Goal: Task Accomplishment & Management: Manage account settings

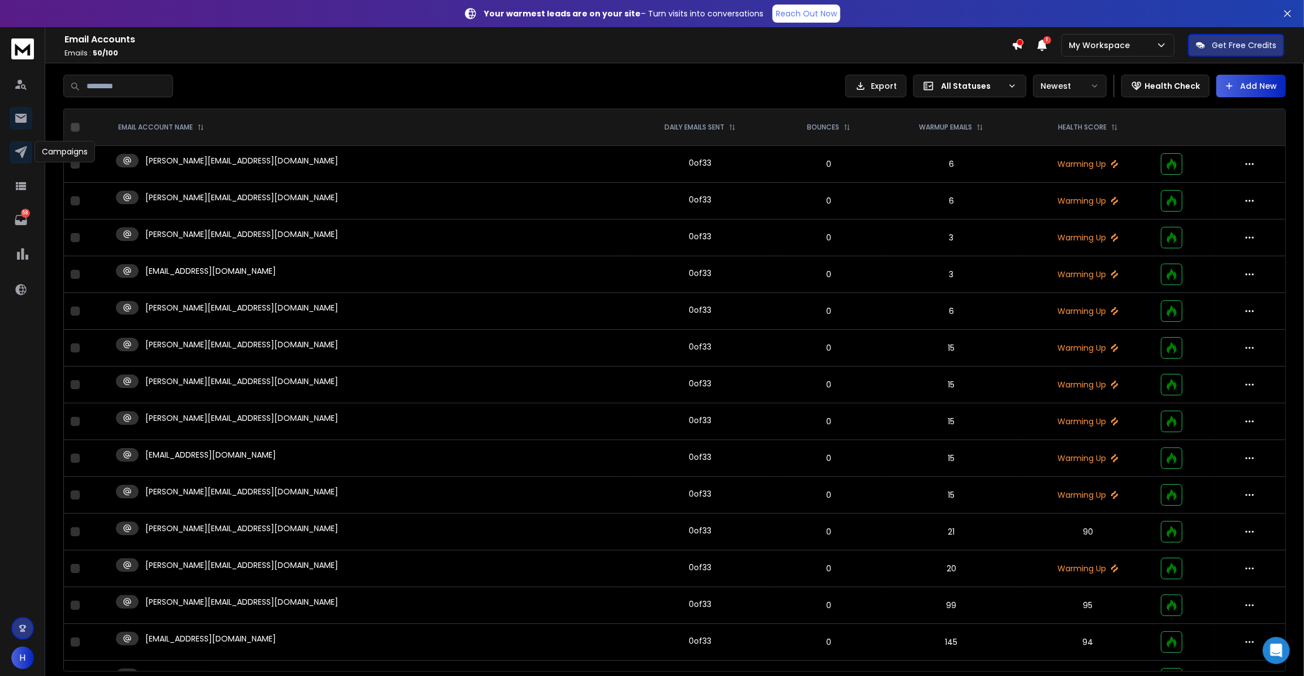
click at [16, 153] on icon at bounding box center [21, 152] width 14 height 14
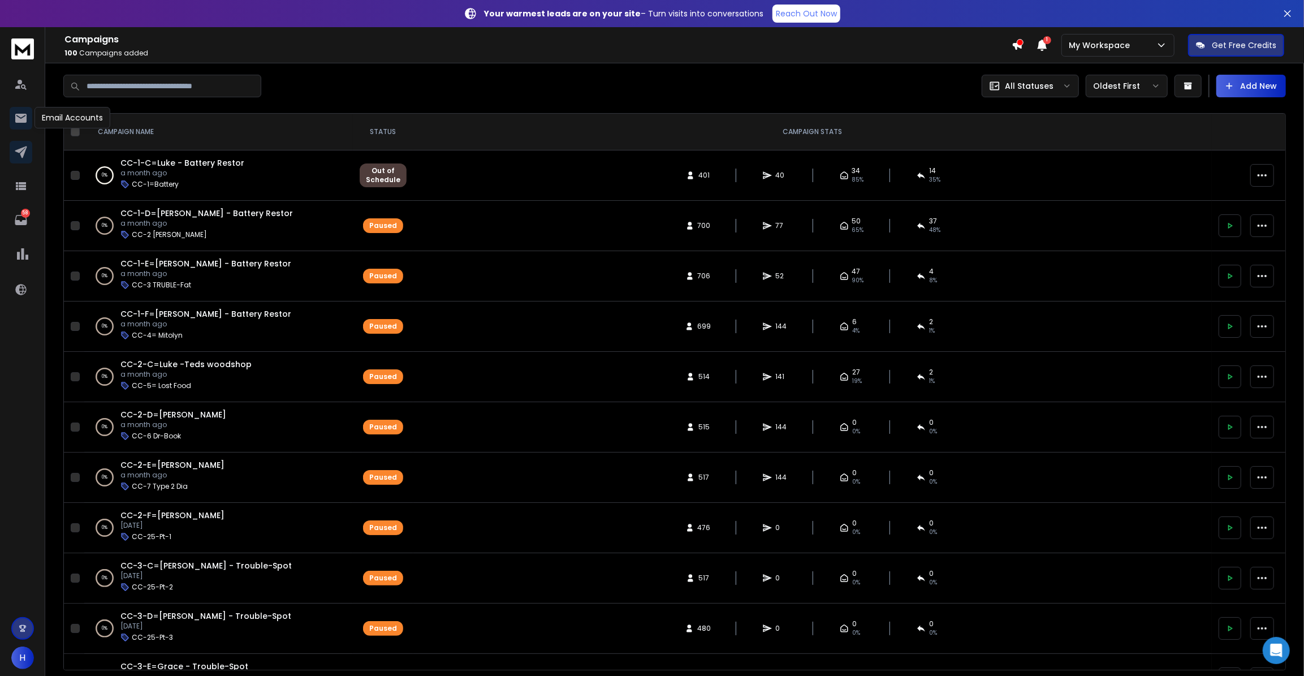
click at [24, 115] on icon at bounding box center [21, 118] width 14 height 14
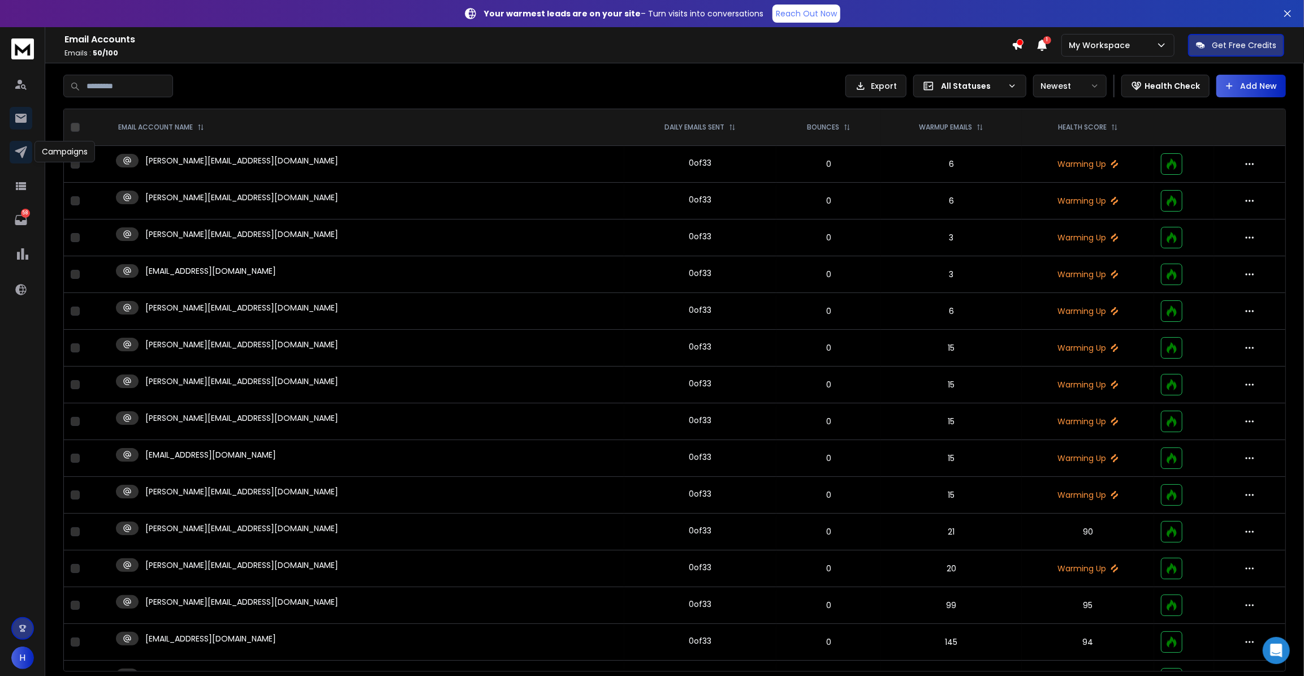
click at [21, 153] on icon at bounding box center [21, 152] width 14 height 14
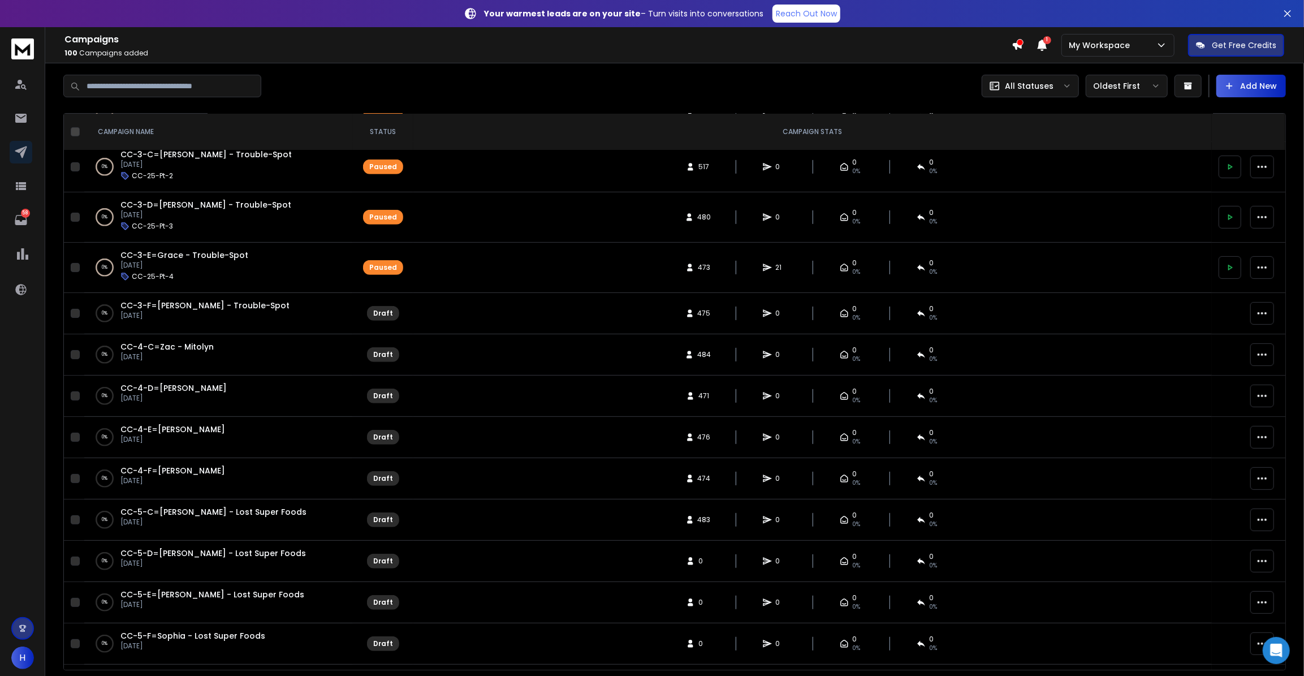
scroll to position [463, 0]
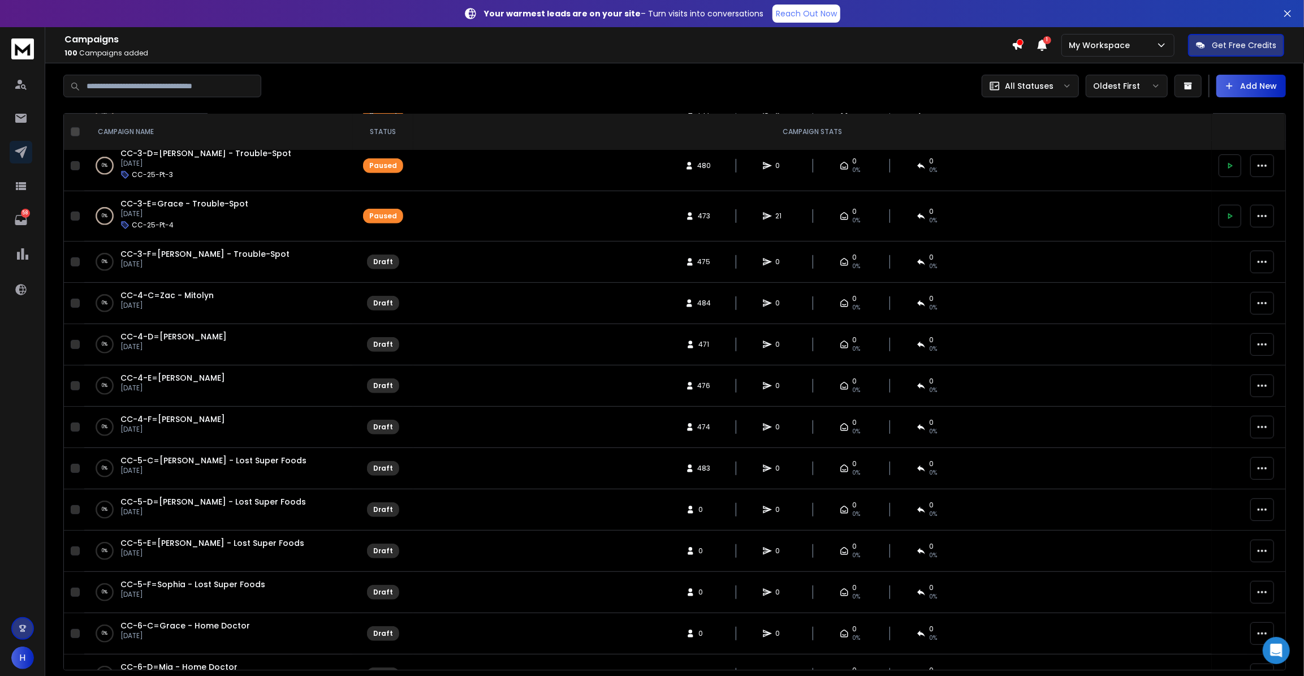
click at [217, 511] on p "[DATE]" at bounding box center [212, 511] width 185 height 9
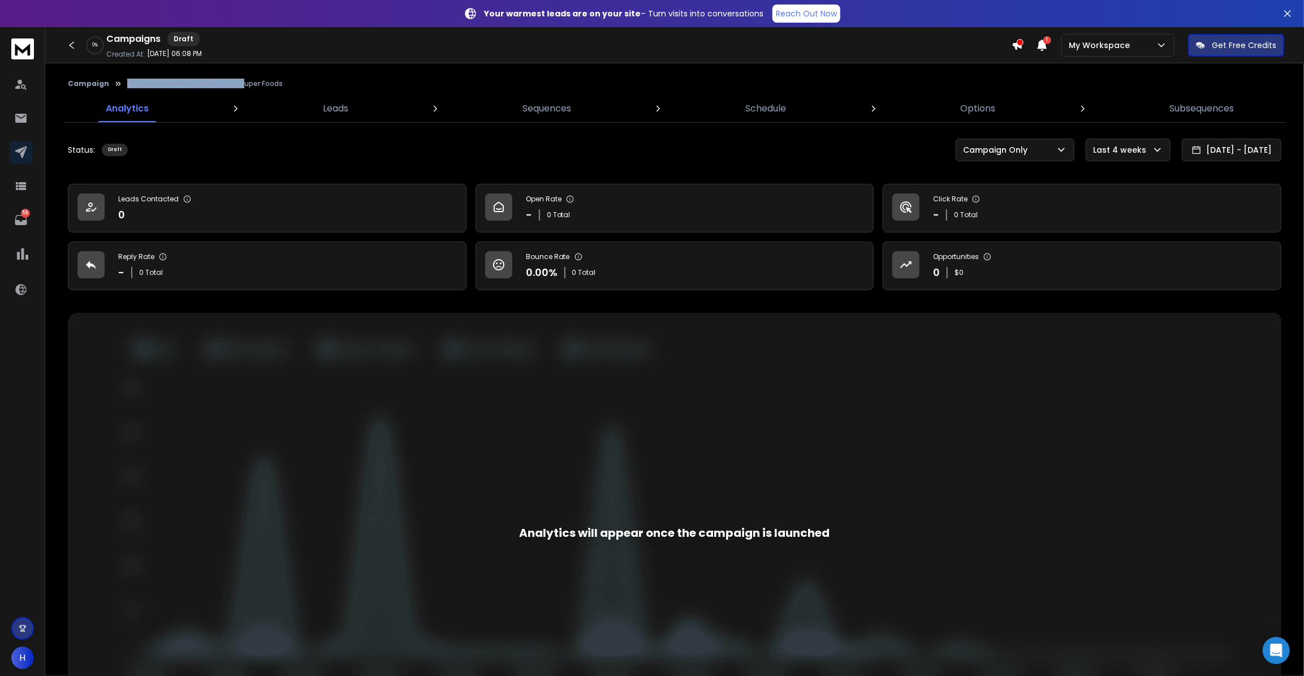
drag, startPoint x: 231, startPoint y: 83, endPoint x: 122, endPoint y: 77, distance: 109.3
click at [122, 77] on div "Campaign CC-5-D=[PERSON_NAME] - Lost Super Foods" at bounding box center [674, 84] width 1222 height 18
drag, startPoint x: 122, startPoint y: 77, endPoint x: 163, endPoint y: 80, distance: 40.8
copy p "CC-5-D=[PERSON_NAME] - Lost Super Foods"
click at [332, 104] on p "Leads" at bounding box center [335, 109] width 25 height 14
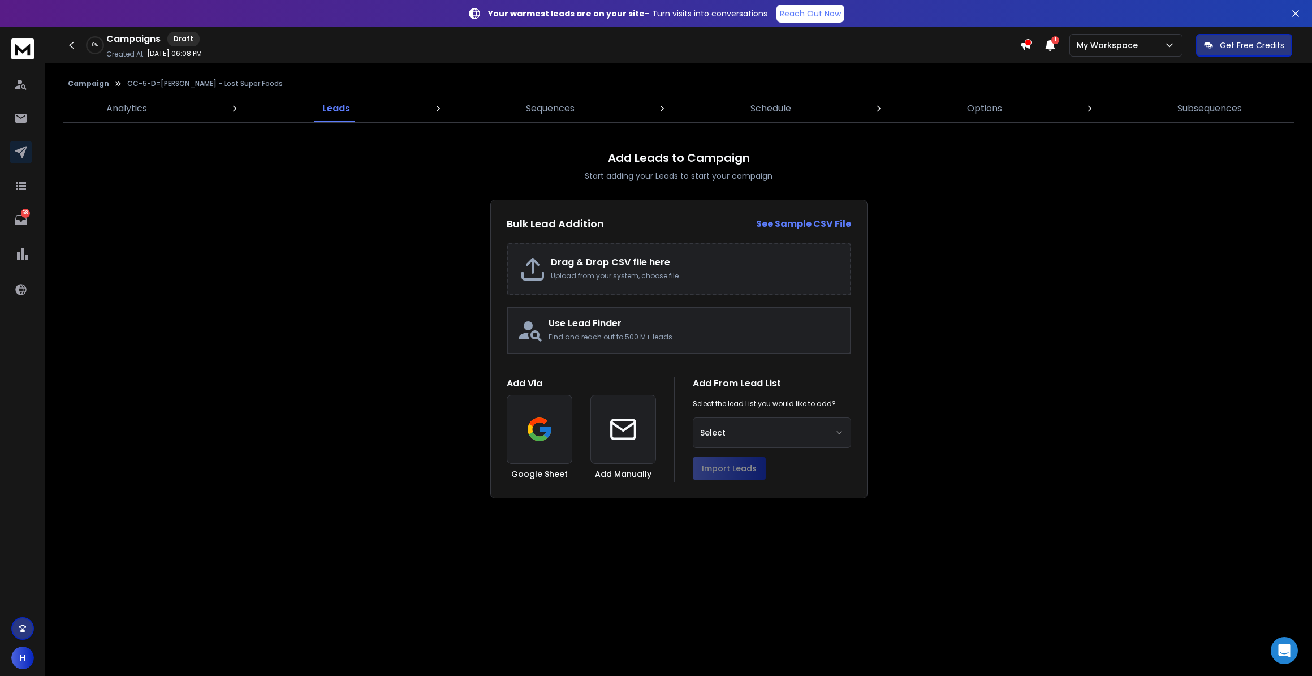
click at [659, 265] on h2 "Drag & Drop CSV file here" at bounding box center [695, 263] width 288 height 14
type input "**********"
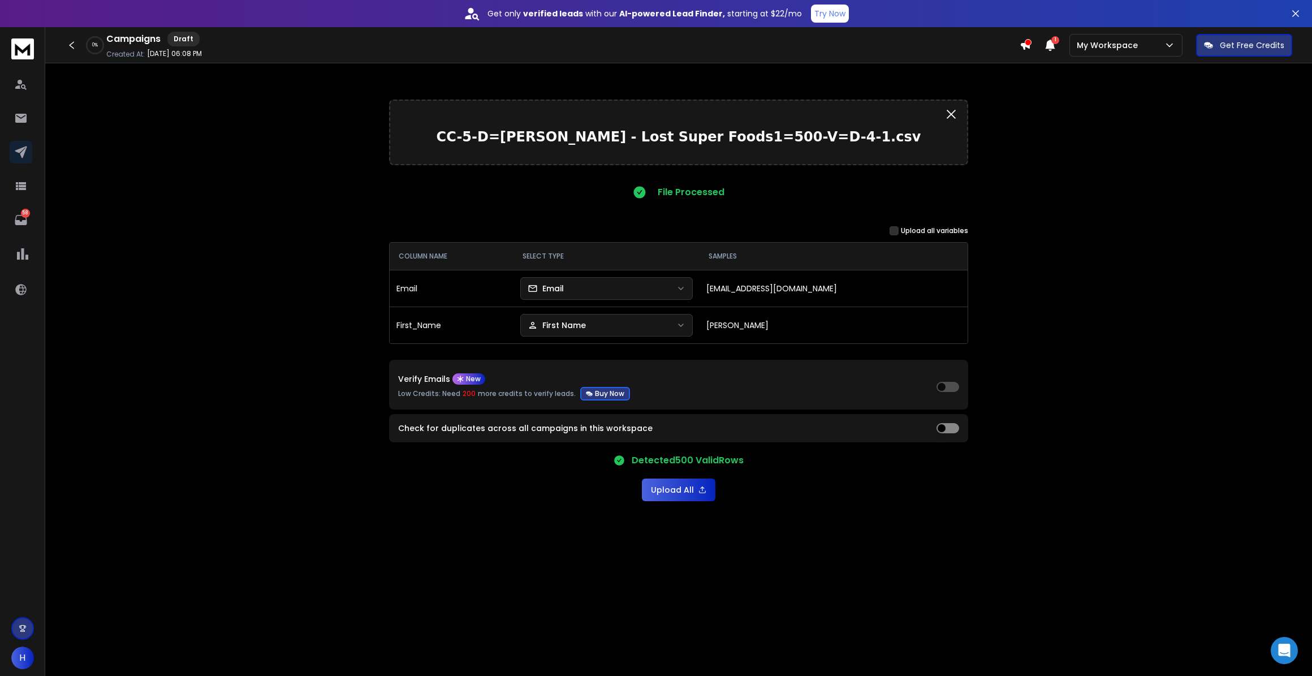
click at [675, 486] on button "Upload All" at bounding box center [679, 489] width 74 height 23
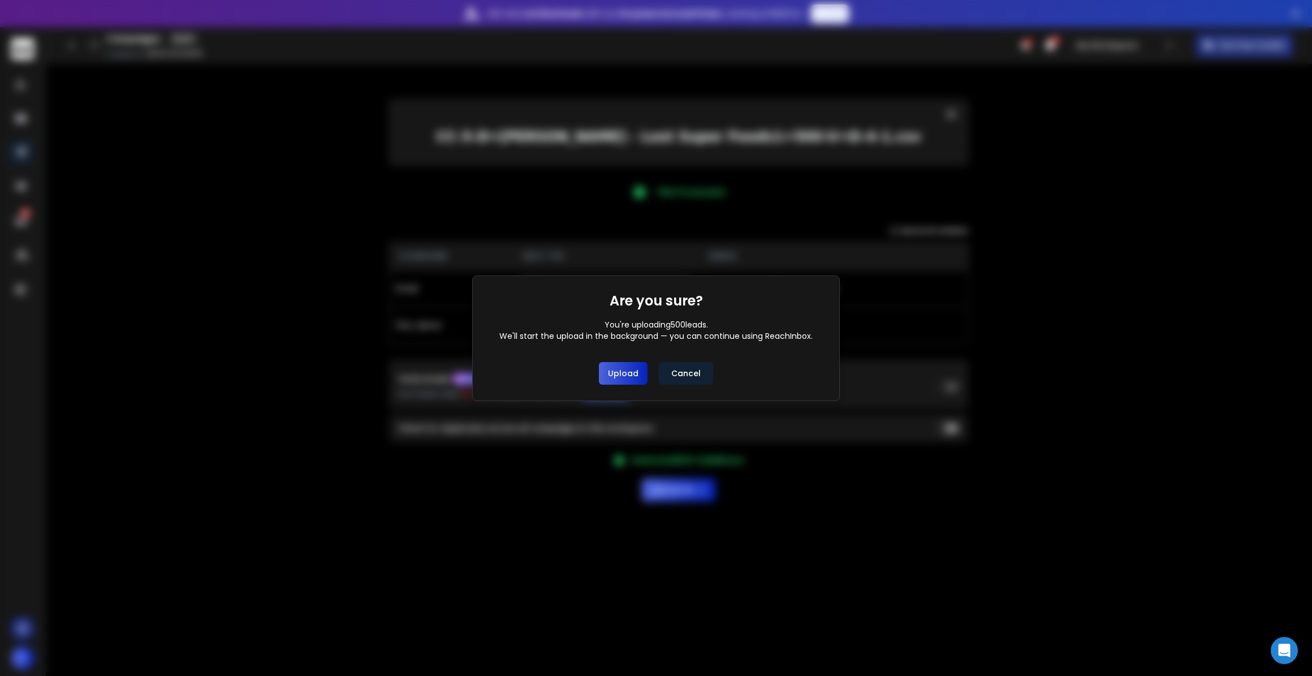
click at [618, 368] on button "Upload" at bounding box center [623, 373] width 49 height 23
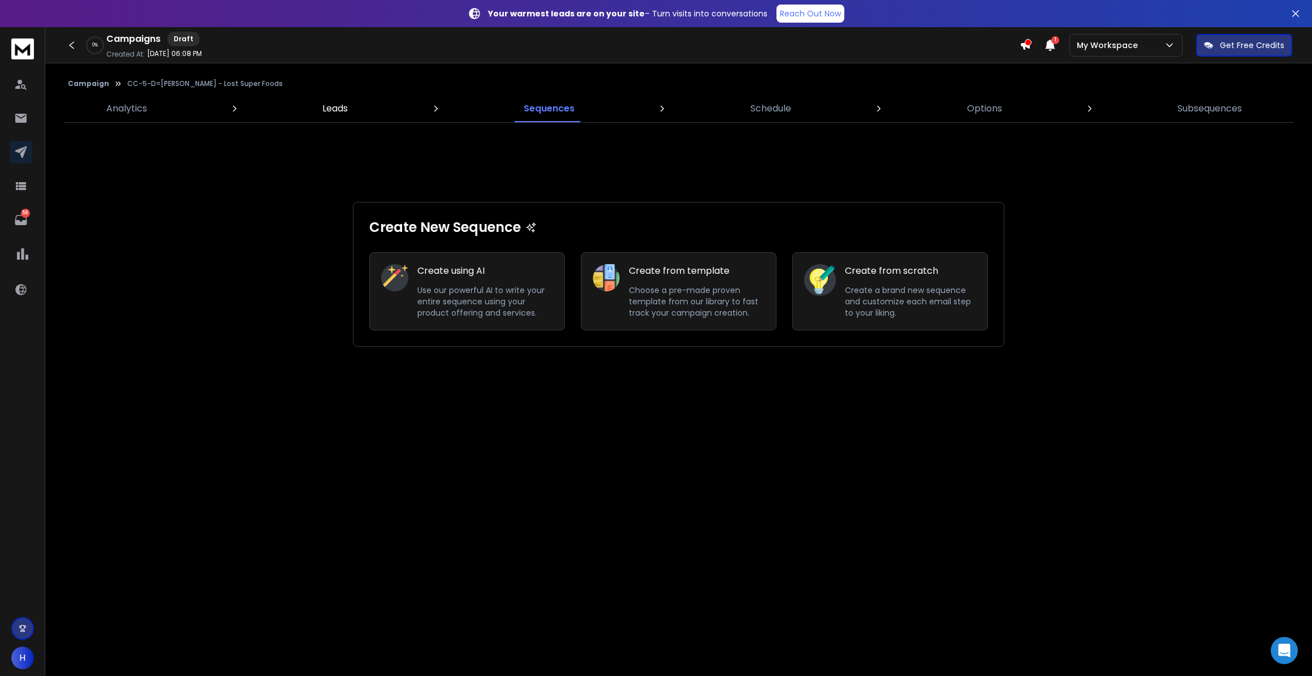
click at [342, 111] on p "Leads" at bounding box center [334, 109] width 25 height 14
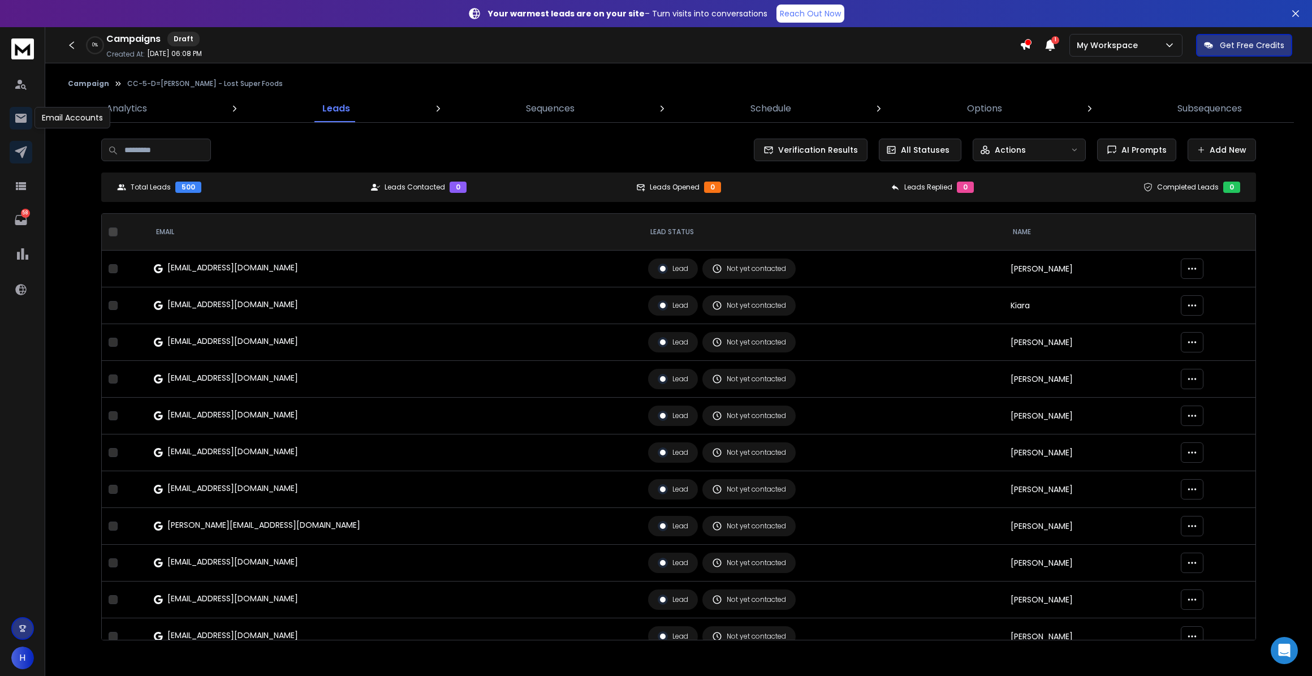
click at [24, 117] on icon at bounding box center [20, 118] width 11 height 9
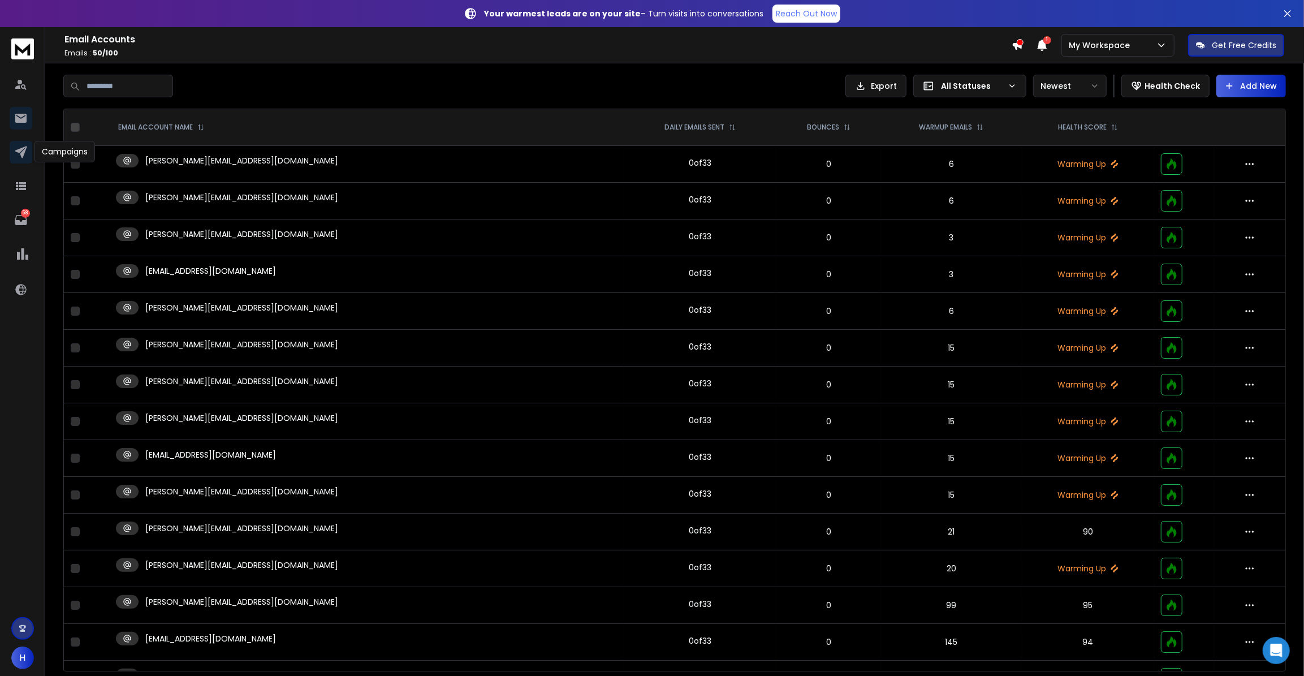
click at [16, 154] on icon at bounding box center [21, 152] width 14 height 14
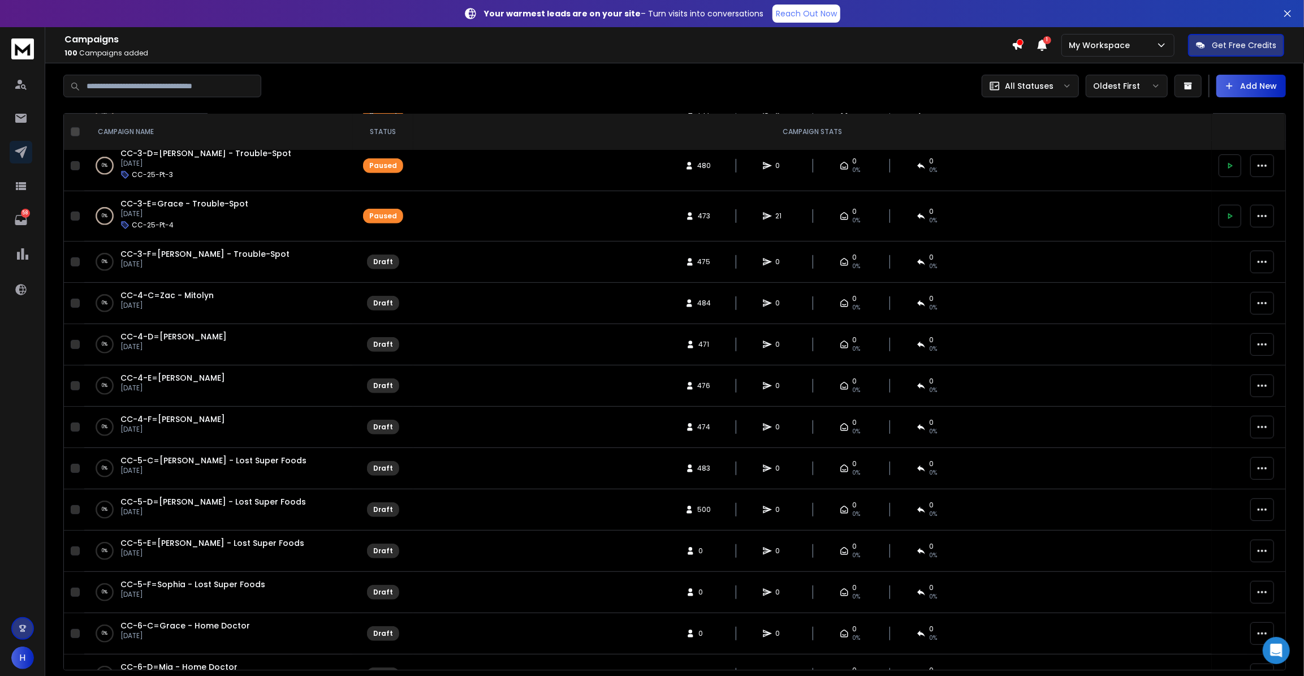
scroll to position [514, 0]
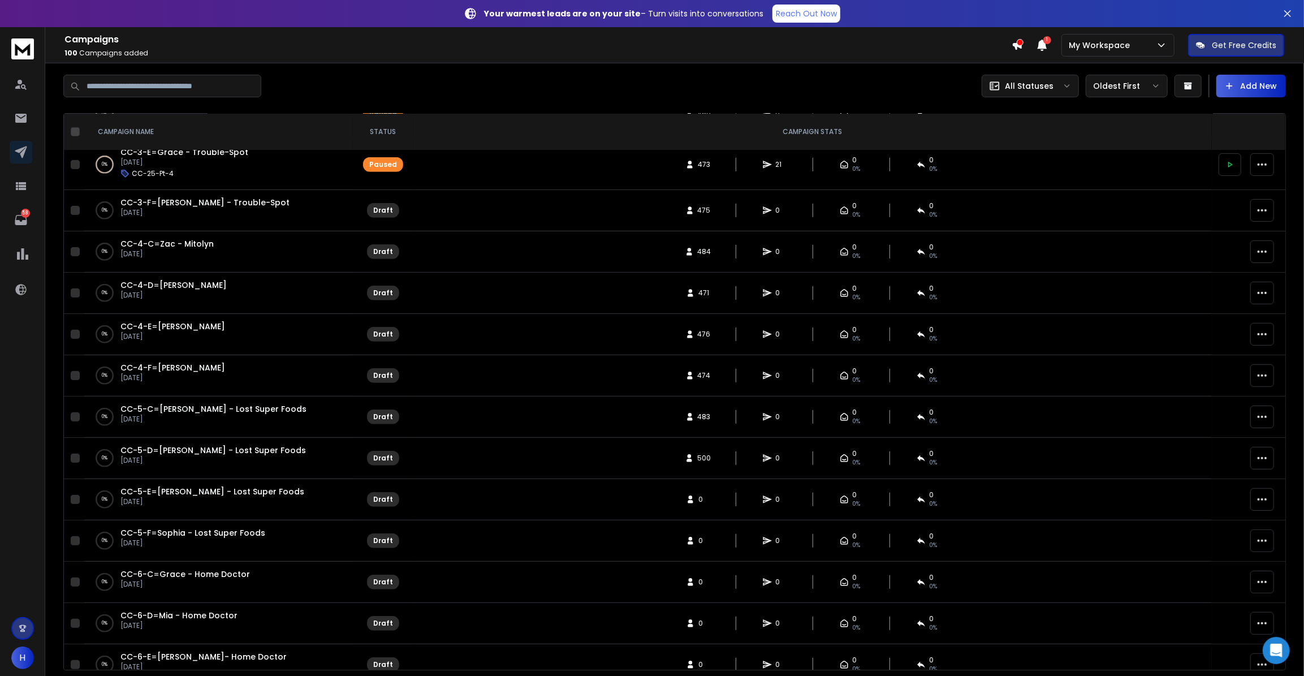
click at [162, 494] on span "CC-5-E=[PERSON_NAME] - Lost Super Foods" at bounding box center [212, 491] width 184 height 11
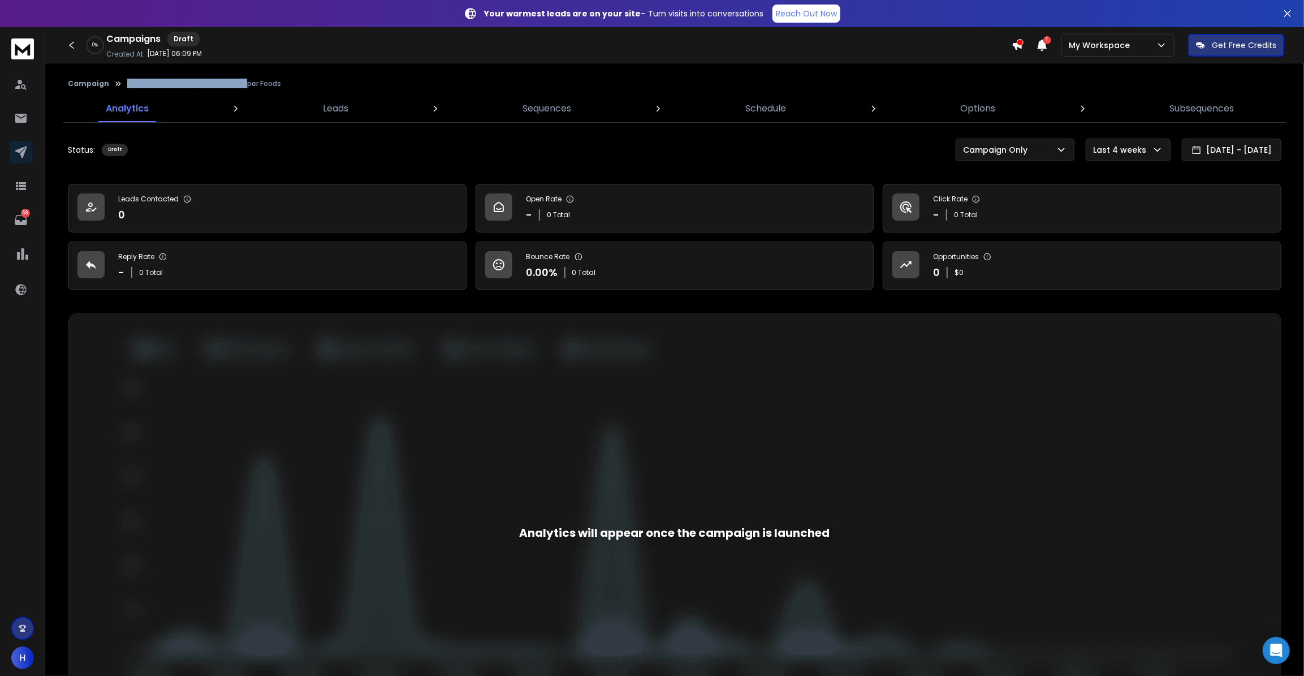
drag, startPoint x: 238, startPoint y: 80, endPoint x: 122, endPoint y: 83, distance: 116.5
click at [122, 83] on div "Campaign CC-5-E=[PERSON_NAME] - Lost Super Foods" at bounding box center [674, 84] width 1222 height 18
drag, startPoint x: 122, startPoint y: 83, endPoint x: 134, endPoint y: 81, distance: 12.5
copy p "CC-5-E=[PERSON_NAME] - Lost Super Foods"
click at [330, 106] on p "Leads" at bounding box center [335, 109] width 25 height 14
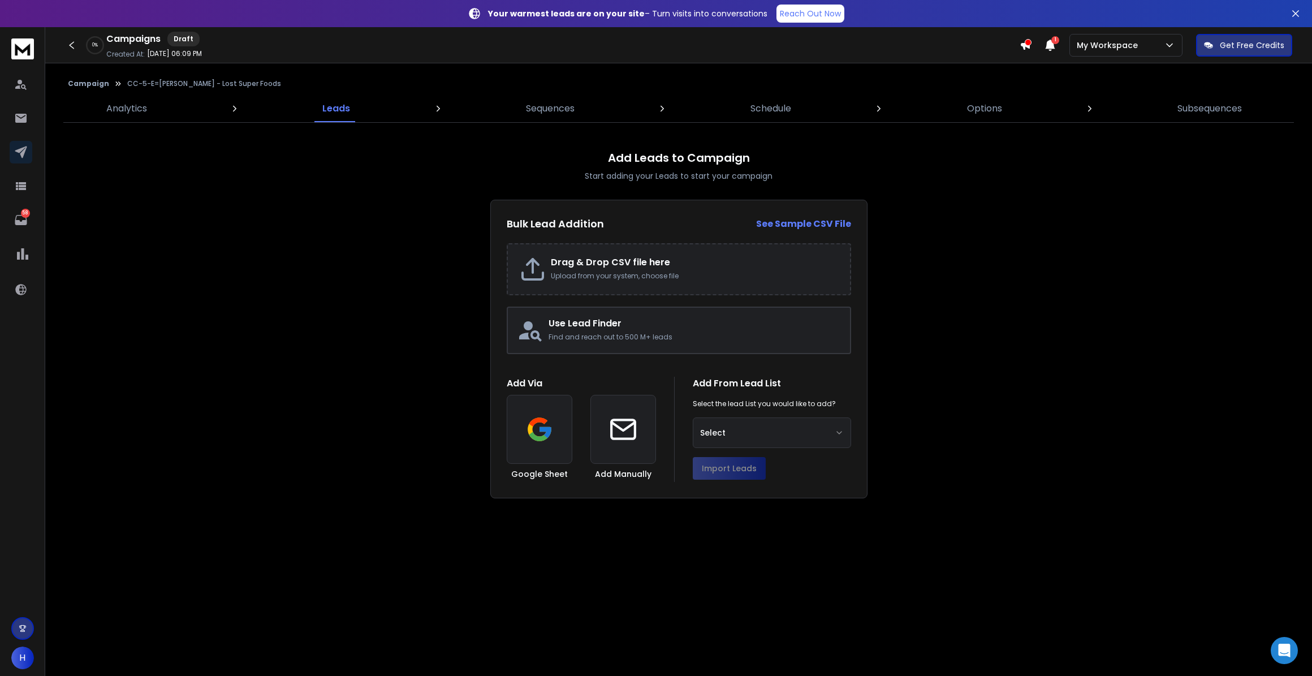
click at [620, 270] on div "Drag & Drop CSV file here Upload from your system, choose file" at bounding box center [695, 269] width 288 height 27
type input "**********"
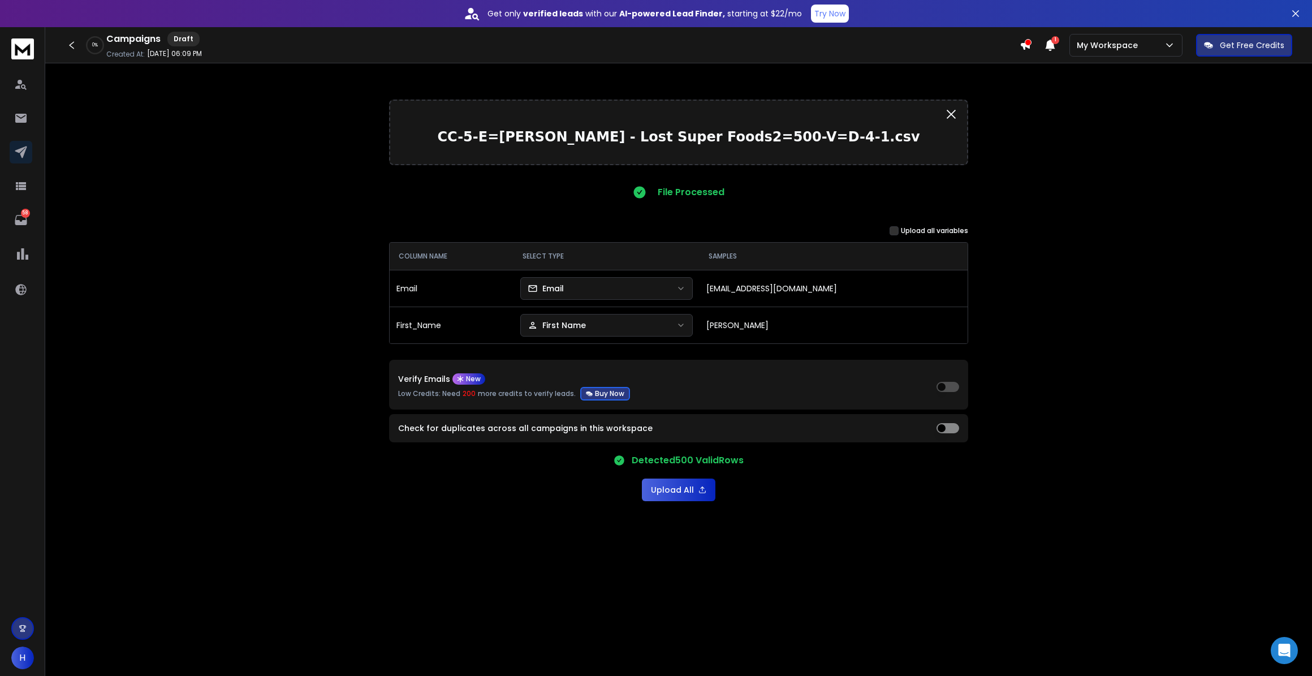
click at [664, 491] on button "Upload All" at bounding box center [679, 489] width 74 height 23
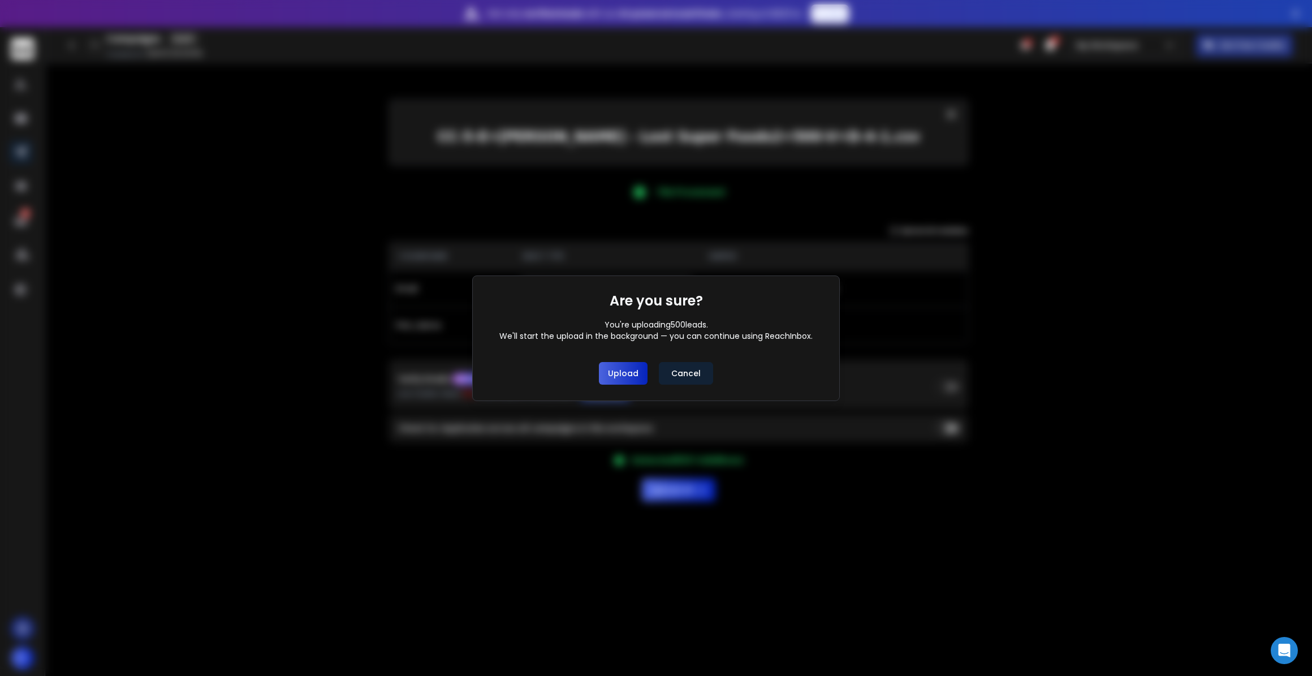
click at [622, 373] on button "Upload" at bounding box center [623, 373] width 49 height 23
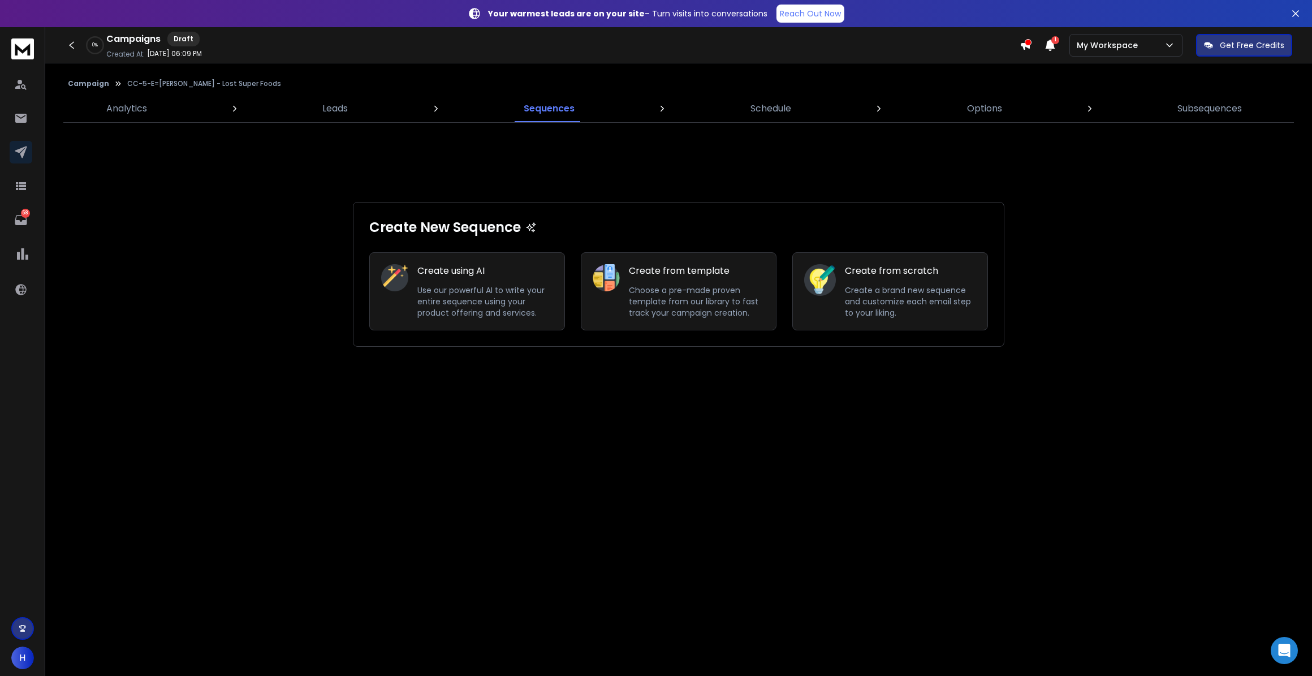
click at [301, 111] on div "Analytics Leads Sequences Schedule Options Subsequences" at bounding box center [673, 108] width 1221 height 27
click at [332, 109] on p "Leads" at bounding box center [334, 109] width 25 height 14
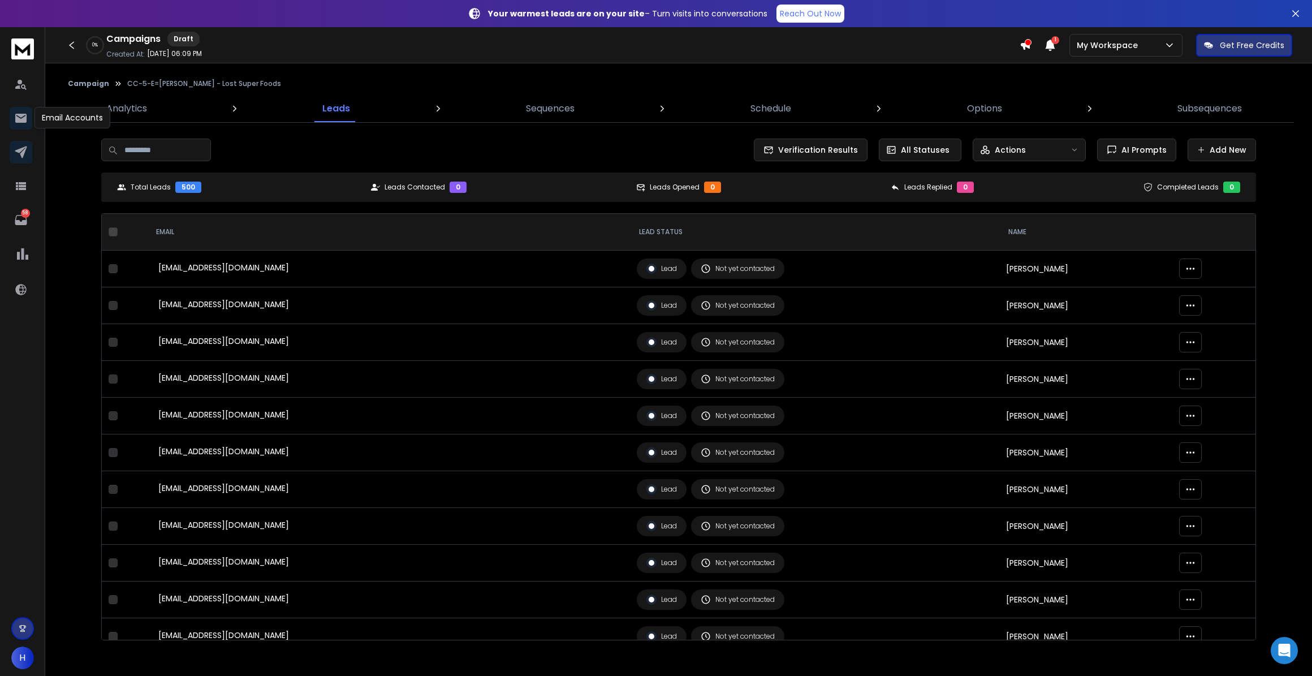
click at [25, 119] on icon at bounding box center [20, 118] width 11 height 9
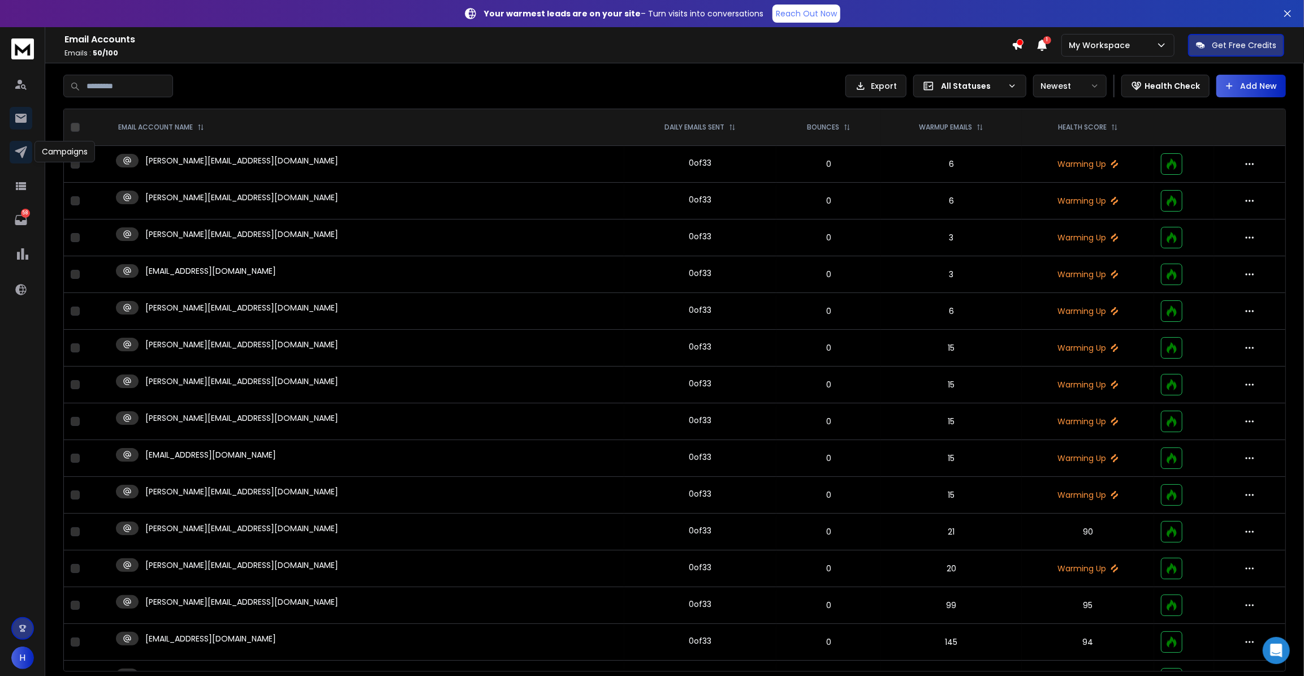
click at [25, 145] on icon at bounding box center [21, 152] width 14 height 14
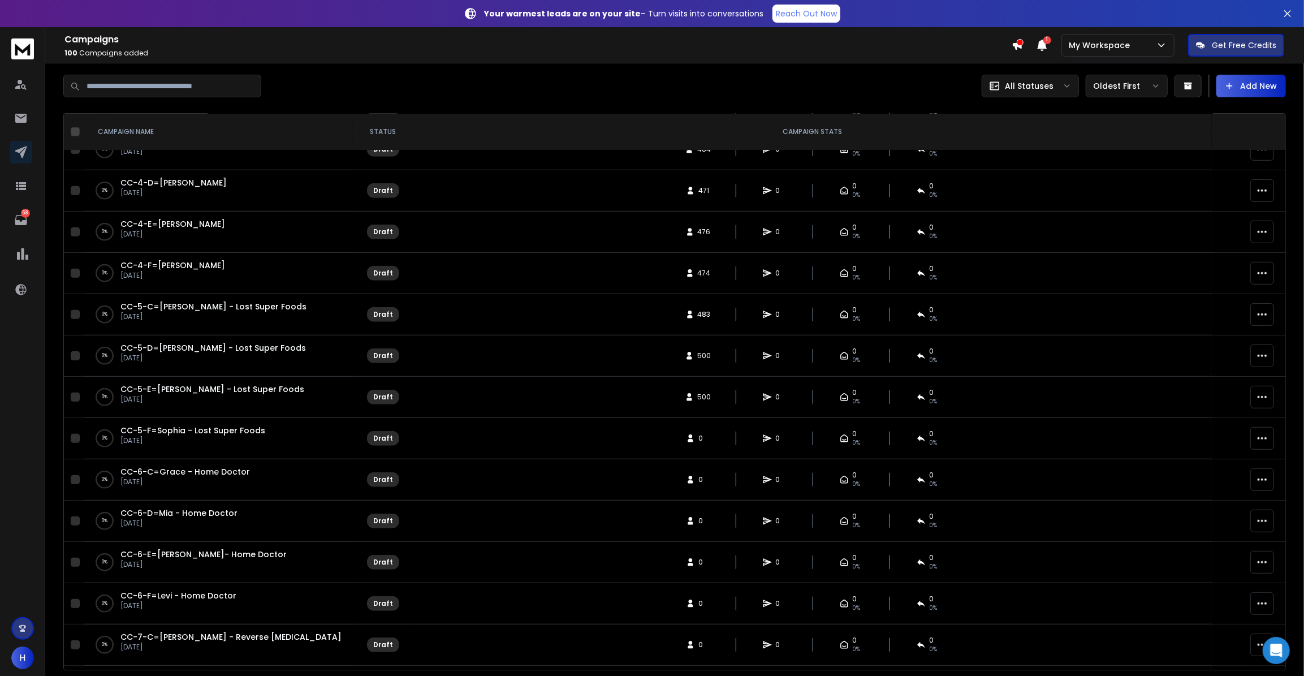
scroll to position [668, 0]
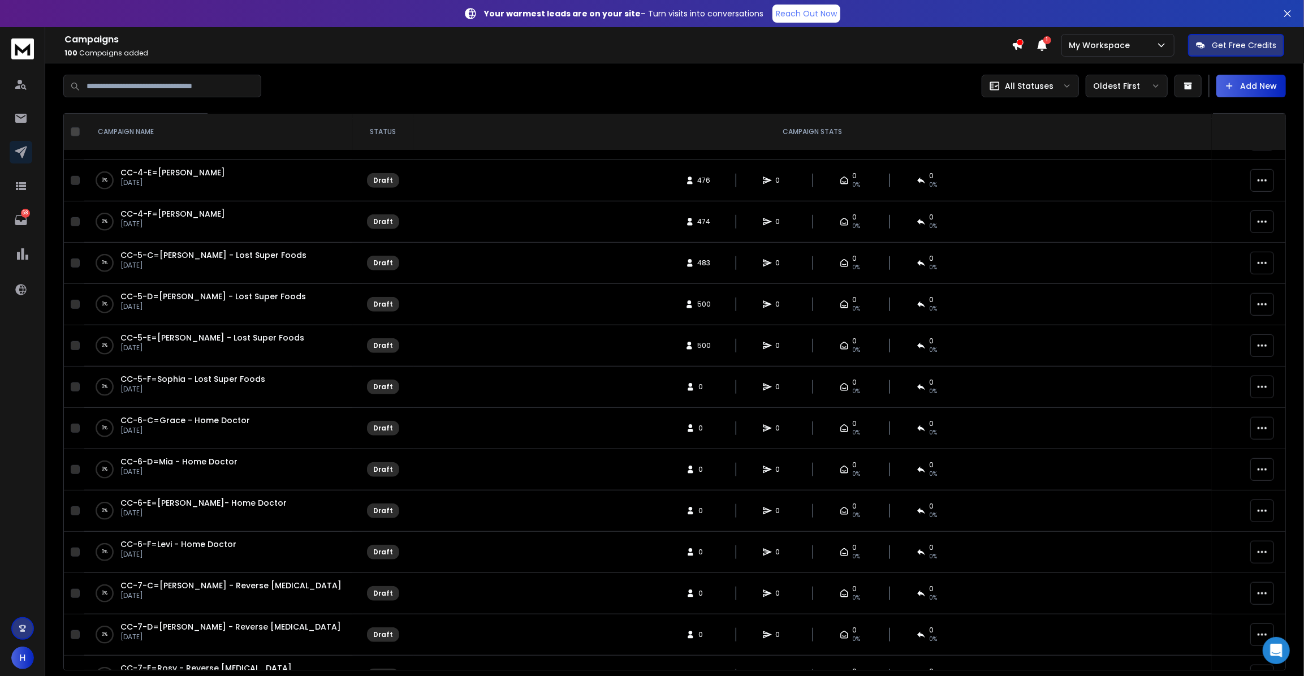
click at [178, 384] on p "[DATE]" at bounding box center [192, 388] width 145 height 9
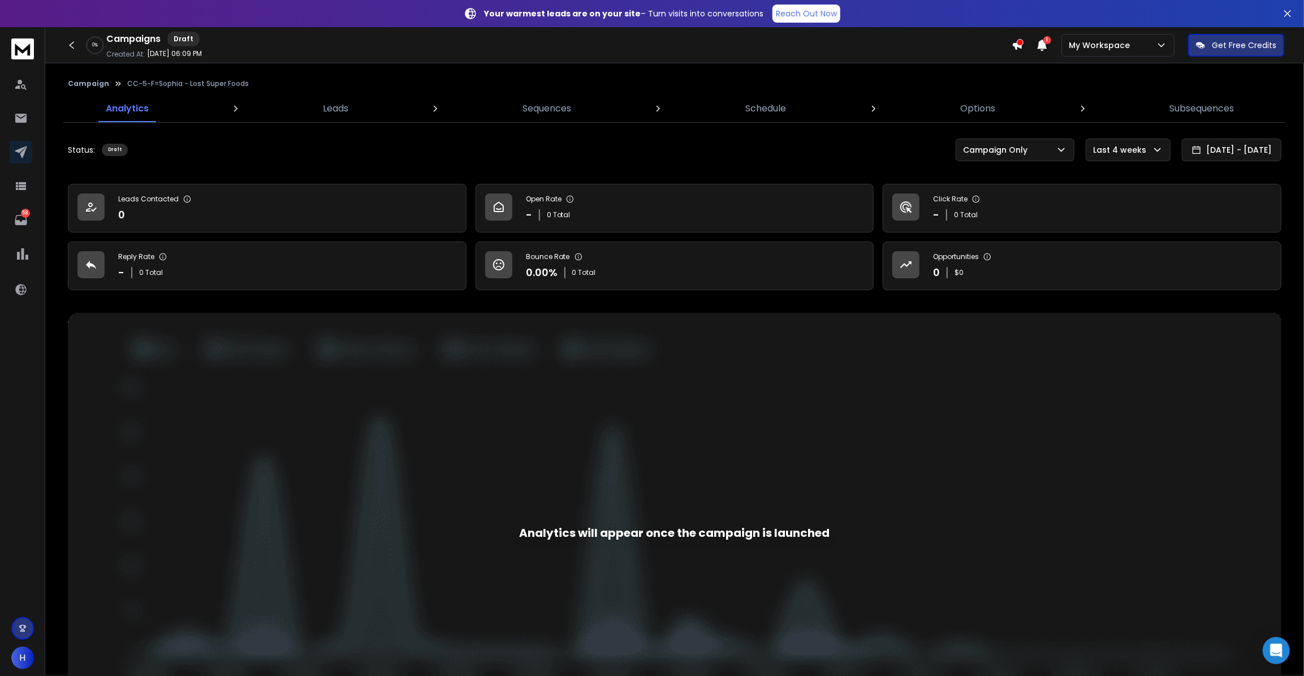
drag, startPoint x: 234, startPoint y: 84, endPoint x: 122, endPoint y: 79, distance: 111.5
click at [122, 79] on div "Campaign CC-5-F=Sophia - Lost Super Foods" at bounding box center [674, 84] width 1222 height 18
drag, startPoint x: 123, startPoint y: 80, endPoint x: 249, endPoint y: 75, distance: 125.6
click at [249, 75] on div "Campaign CC-5-F=Sophia - Lost Super Foods" at bounding box center [674, 84] width 1222 height 18
drag, startPoint x: 249, startPoint y: 75, endPoint x: 204, endPoint y: 80, distance: 45.5
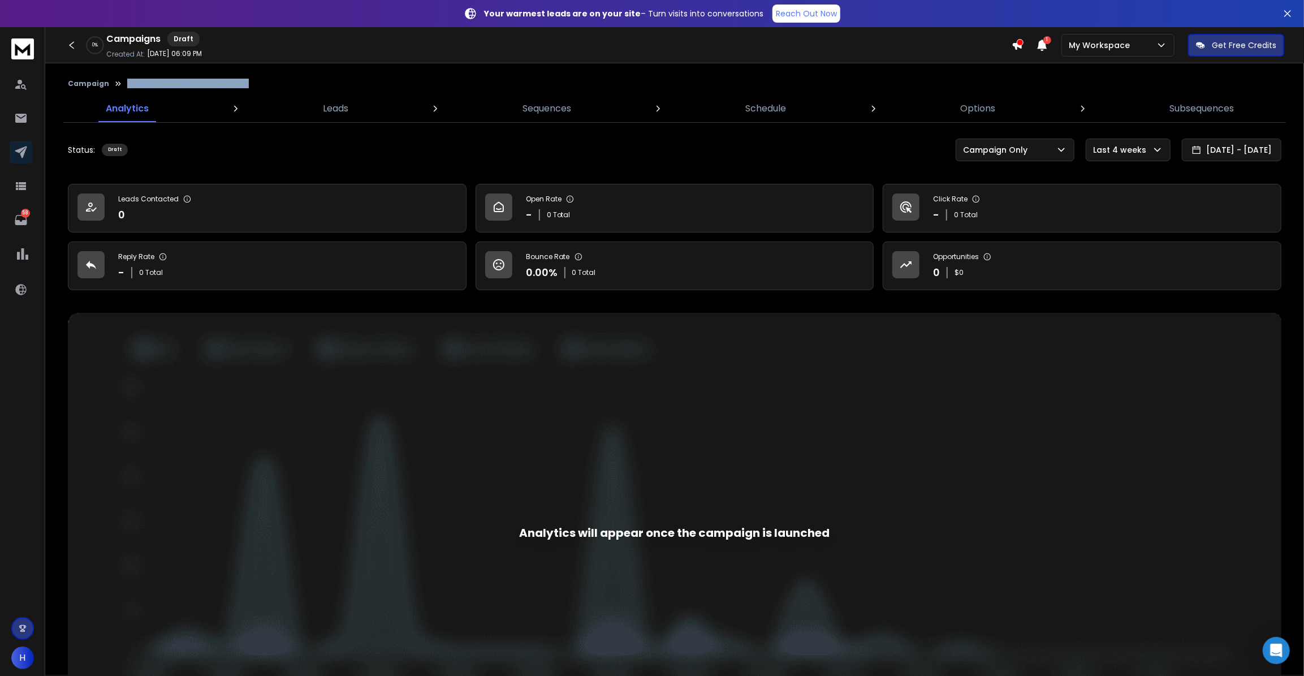
copy p "CC-5-F=Sophia - Lost Super Foods"
click at [331, 109] on p "Leads" at bounding box center [335, 109] width 25 height 14
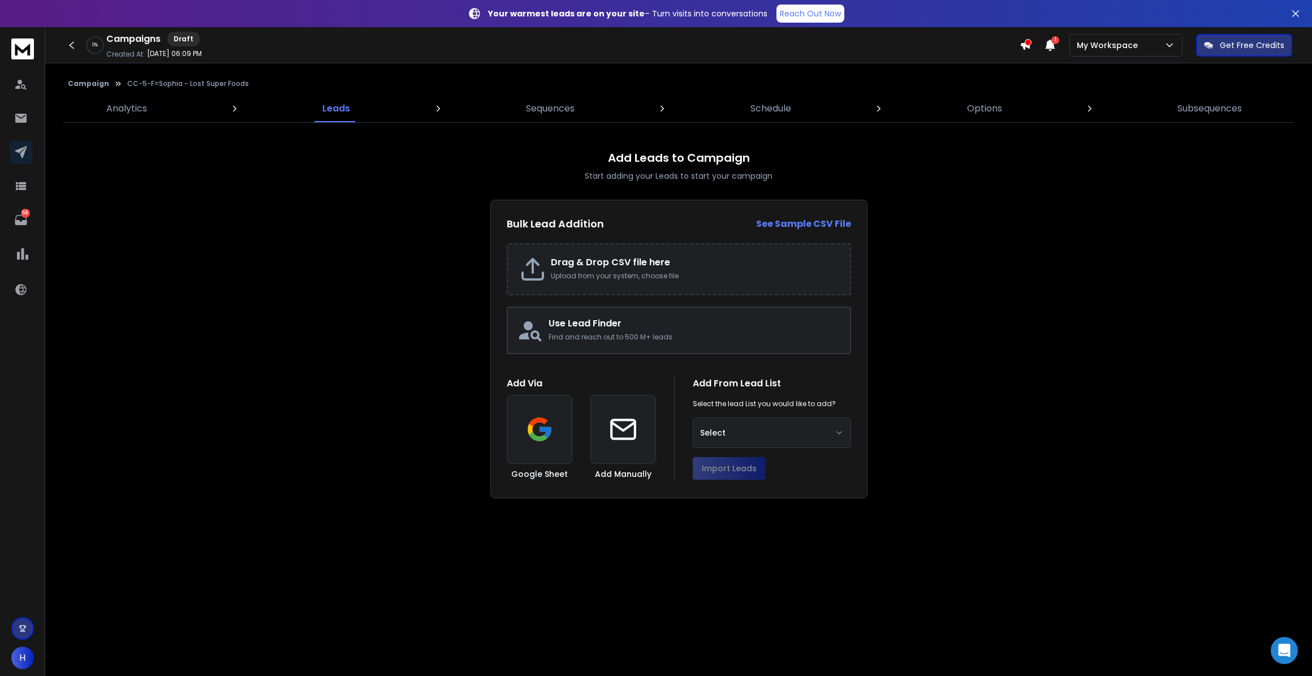
click at [630, 256] on h2 "Drag & Drop CSV file here" at bounding box center [695, 263] width 288 height 14
type input "**********"
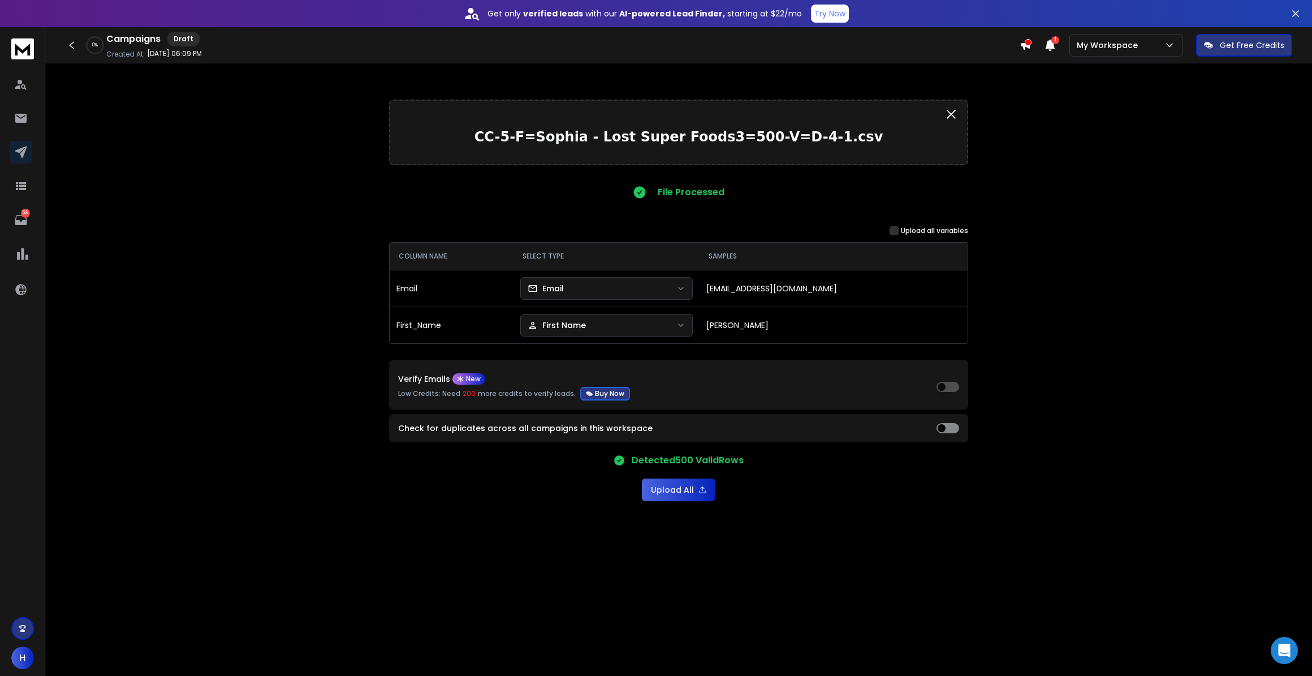
click at [676, 489] on button "Upload All" at bounding box center [679, 489] width 74 height 23
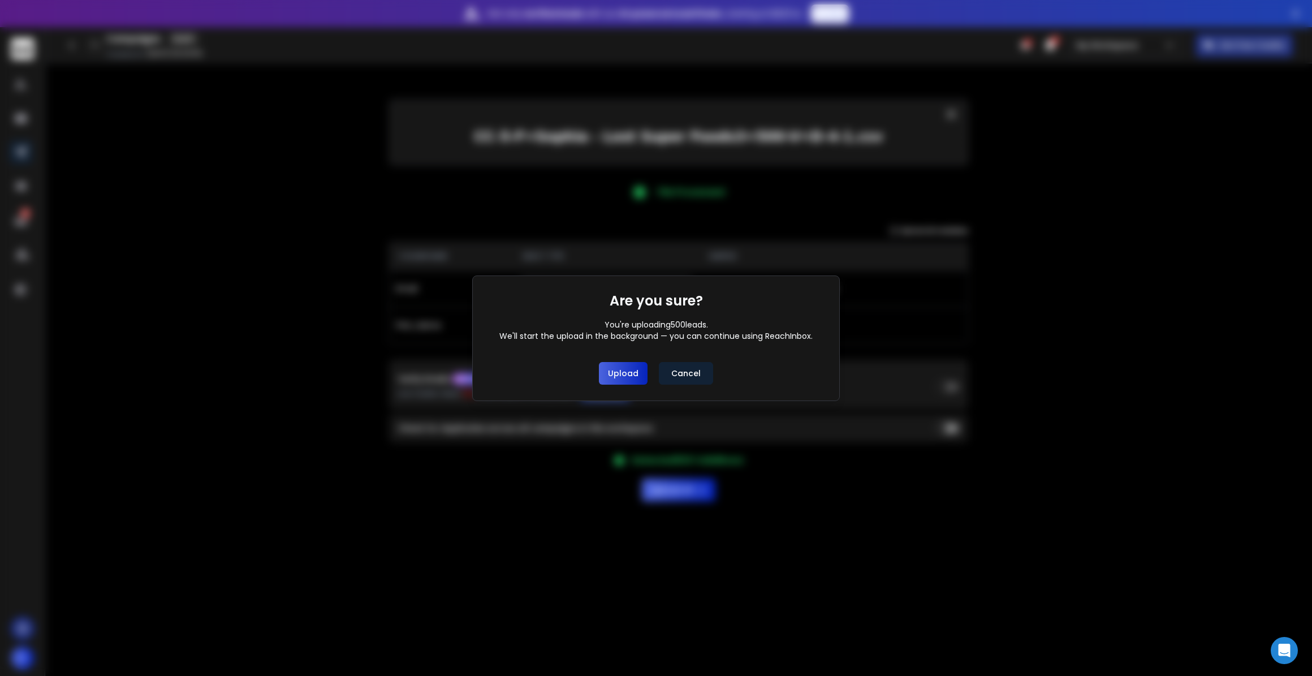
click at [623, 375] on button "Upload" at bounding box center [623, 373] width 49 height 23
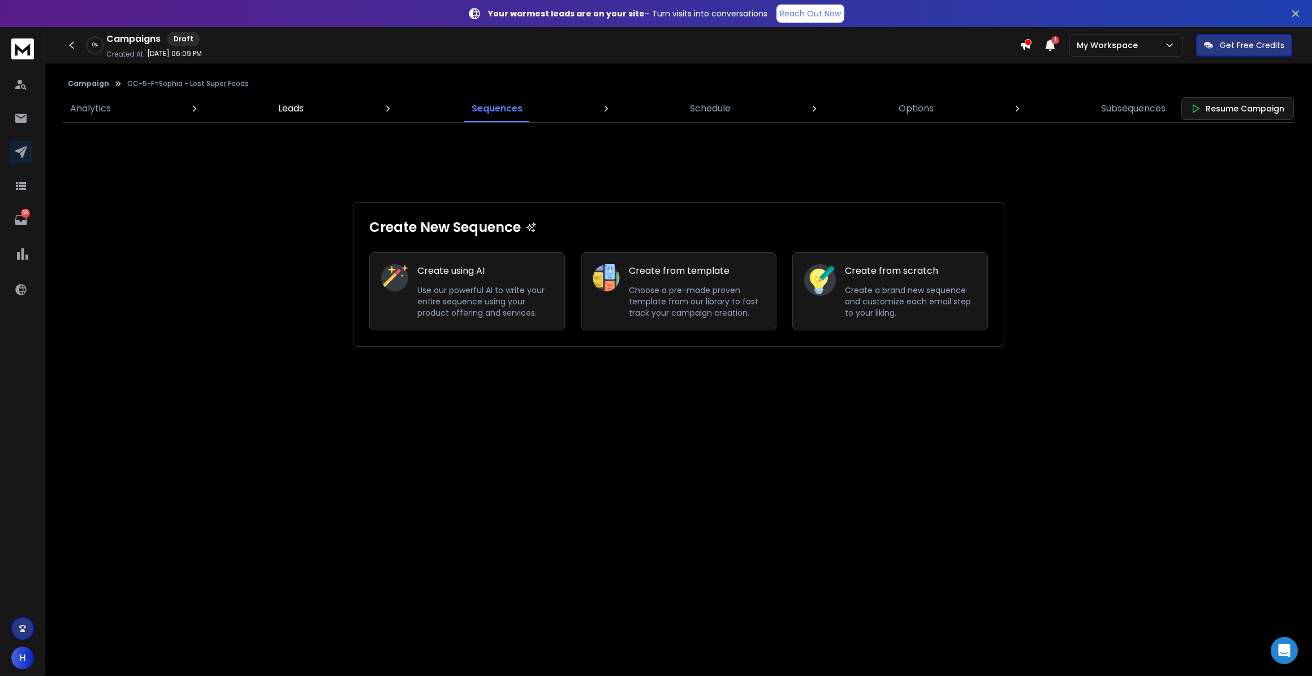
click at [292, 107] on p "Leads" at bounding box center [290, 109] width 25 height 14
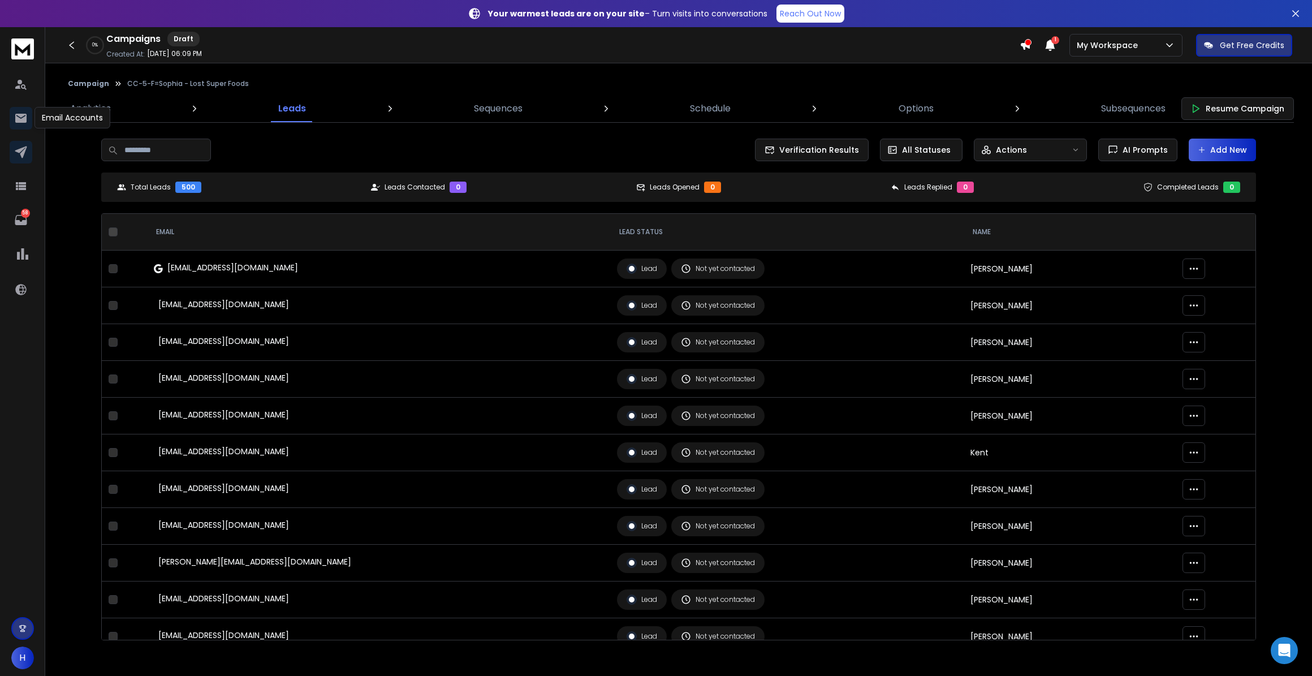
click at [19, 114] on icon at bounding box center [20, 118] width 11 height 9
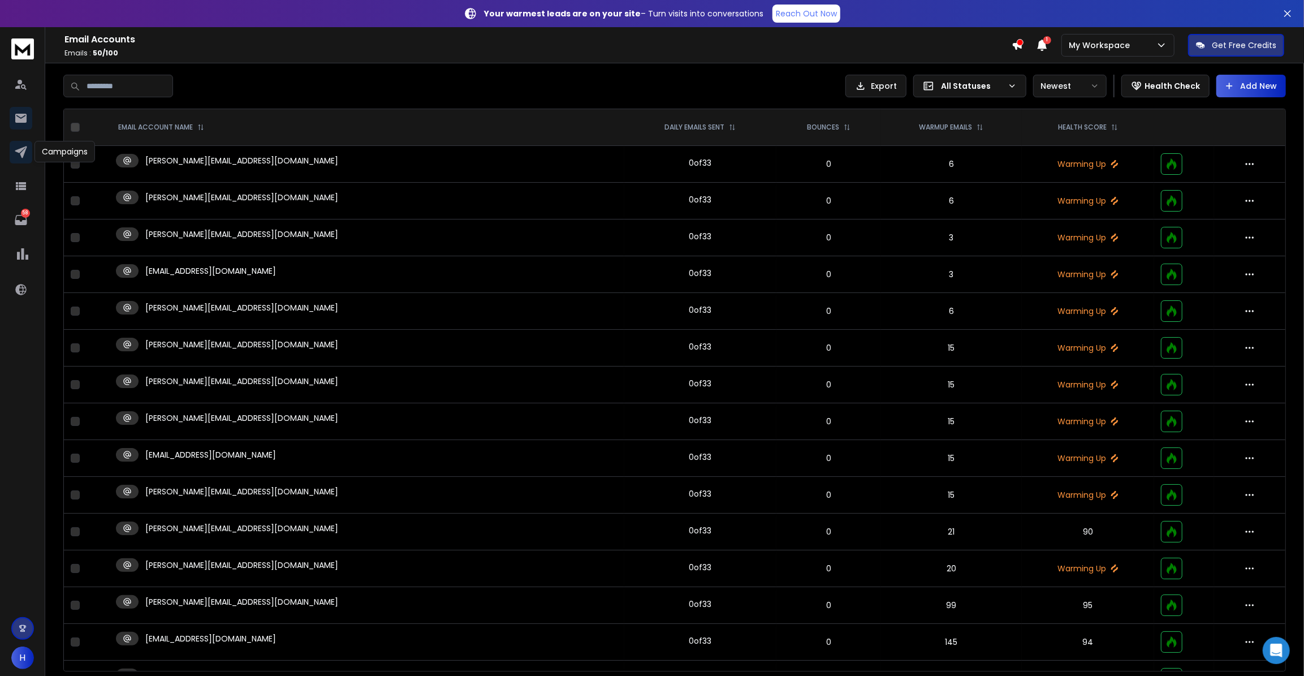
click at [16, 152] on icon at bounding box center [21, 152] width 14 height 14
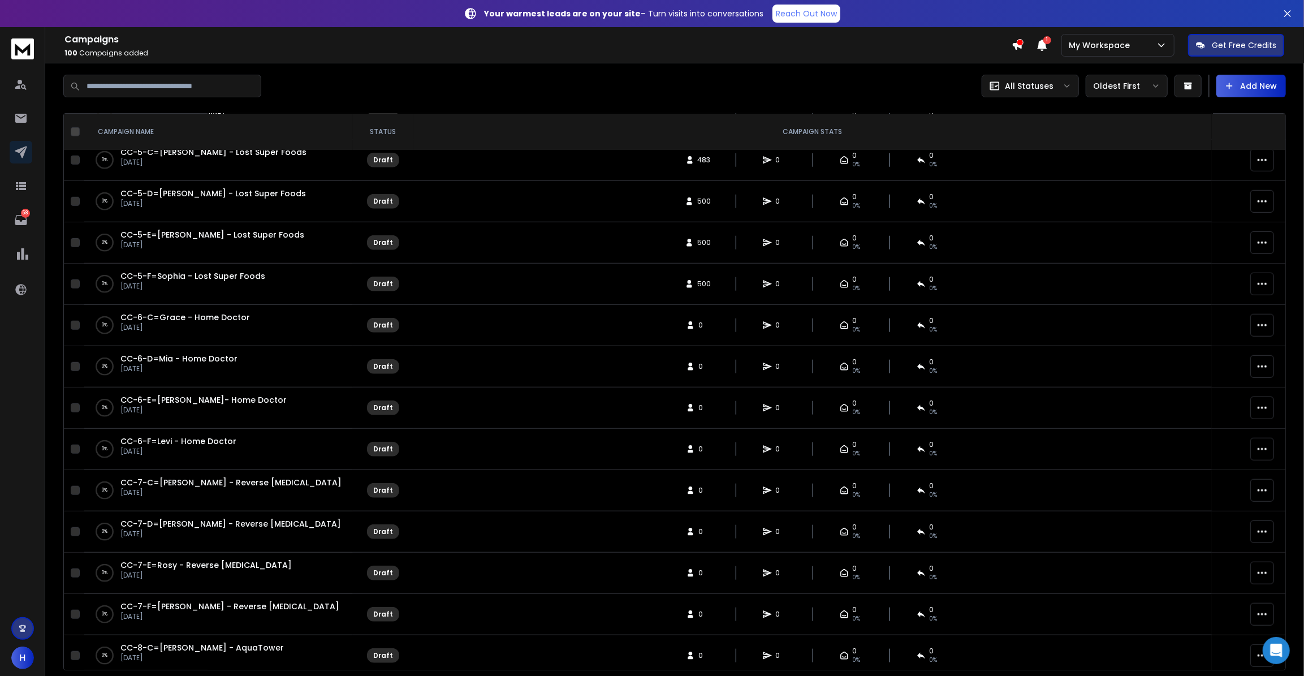
scroll to position [719, 0]
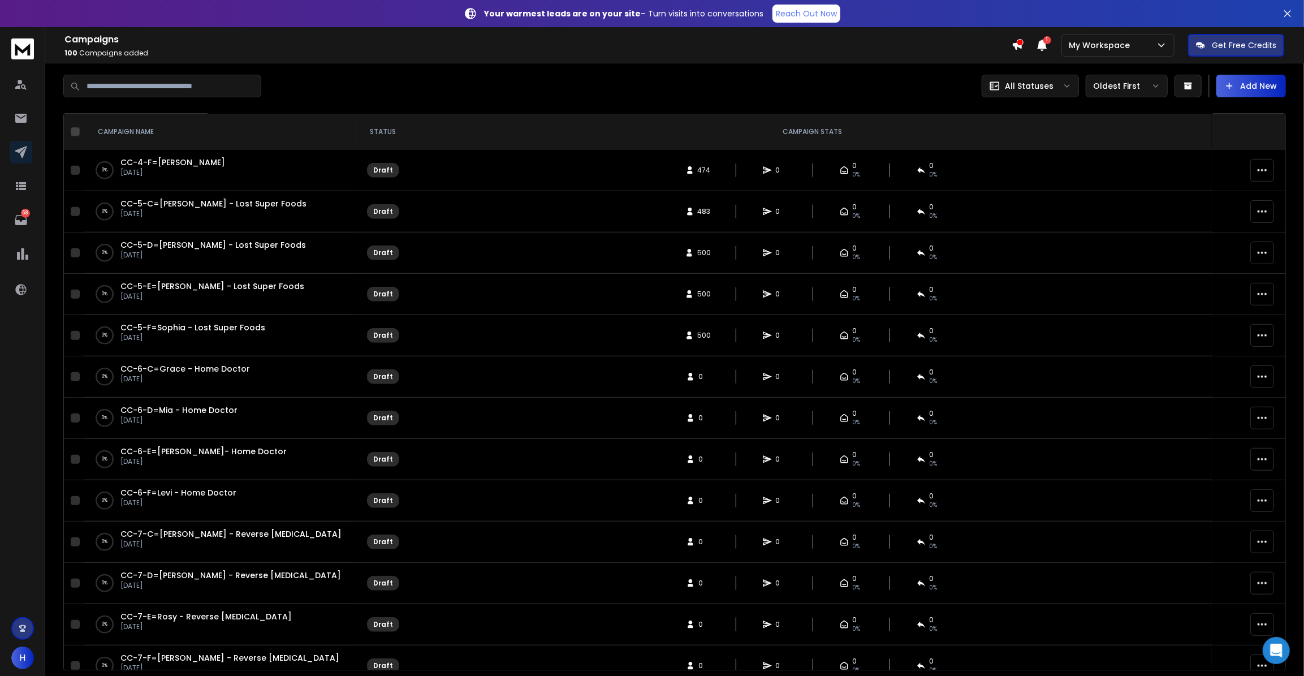
click at [146, 367] on span "CC-6-C=Grace - Home Doctor" at bounding box center [184, 368] width 129 height 11
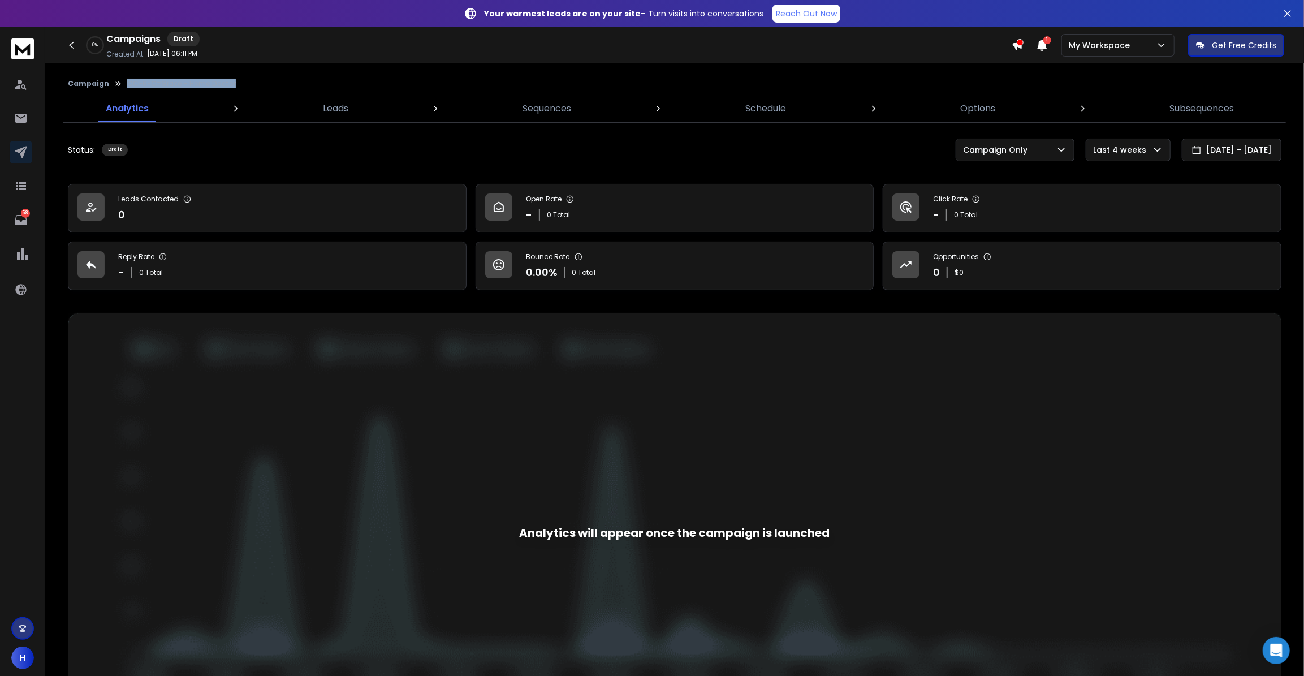
drag, startPoint x: 231, startPoint y: 83, endPoint x: 124, endPoint y: 79, distance: 107.5
click at [124, 79] on div "Campaign CC-6-C=Grace - Home Doctor" at bounding box center [674, 84] width 1222 height 18
copy p "CC-6-C=Grace - Home Doctor"
click at [332, 110] on p "Leads" at bounding box center [335, 109] width 25 height 14
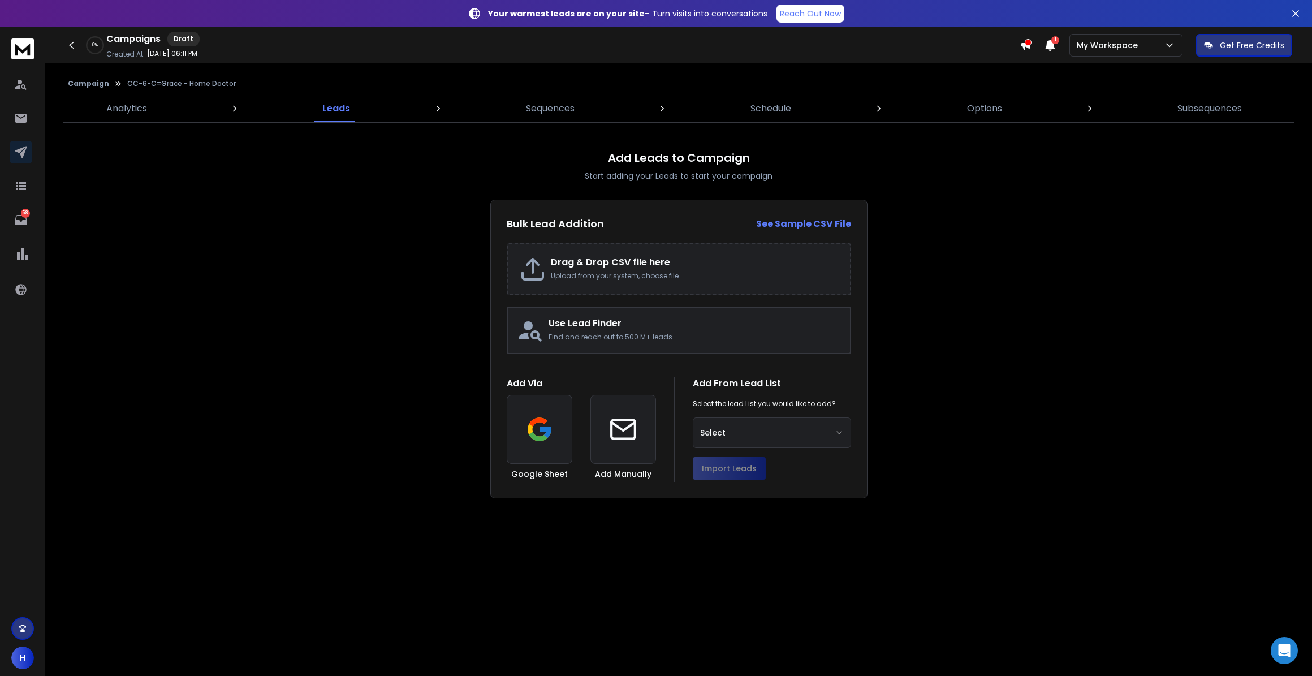
click at [621, 271] on p "Upload from your system, choose file" at bounding box center [695, 275] width 288 height 9
type input "**********"
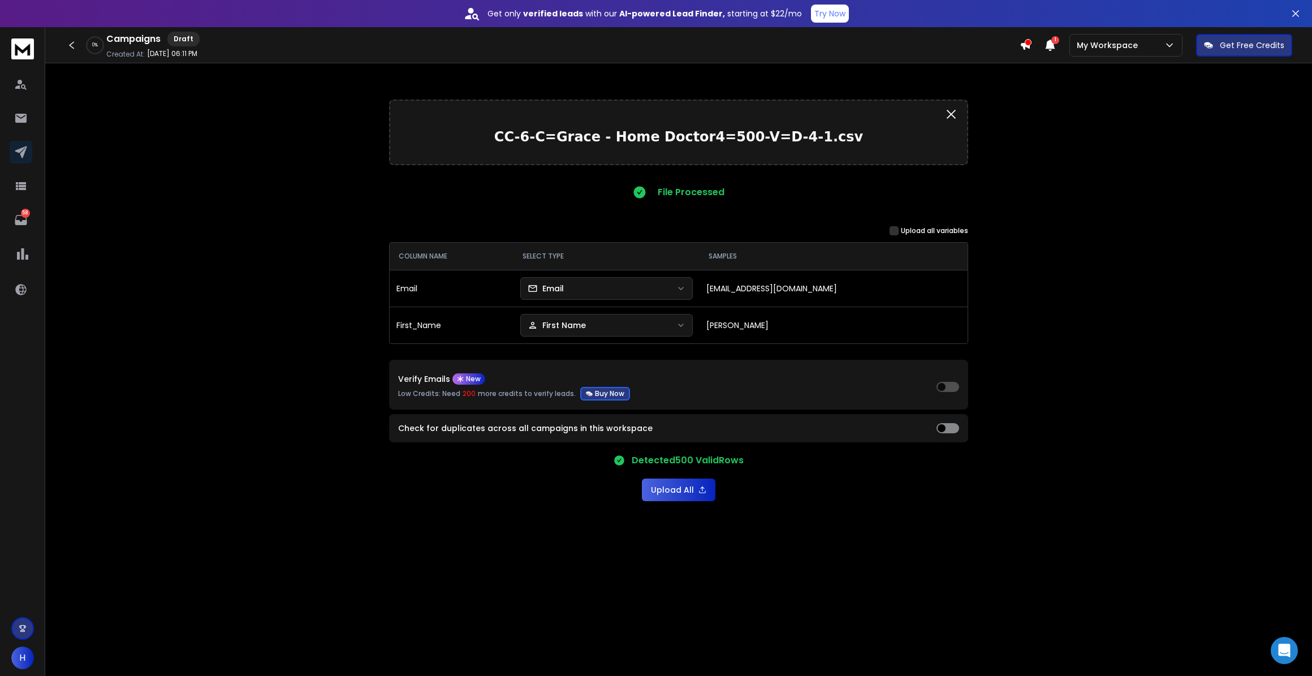
click at [679, 486] on button "Upload All" at bounding box center [679, 489] width 74 height 23
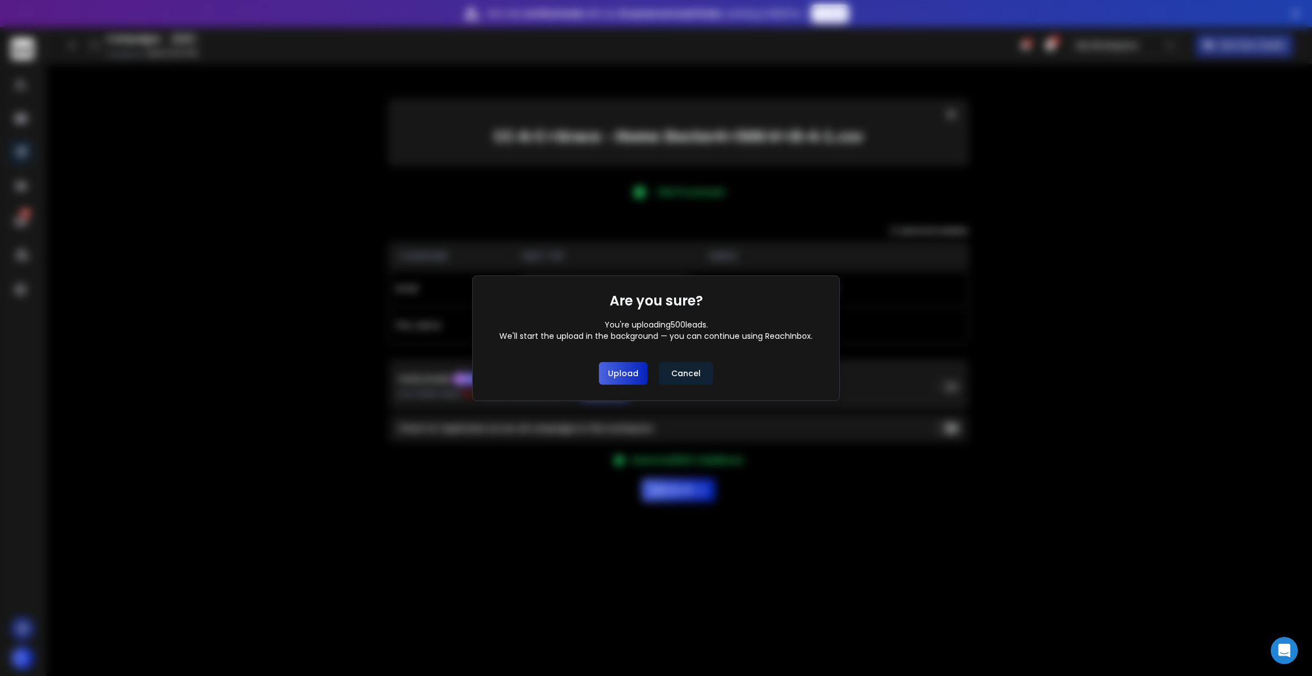
click at [617, 375] on button "Upload" at bounding box center [623, 373] width 49 height 23
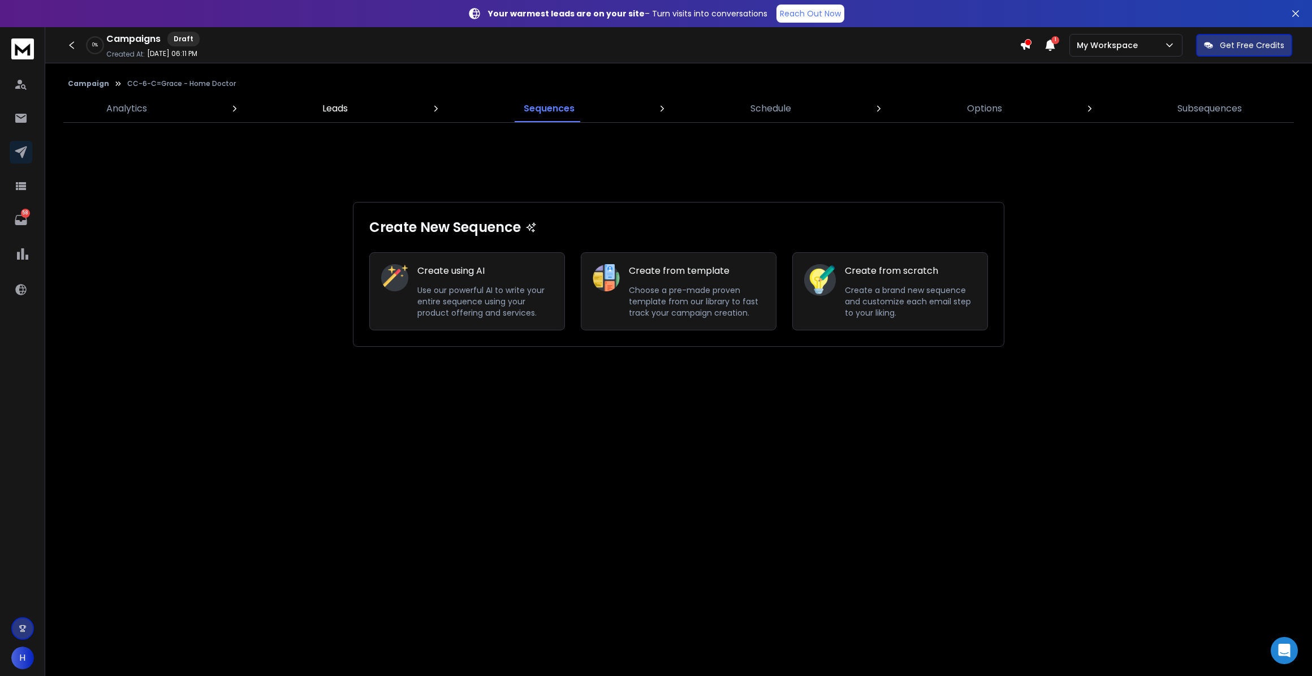
click at [340, 107] on p "Leads" at bounding box center [334, 109] width 25 height 14
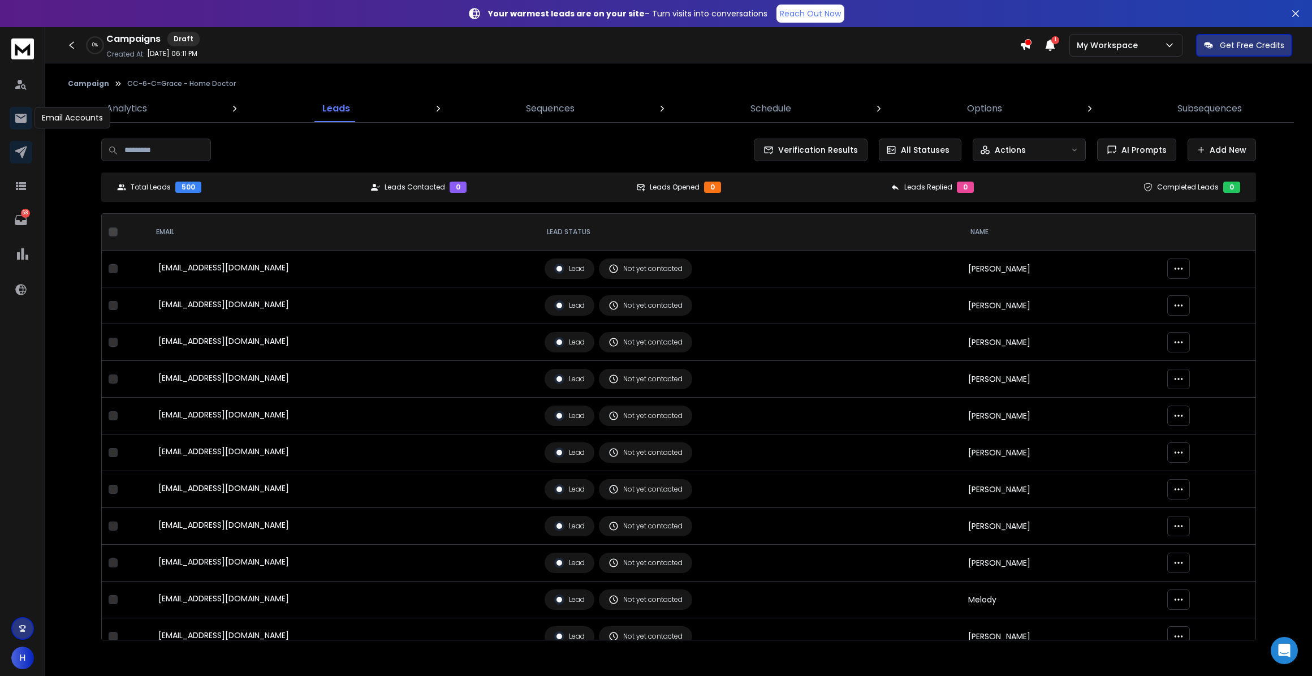
click at [18, 118] on icon at bounding box center [20, 118] width 11 height 9
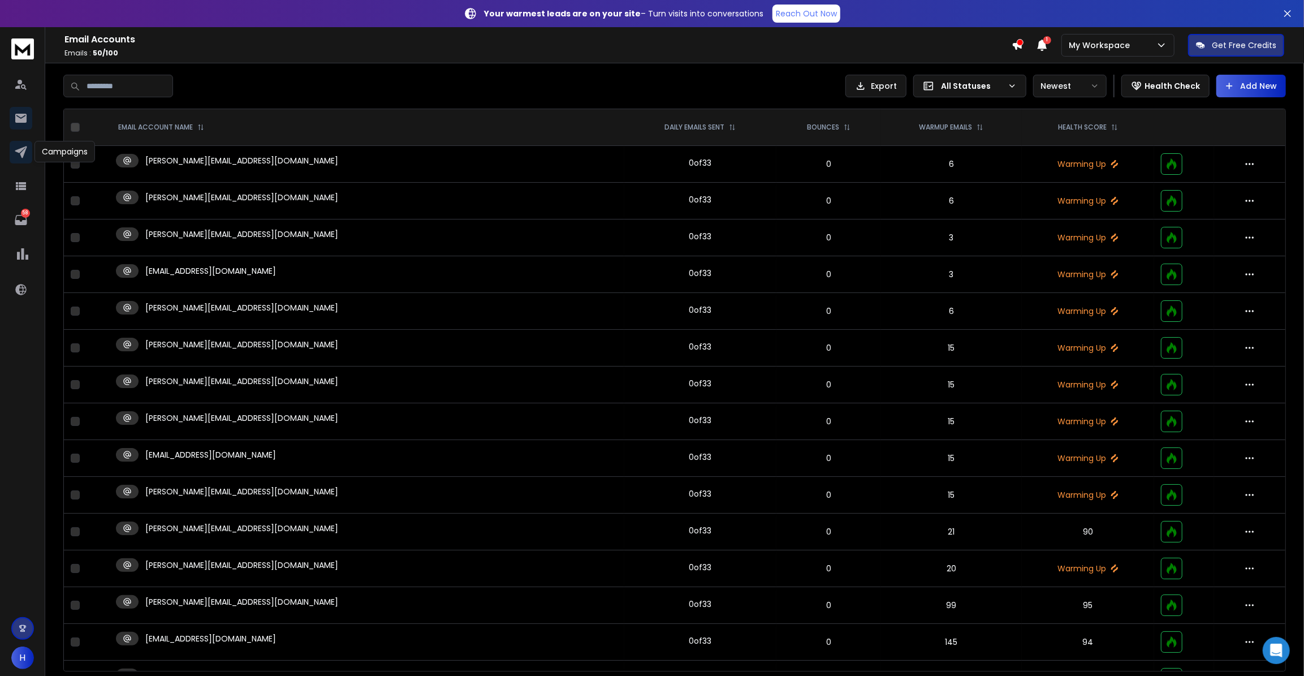
click at [11, 148] on link at bounding box center [21, 152] width 23 height 23
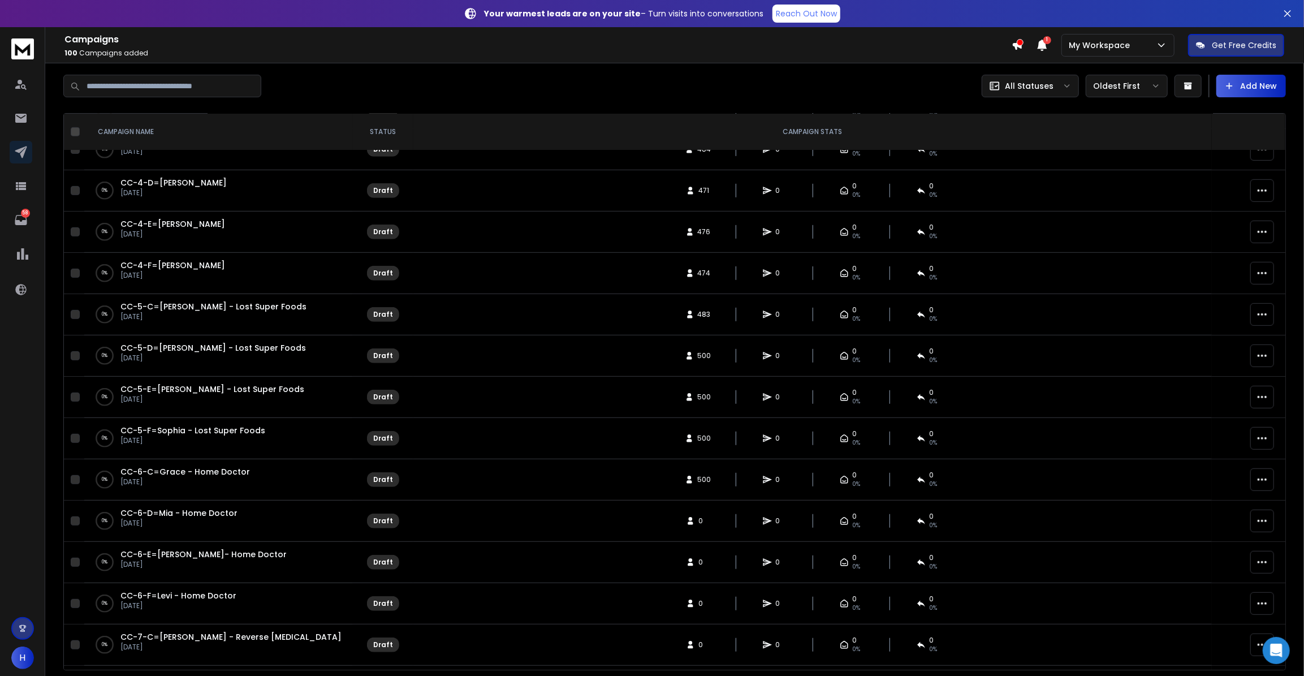
scroll to position [668, 0]
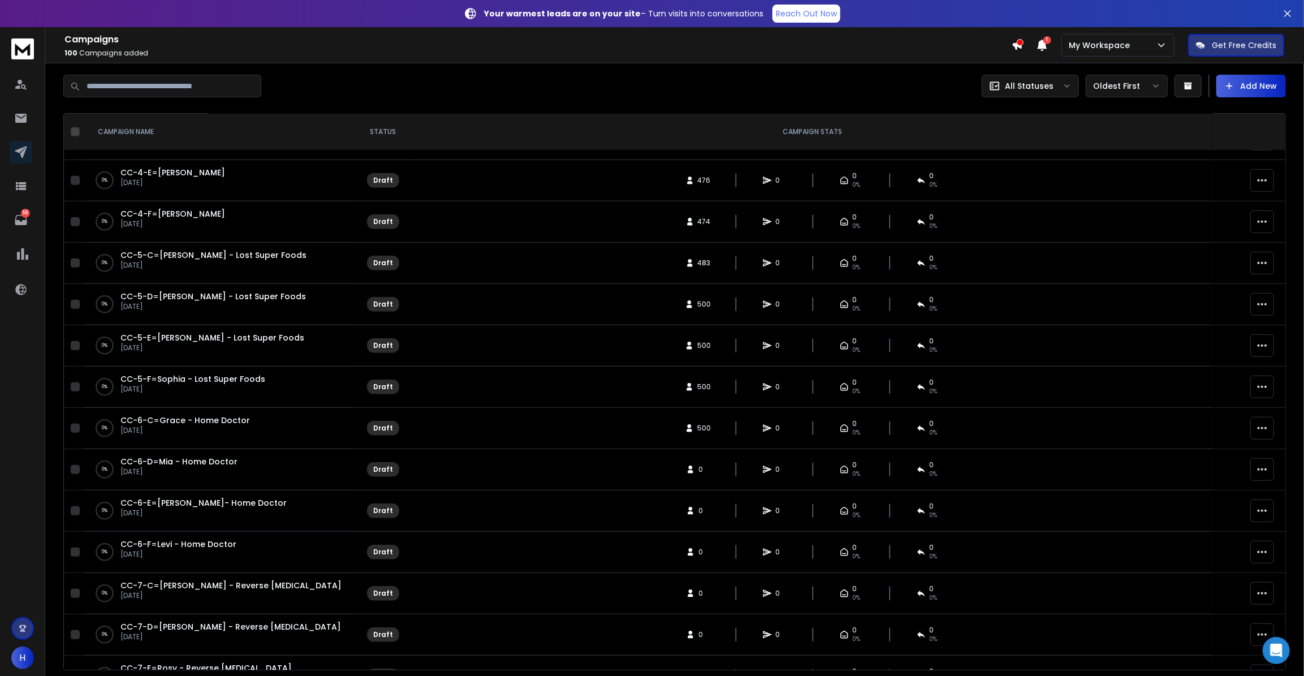
click at [197, 464] on span "CC-6-D=Mia - Home Doctor" at bounding box center [178, 461] width 117 height 11
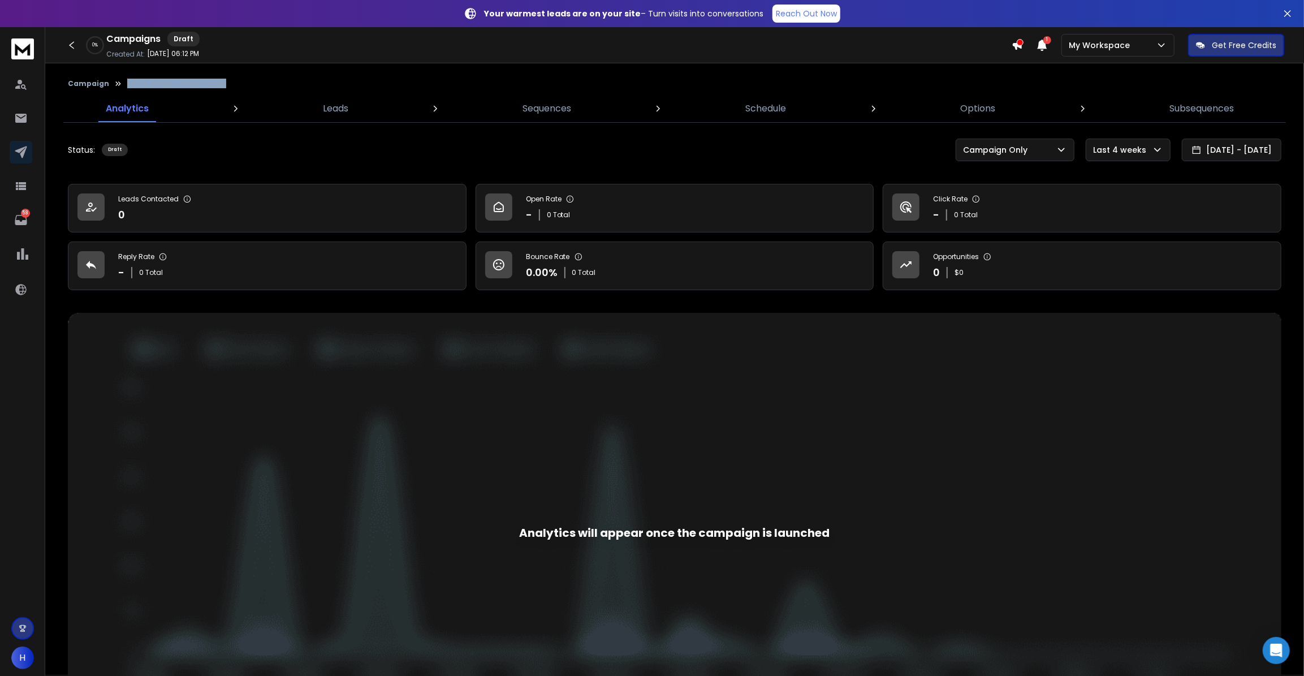
drag, startPoint x: 219, startPoint y: 85, endPoint x: 123, endPoint y: 80, distance: 96.3
click at [123, 80] on div "Campaign CC-6-D=Mia - Home Doctor" at bounding box center [674, 84] width 1222 height 18
drag, startPoint x: 123, startPoint y: 80, endPoint x: 130, endPoint y: 80, distance: 7.4
copy p "CC-6-D=Mia - Home Doctor"
click at [348, 113] on link "Leads" at bounding box center [335, 108] width 39 height 27
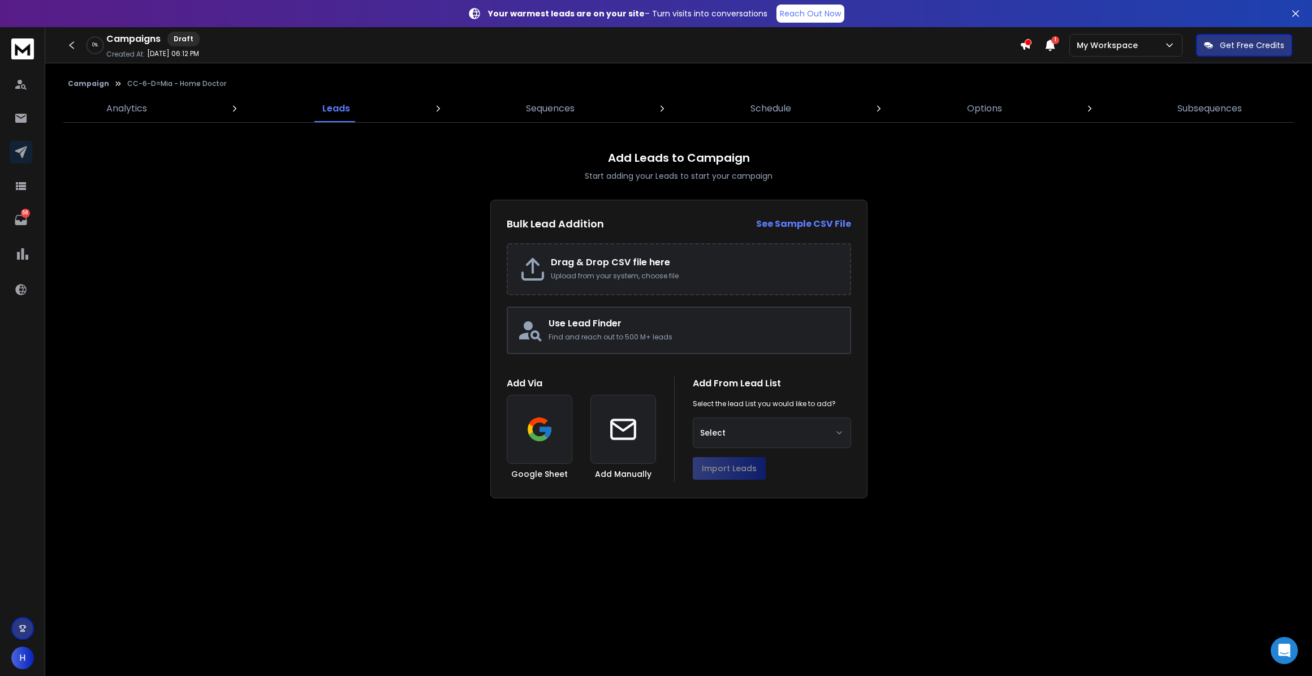
click at [620, 271] on p "Upload from your system, choose file" at bounding box center [695, 275] width 288 height 9
type input "**********"
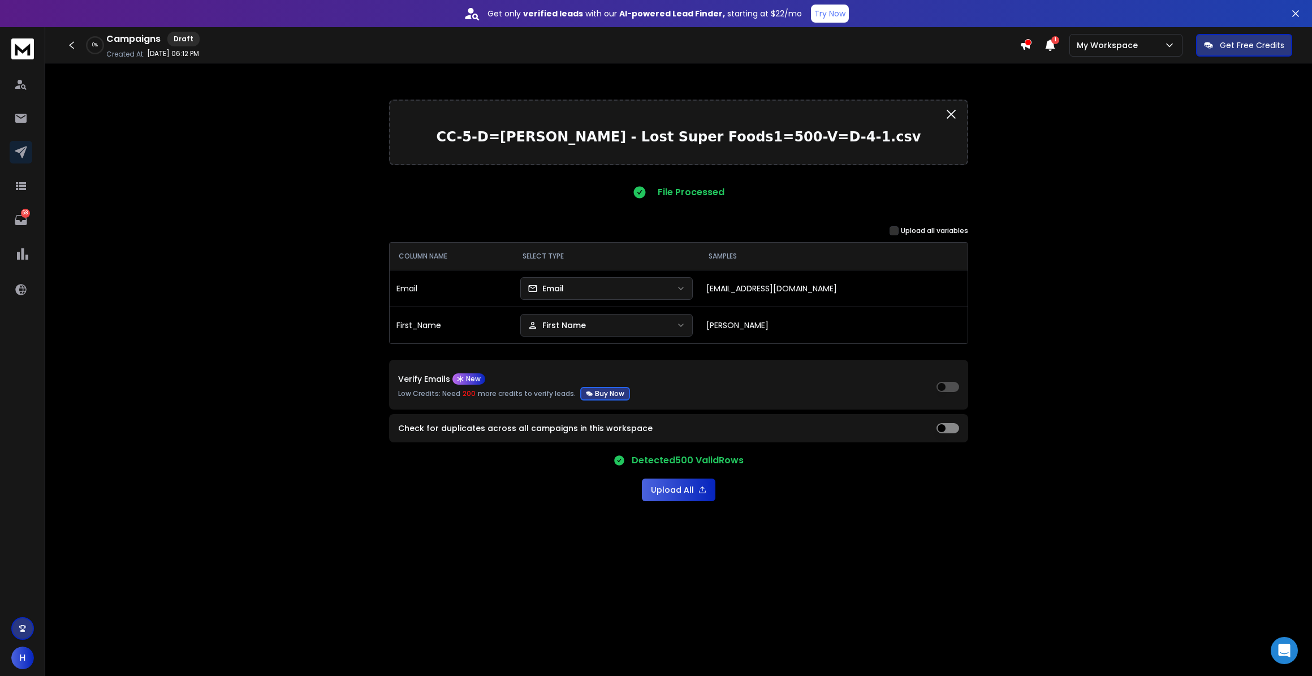
click at [672, 490] on button "Upload All" at bounding box center [679, 489] width 74 height 23
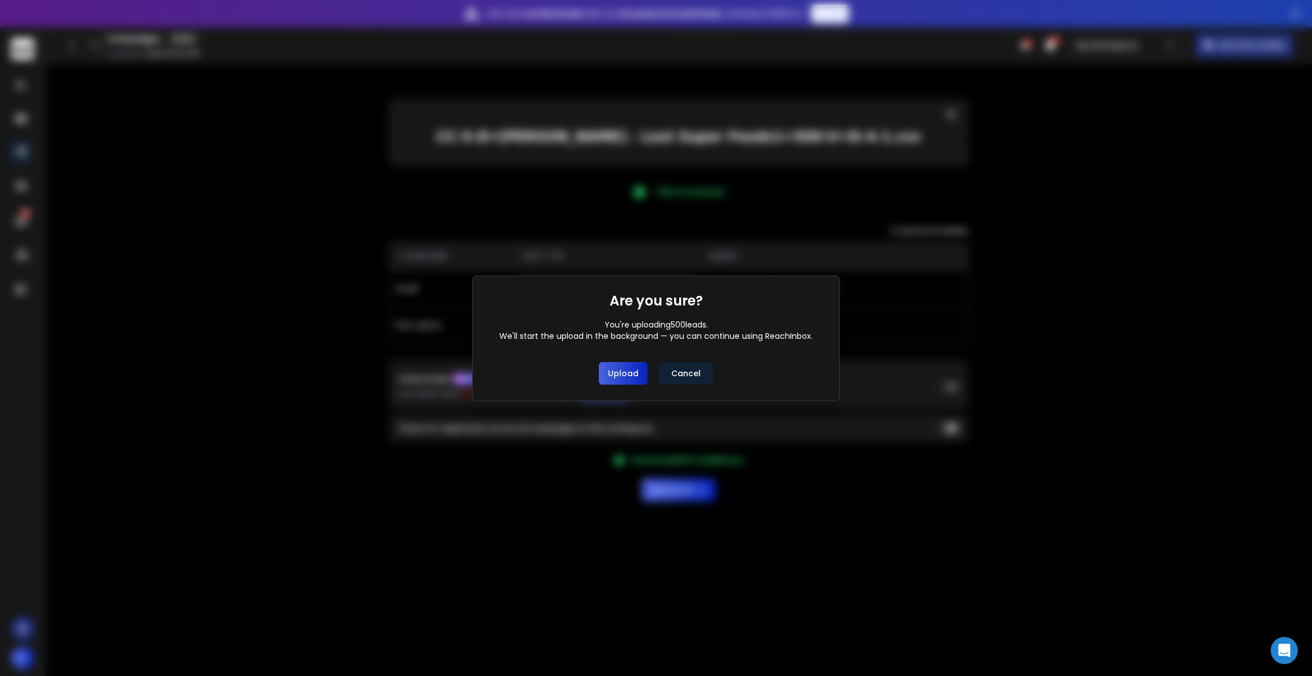
click at [632, 376] on button "Upload" at bounding box center [623, 373] width 49 height 23
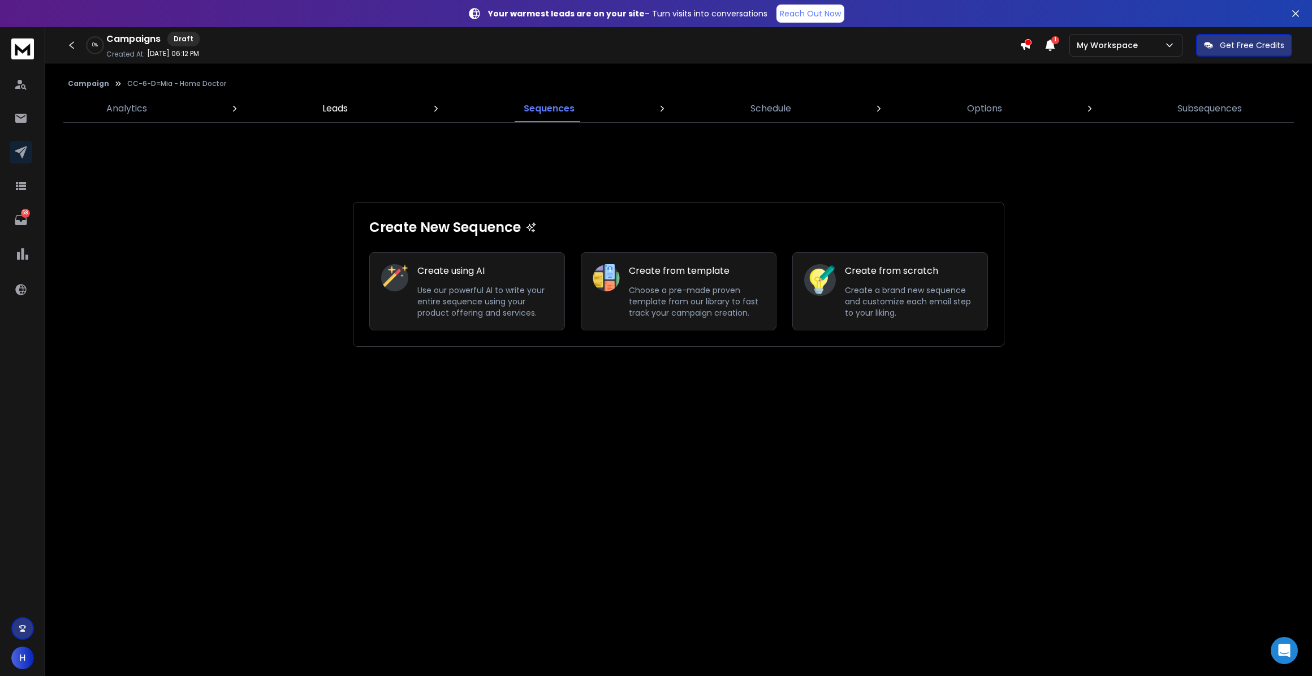
click at [338, 103] on p "Leads" at bounding box center [334, 109] width 25 height 14
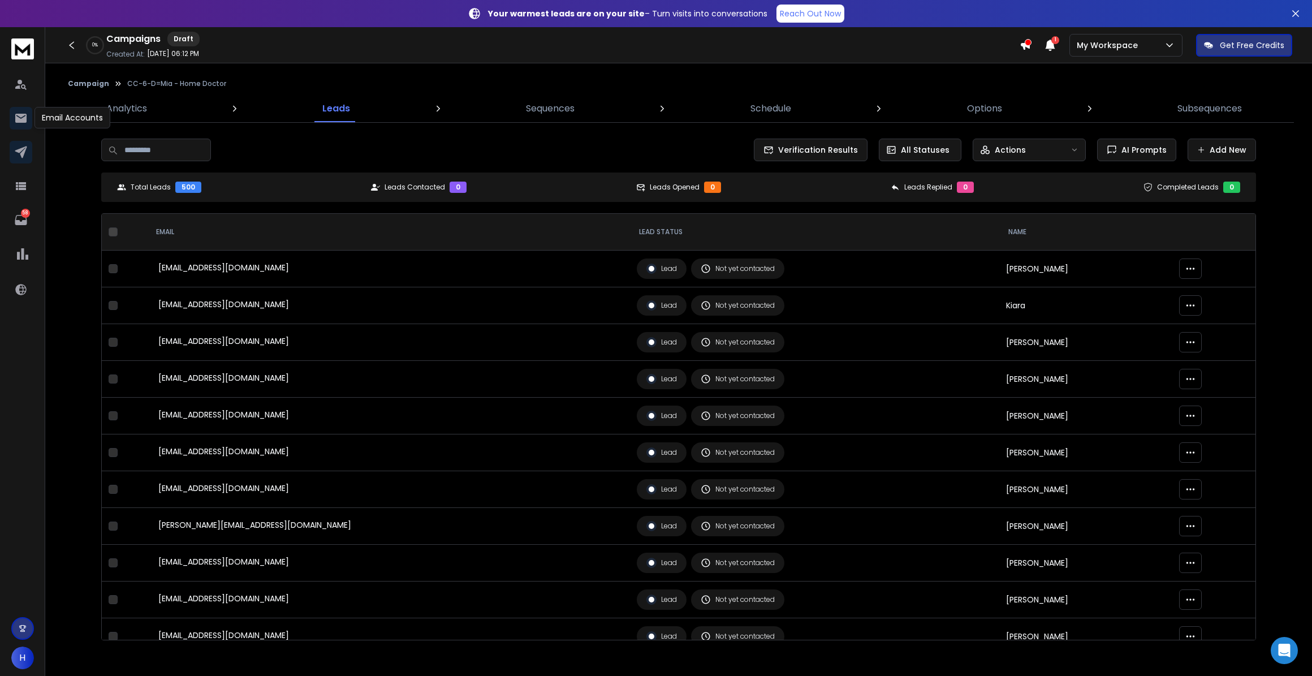
click at [19, 118] on icon at bounding box center [20, 118] width 11 height 9
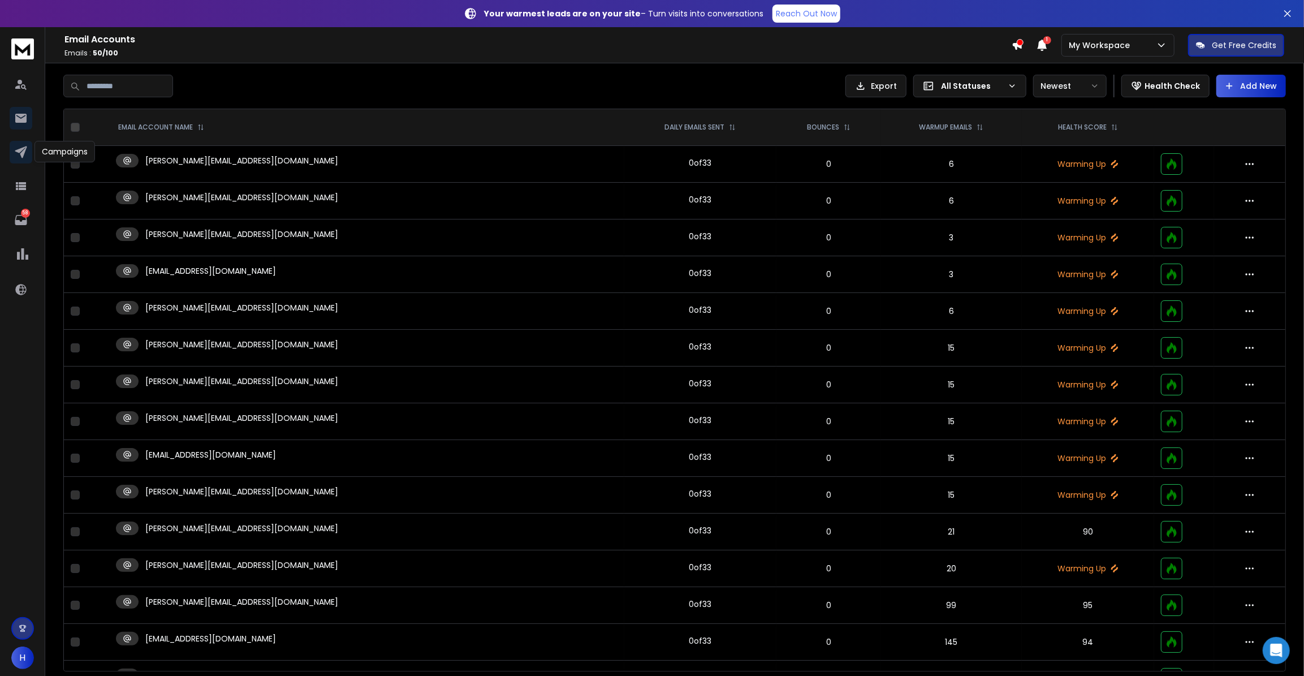
click at [24, 148] on icon at bounding box center [21, 152] width 12 height 12
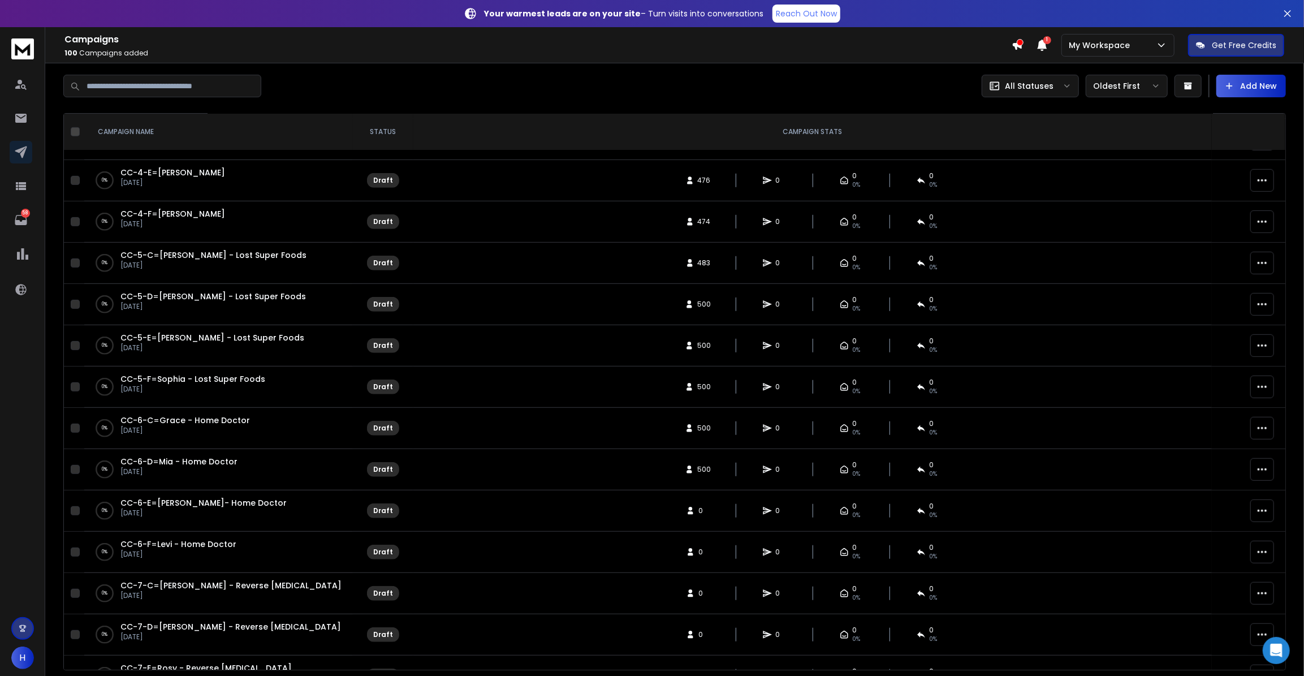
scroll to position [719, 0]
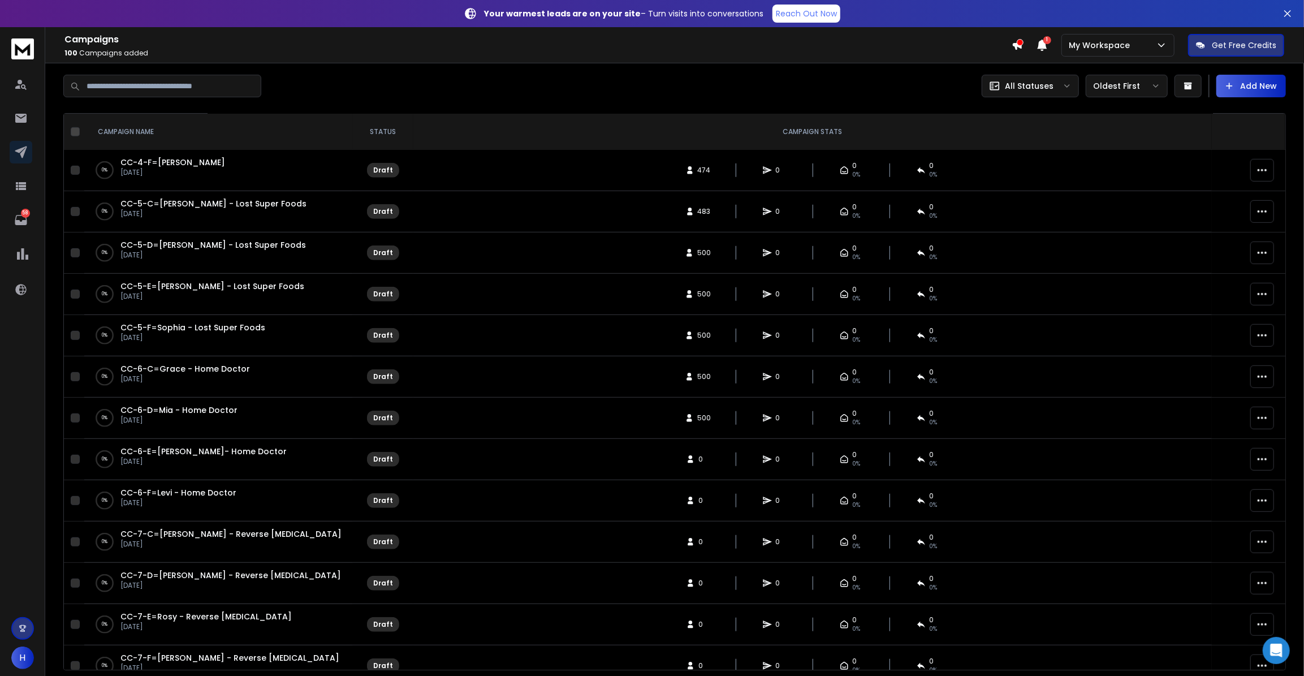
click at [158, 457] on p "[DATE]" at bounding box center [203, 461] width 166 height 9
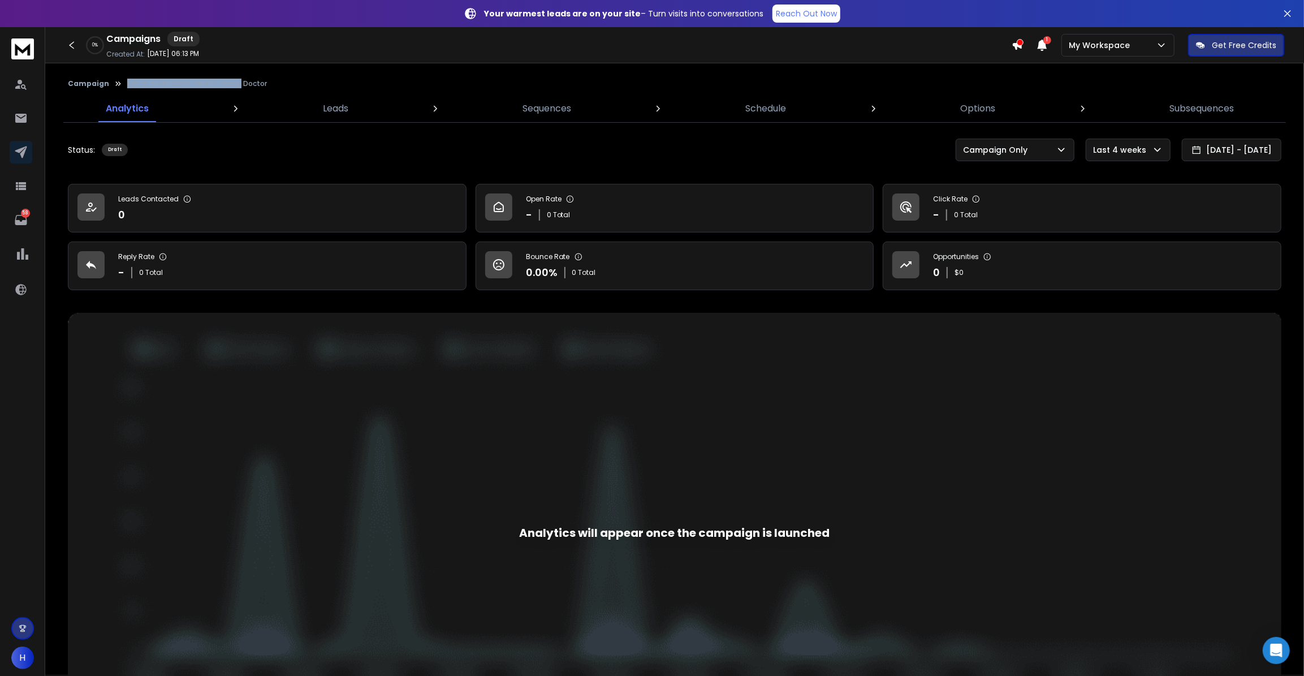
drag, startPoint x: 221, startPoint y: 84, endPoint x: 232, endPoint y: 83, distance: 11.3
click at [232, 83] on div "Campaign CC-6-E=[PERSON_NAME]- Home Doctor" at bounding box center [674, 84] width 1222 height 18
drag, startPoint x: 232, startPoint y: 83, endPoint x: 215, endPoint y: 81, distance: 17.1
copy p "CC-6-E=[PERSON_NAME]- Home Doctor"
click at [339, 109] on p "Leads" at bounding box center [335, 109] width 25 height 14
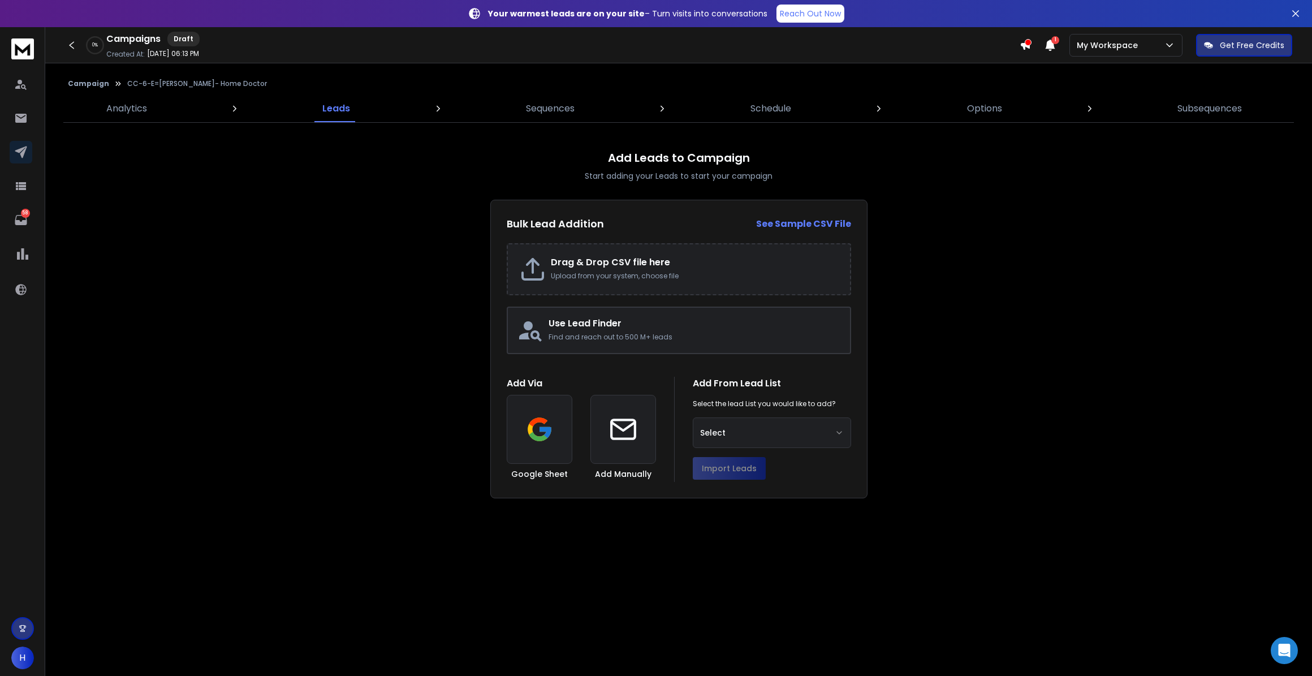
click at [597, 267] on h2 "Drag & Drop CSV file here" at bounding box center [695, 263] width 288 height 14
type input "**********"
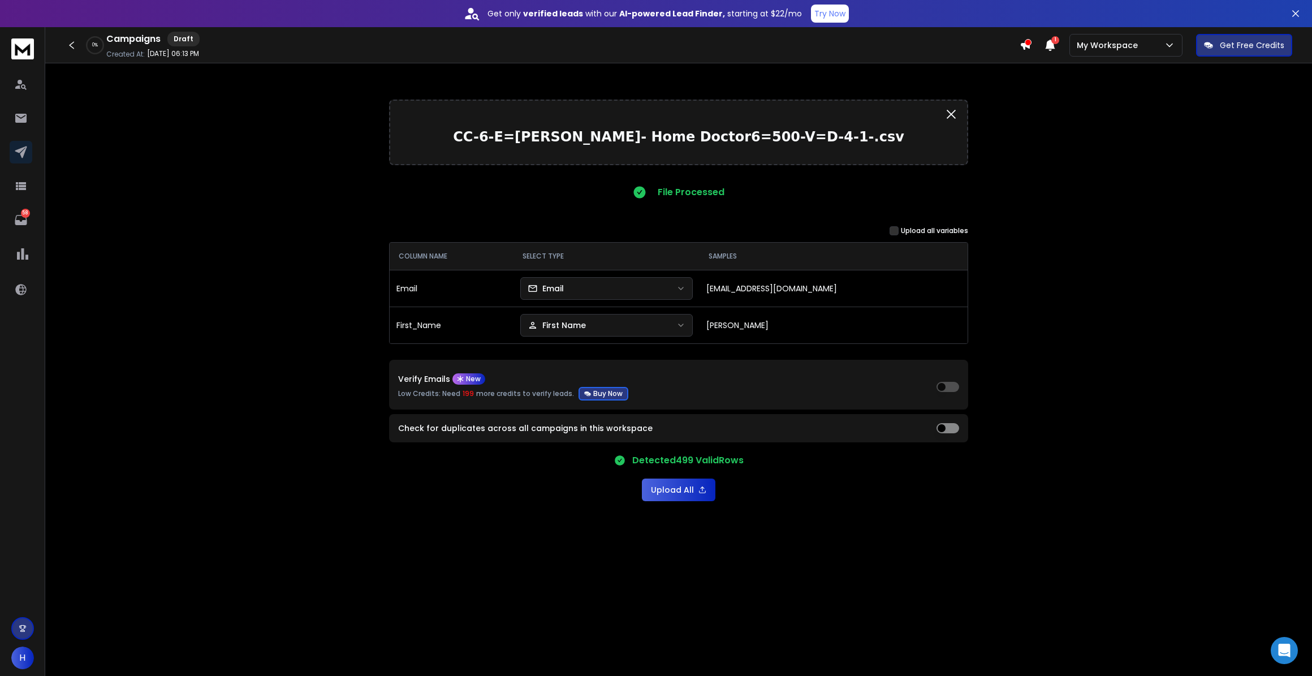
click at [668, 487] on button "Upload All" at bounding box center [679, 489] width 74 height 23
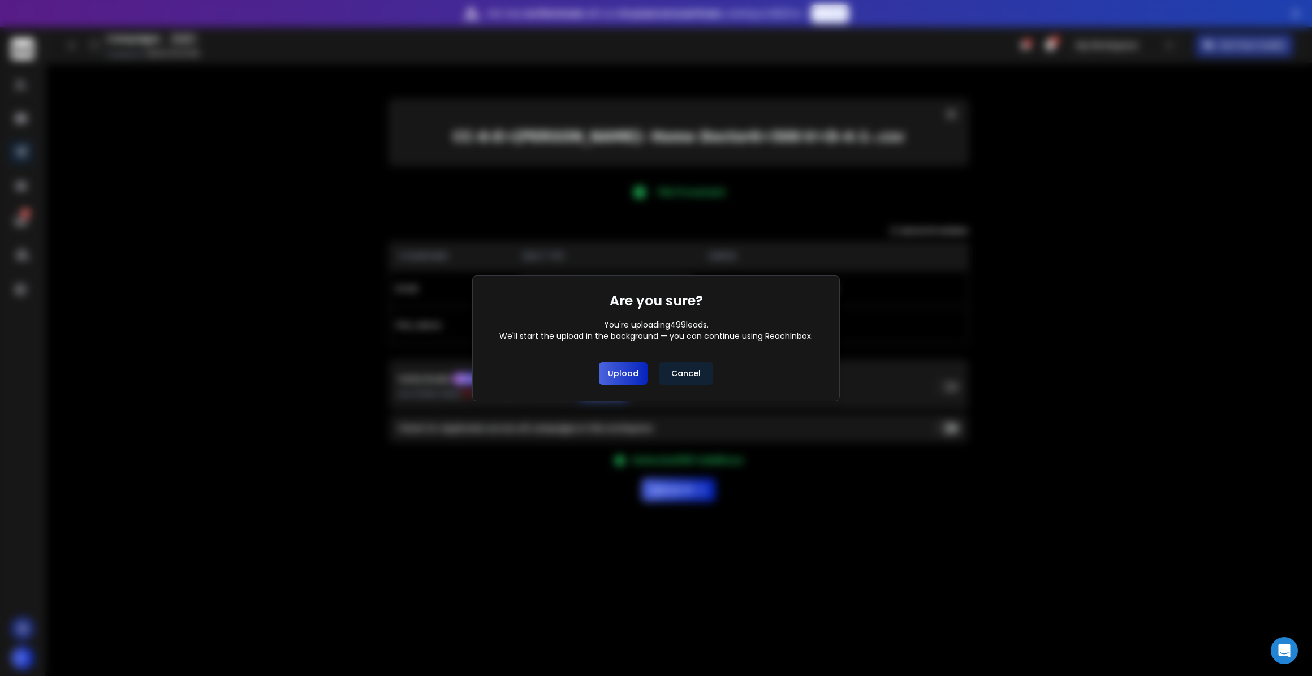
click at [627, 374] on button "Upload" at bounding box center [623, 373] width 49 height 23
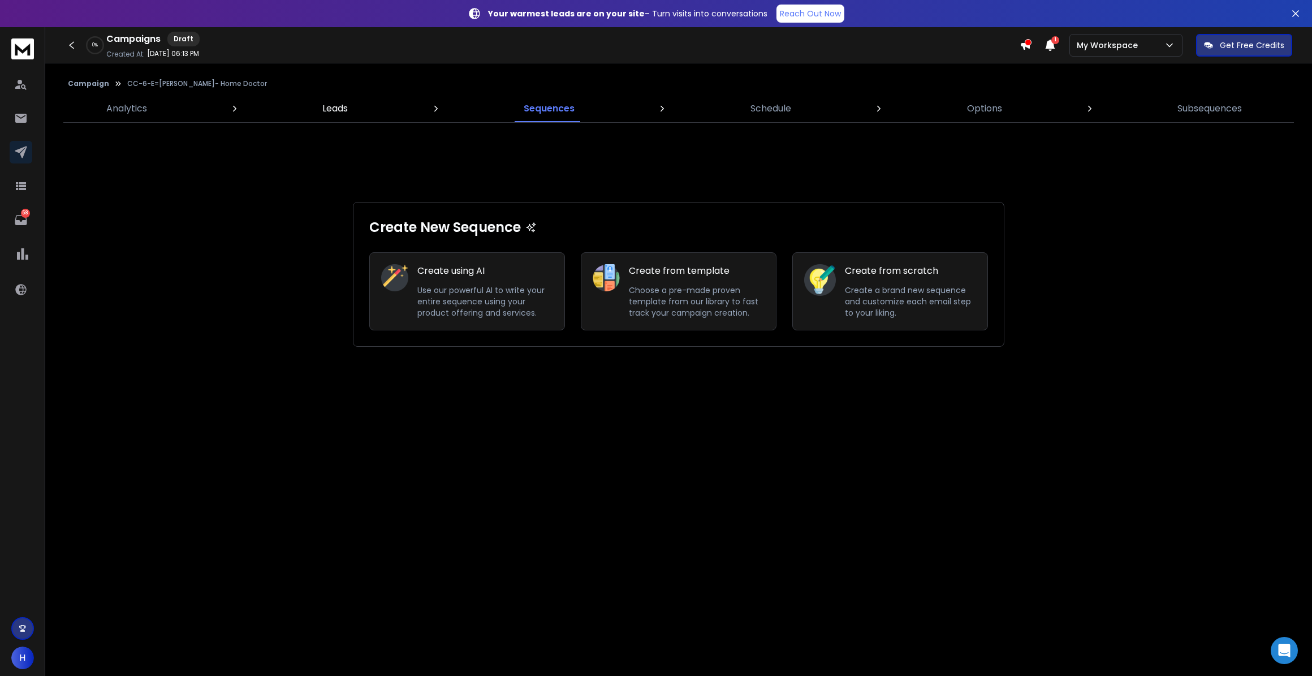
click at [334, 107] on p "Leads" at bounding box center [334, 109] width 25 height 14
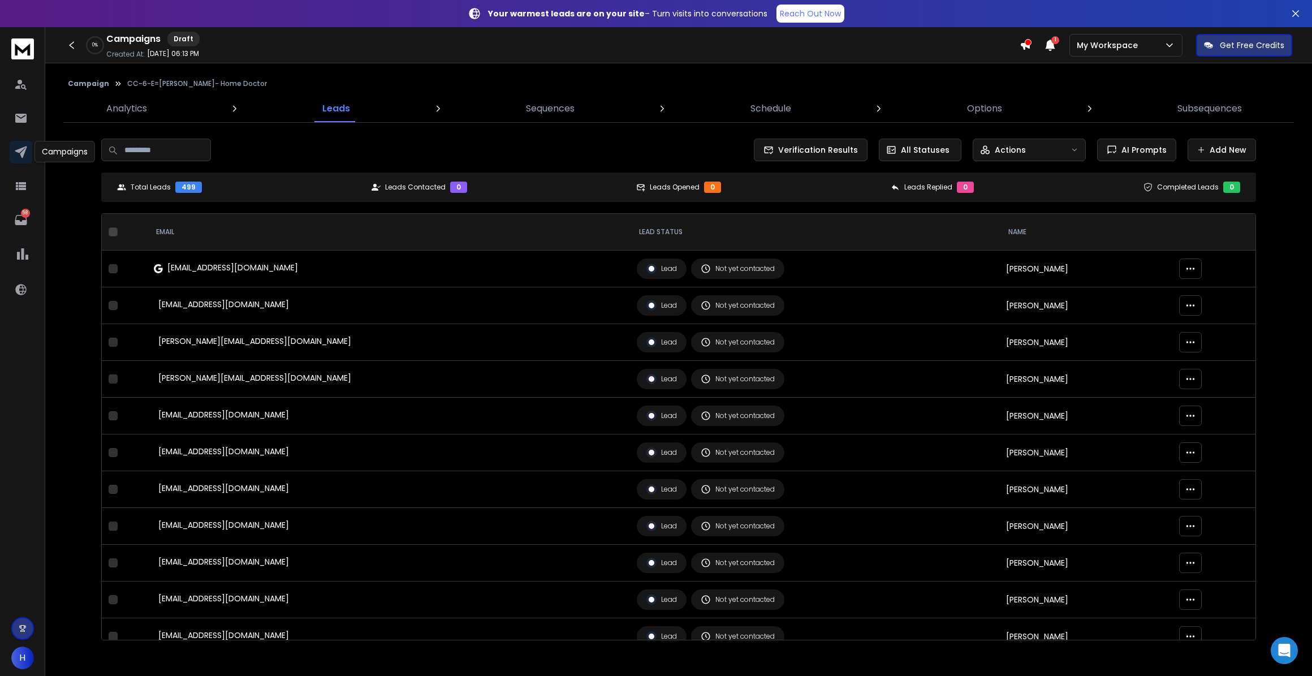
click at [23, 155] on icon at bounding box center [21, 152] width 14 height 14
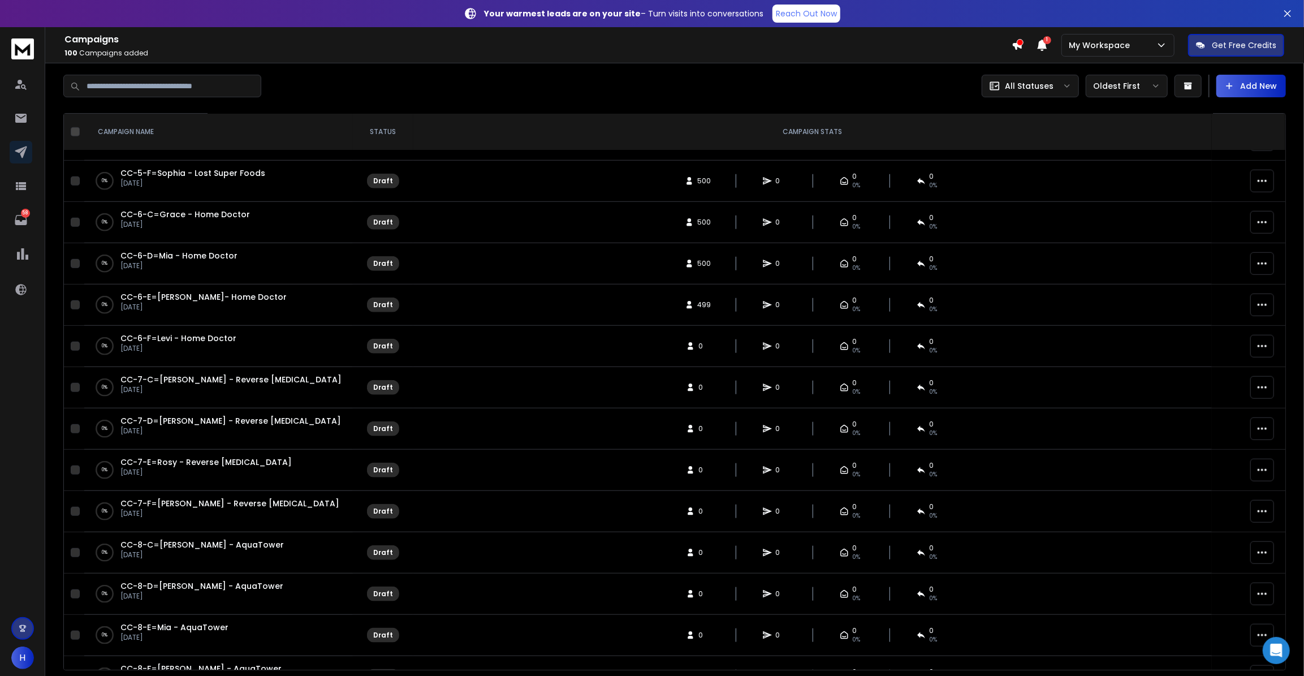
scroll to position [822, 0]
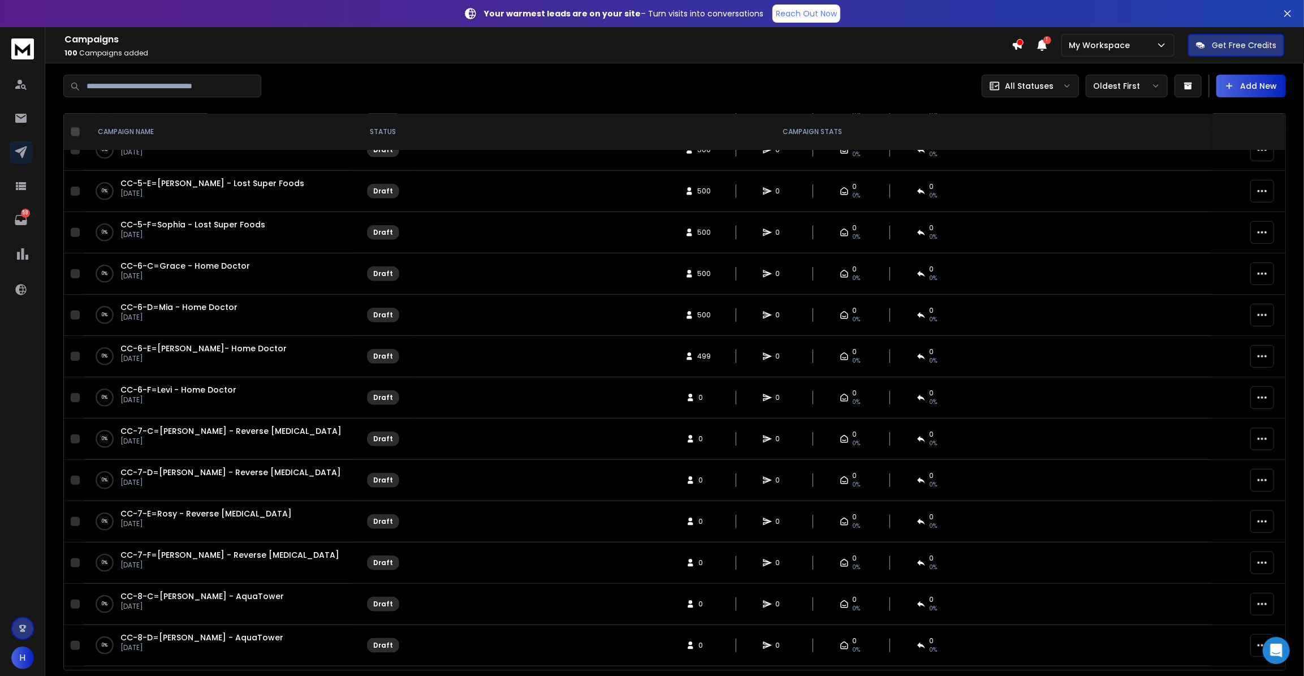
drag, startPoint x: 244, startPoint y: 390, endPoint x: 237, endPoint y: 390, distance: 6.8
click at [237, 390] on div "0 % CC-6-F=Levi - Home Doctor [DATE]" at bounding box center [219, 397] width 246 height 27
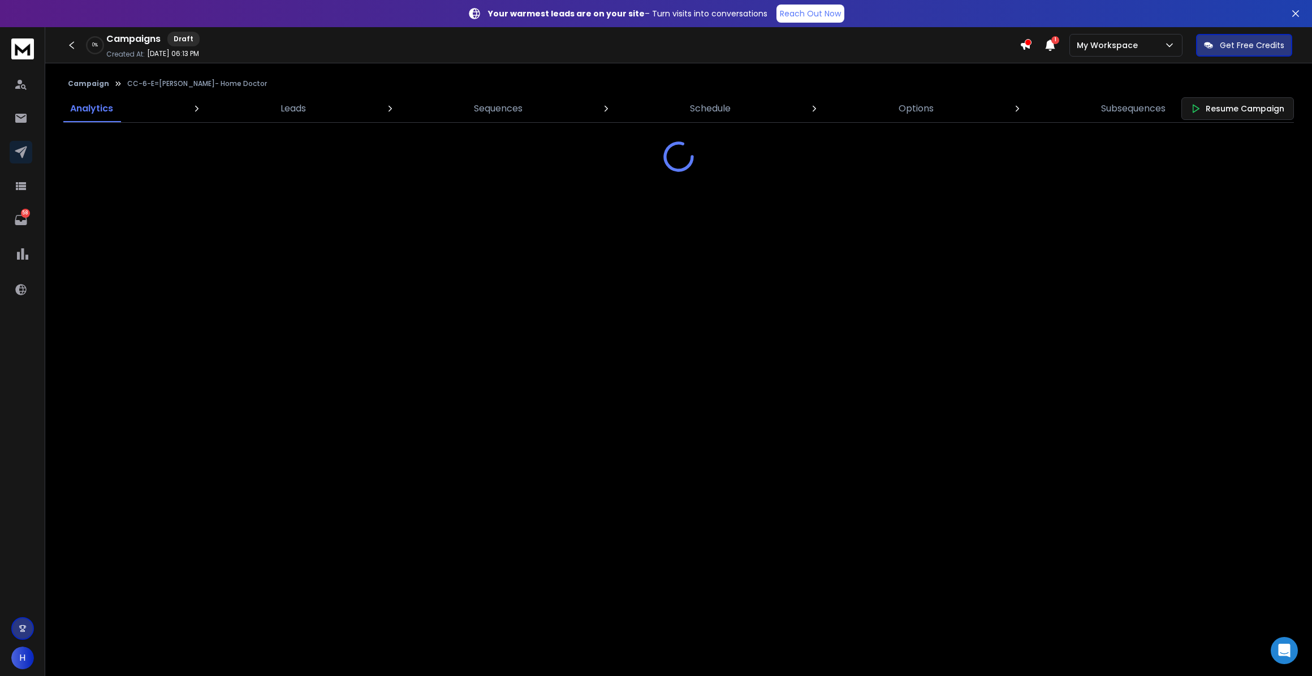
click at [204, 386] on div "Your warmest leads are on your site – Turn visits into conversations Reach Out …" at bounding box center [656, 338] width 1312 height 676
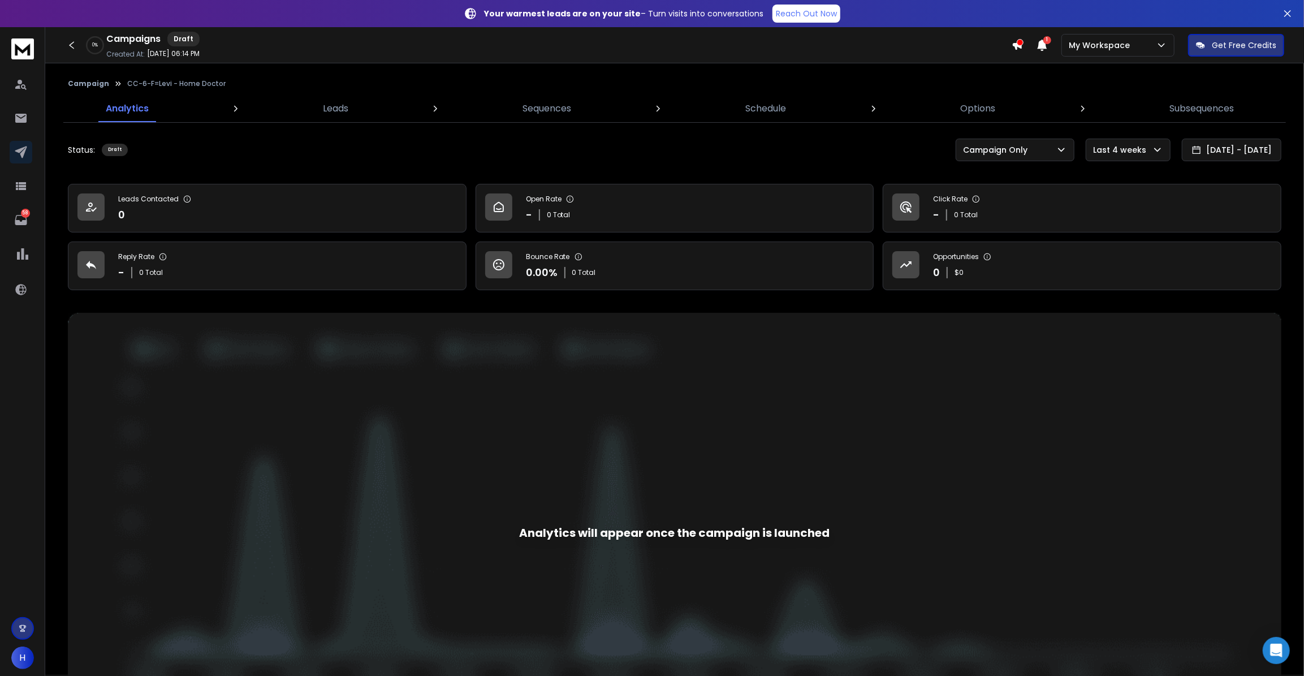
drag, startPoint x: 230, startPoint y: 85, endPoint x: 163, endPoint y: 75, distance: 68.0
click at [163, 75] on div "Campaign CC-6-F=Levi - Home Doctor" at bounding box center [674, 84] width 1222 height 18
drag, startPoint x: 232, startPoint y: 87, endPoint x: 124, endPoint y: 82, distance: 108.1
click at [124, 82] on div "Campaign CC-6-F=Levi - Home Doctor" at bounding box center [674, 84] width 1222 height 18
drag, startPoint x: 124, startPoint y: 82, endPoint x: 135, endPoint y: 81, distance: 11.3
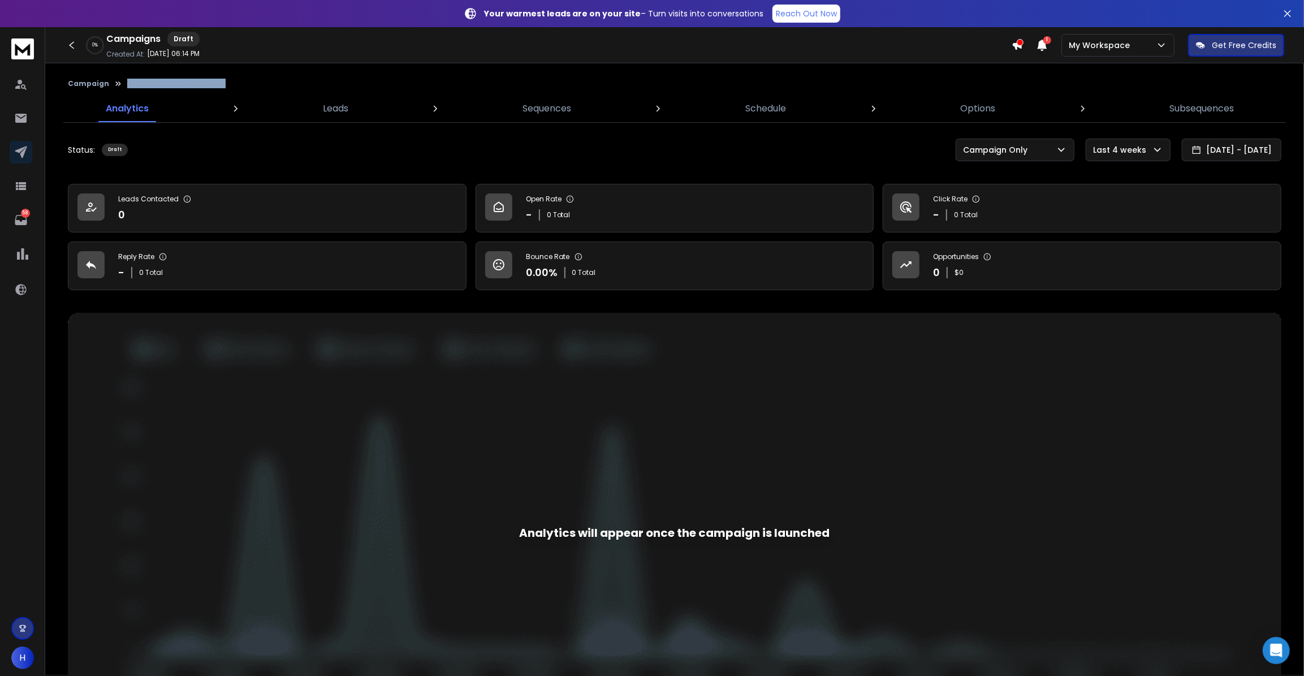
copy p "CC-6-F=Levi - Home Doctor"
click at [332, 107] on p "Leads" at bounding box center [335, 109] width 25 height 14
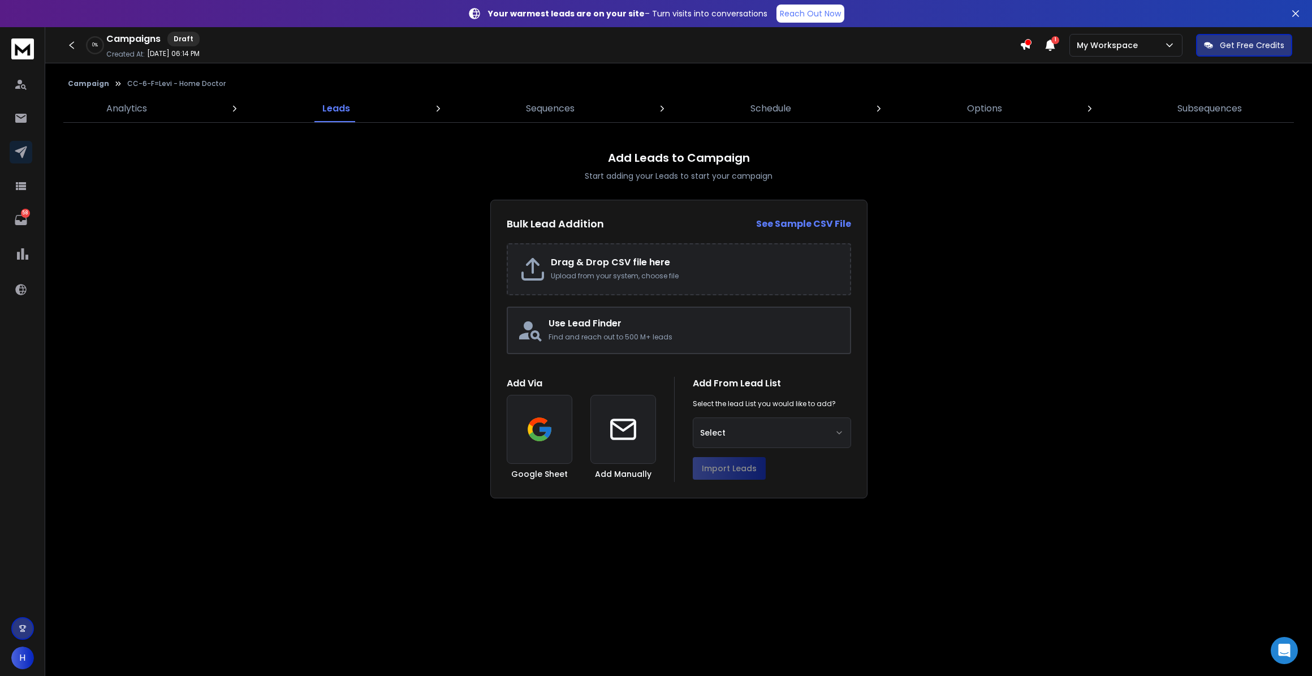
click at [613, 271] on p "Upload from your system, choose file" at bounding box center [695, 275] width 288 height 9
type input "**********"
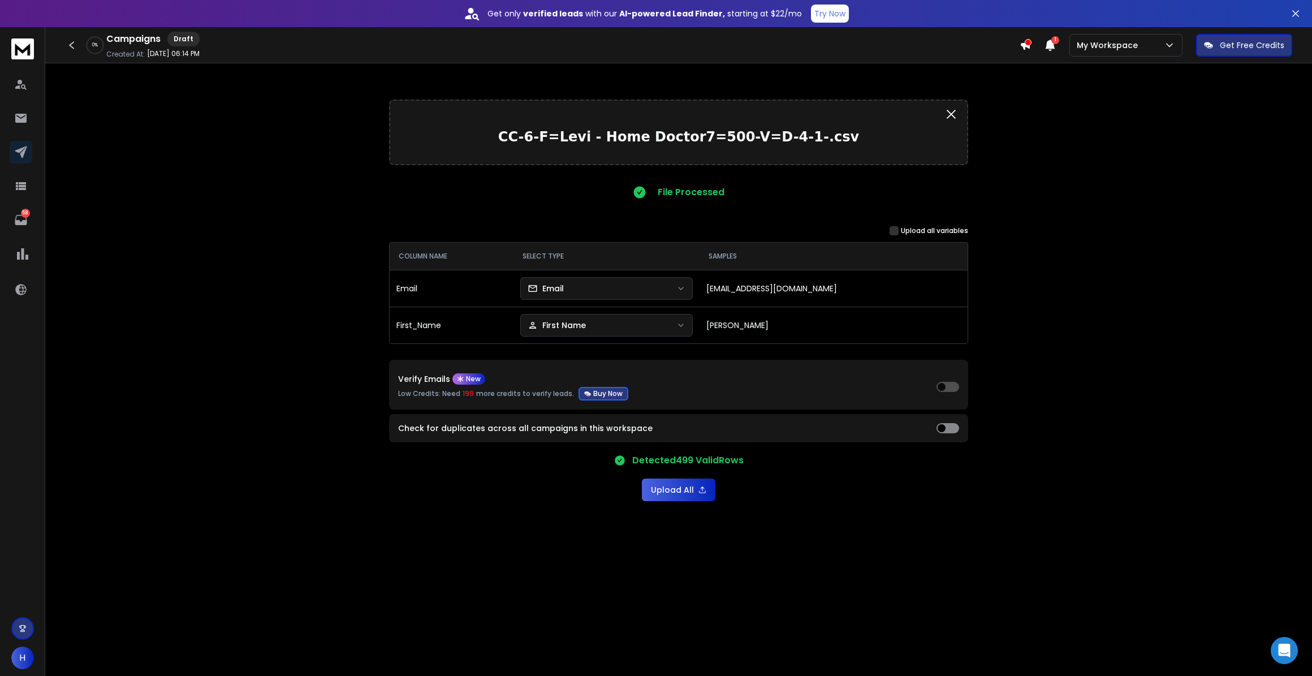
click at [674, 486] on button "Upload All" at bounding box center [679, 489] width 74 height 23
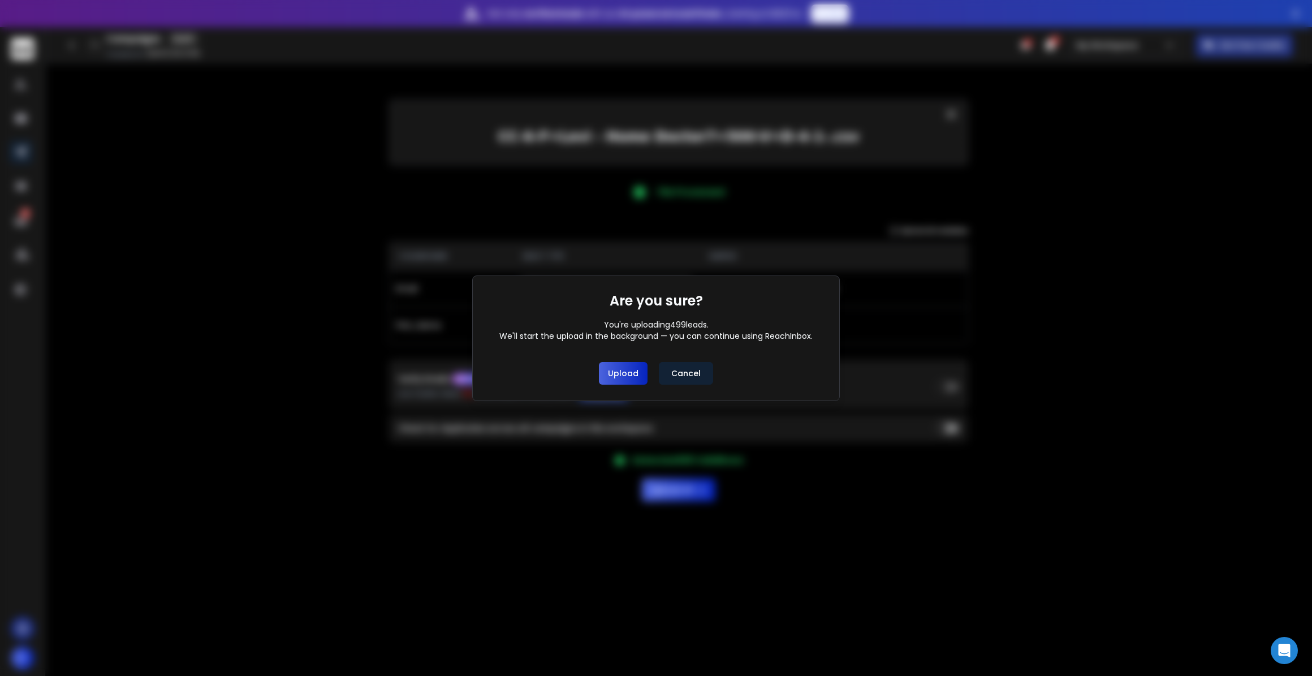
click at [625, 375] on button "Upload" at bounding box center [623, 373] width 49 height 23
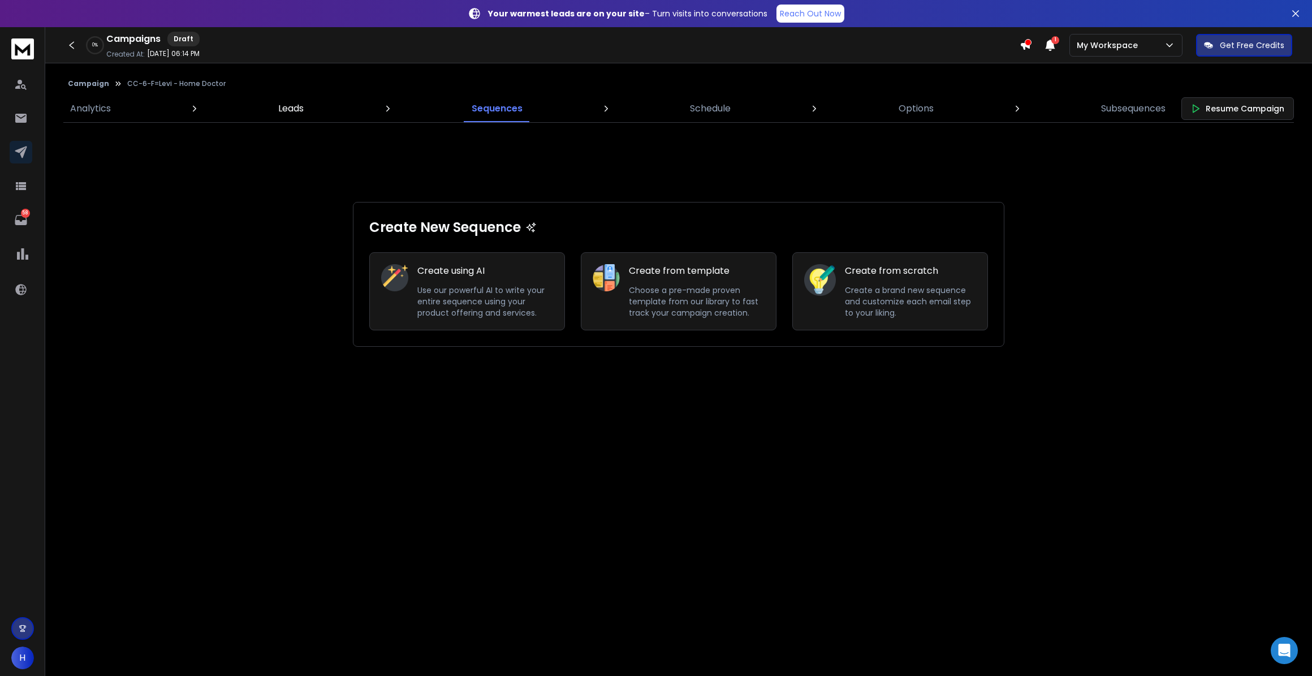
click at [290, 104] on p "Leads" at bounding box center [290, 109] width 25 height 14
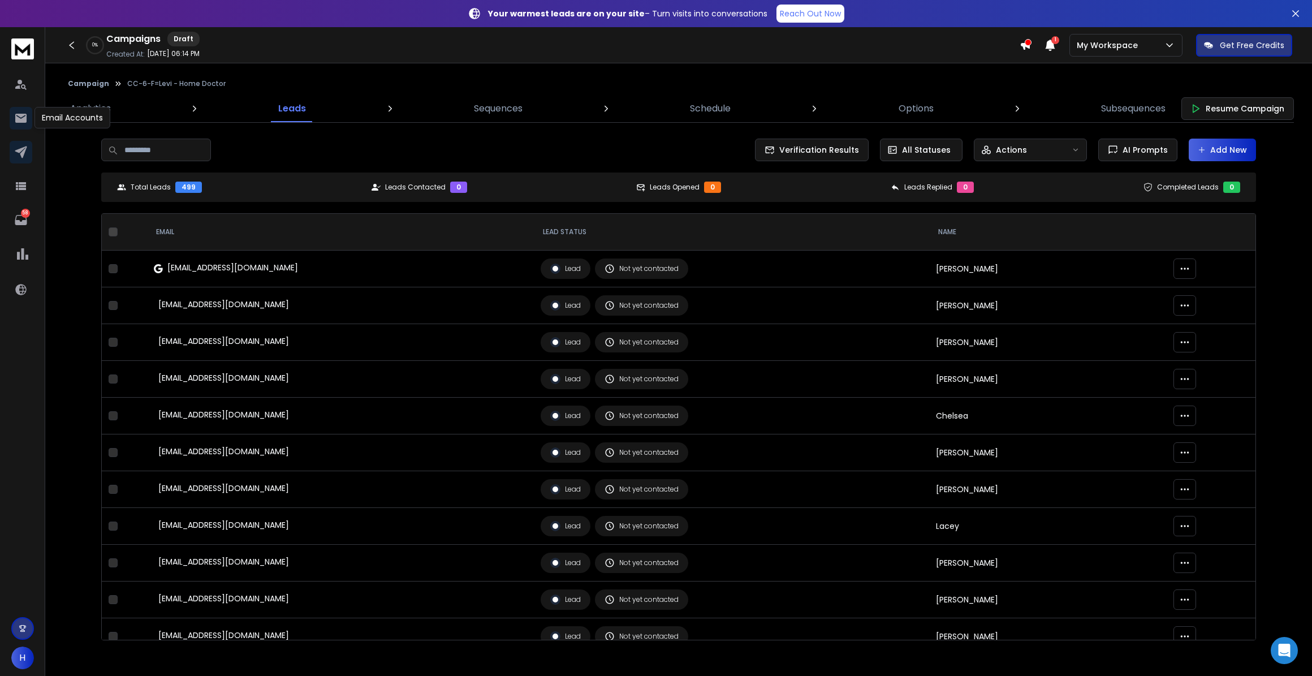
click at [28, 115] on link at bounding box center [21, 118] width 23 height 23
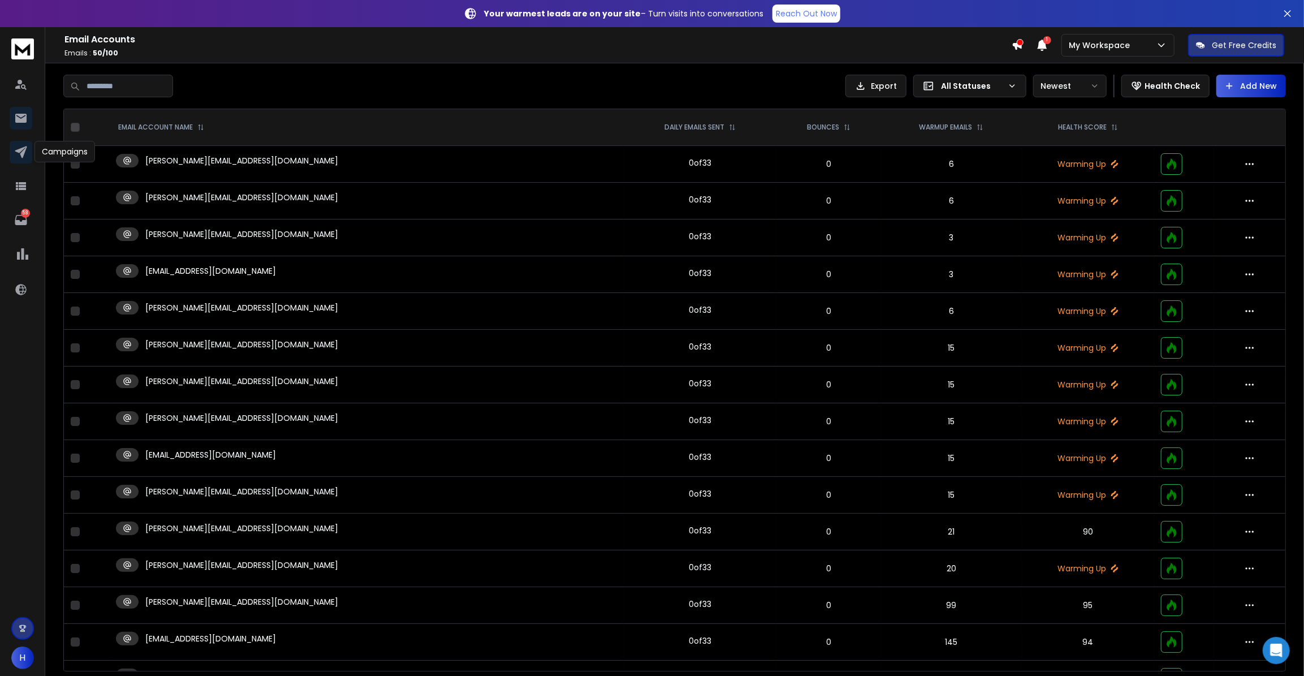
click at [18, 149] on icon at bounding box center [21, 152] width 12 height 12
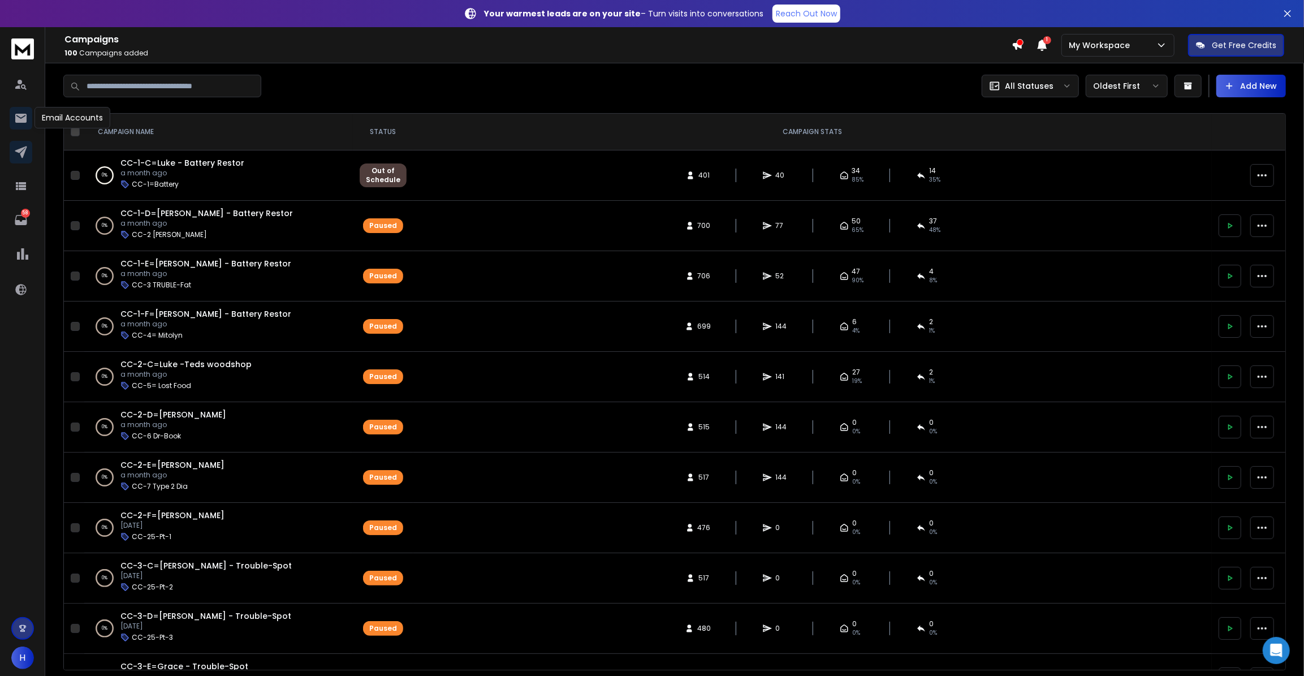
click at [21, 119] on icon at bounding box center [20, 118] width 11 height 9
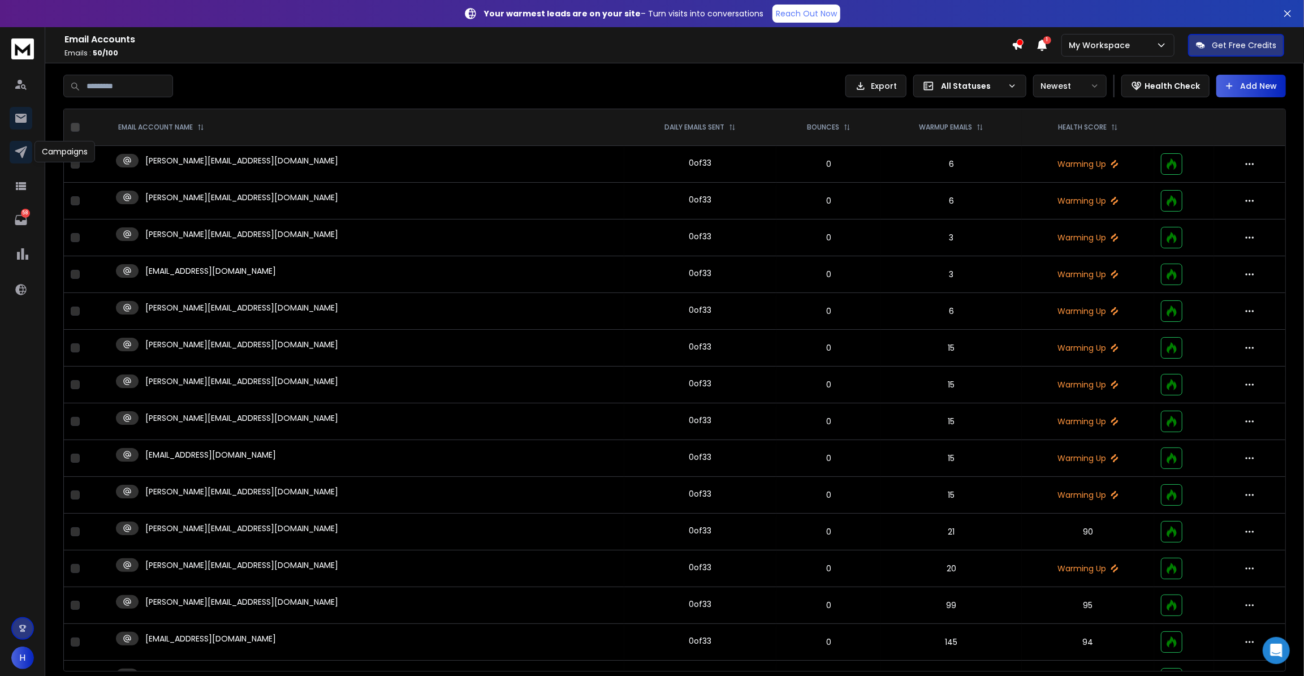
click at [23, 150] on icon at bounding box center [21, 152] width 12 height 12
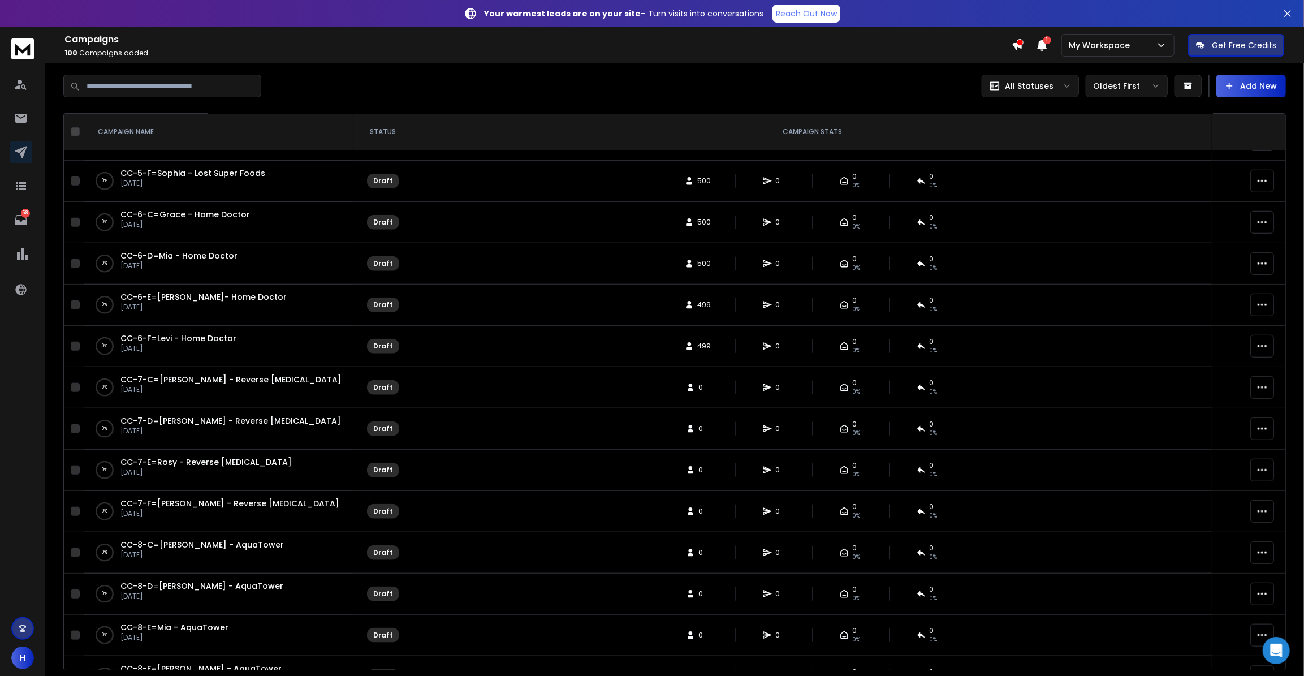
scroll to position [925, 0]
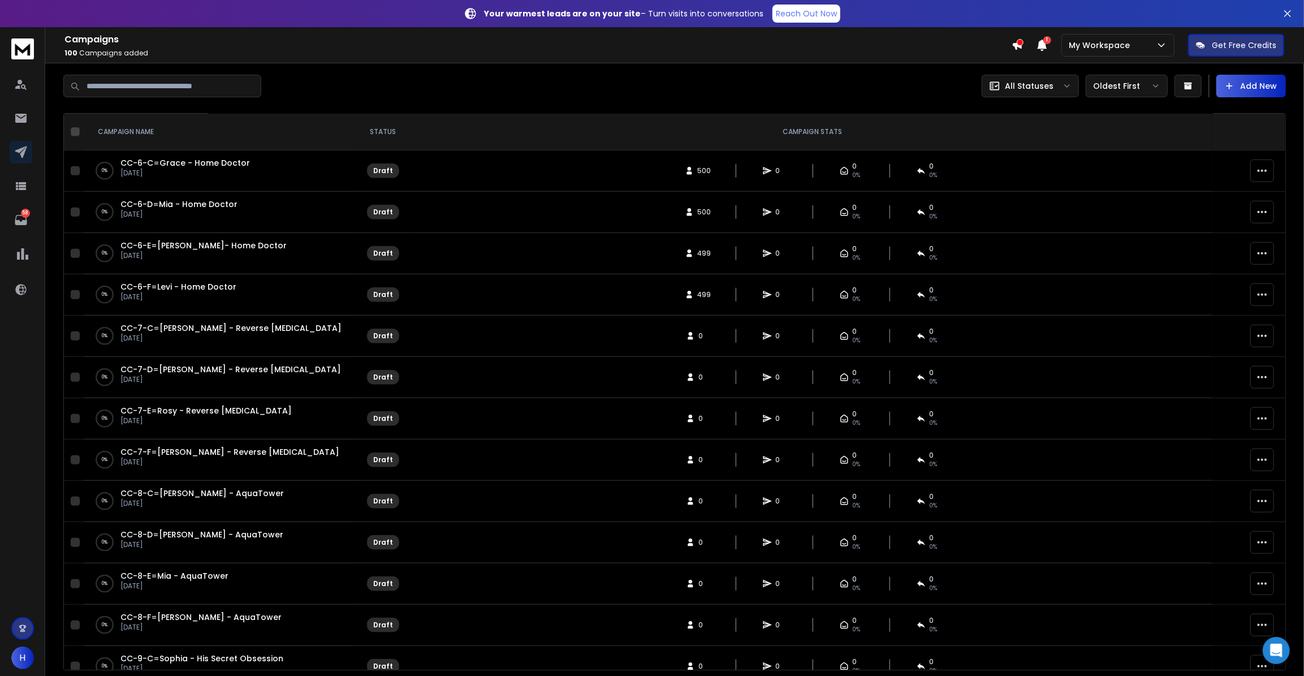
click at [159, 334] on p "[DATE]" at bounding box center [230, 338] width 221 height 9
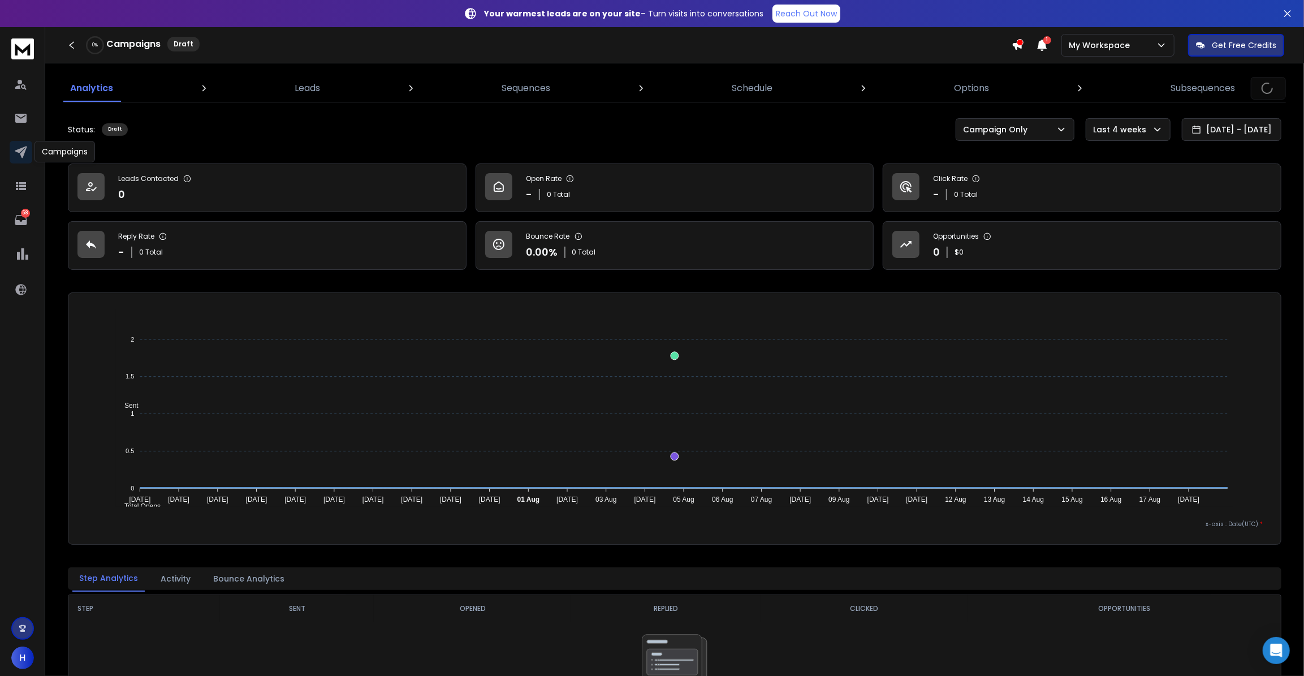
click at [25, 141] on link at bounding box center [21, 152] width 23 height 23
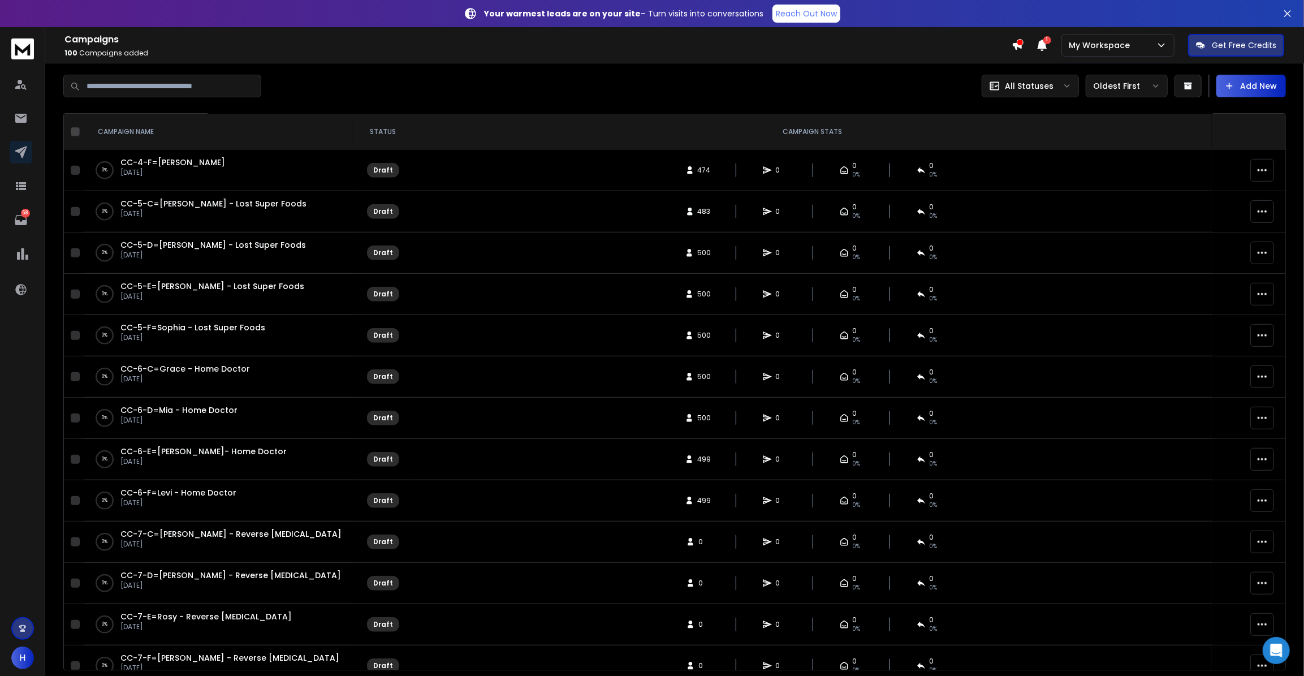
scroll to position [822, 0]
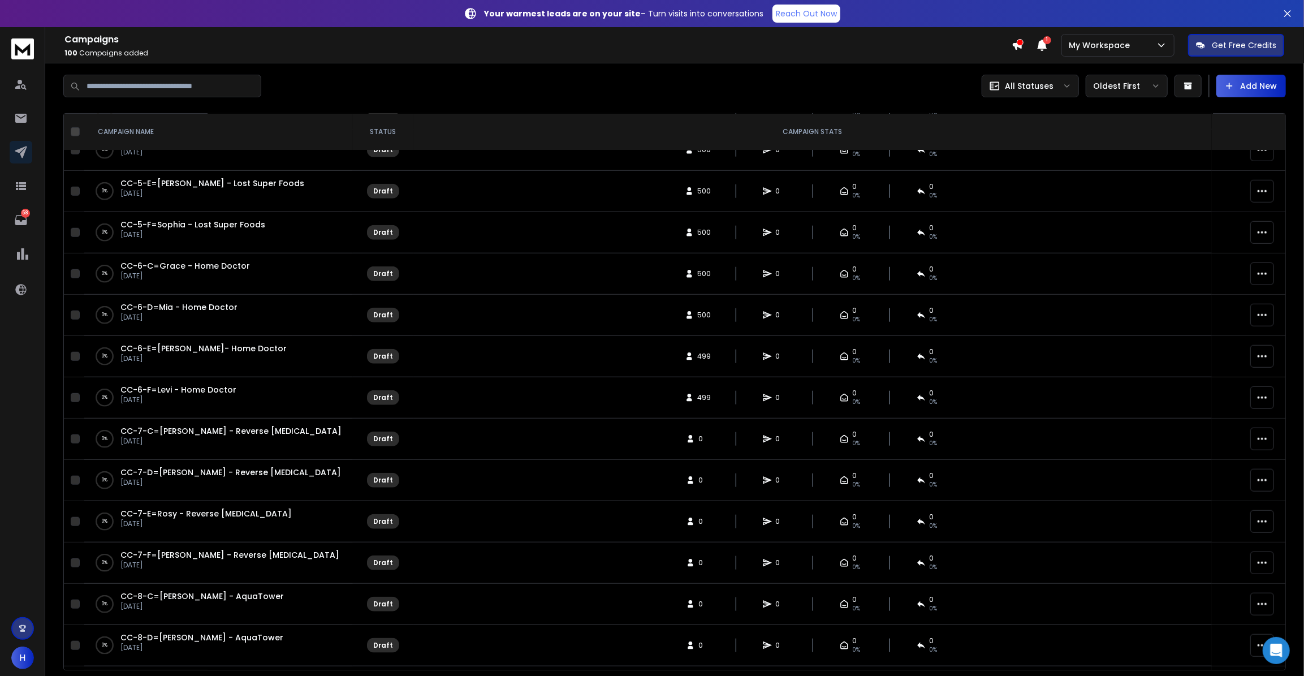
click at [173, 429] on span "CC-7-C=[PERSON_NAME] - Reverse [MEDICAL_DATA]" at bounding box center [230, 430] width 221 height 11
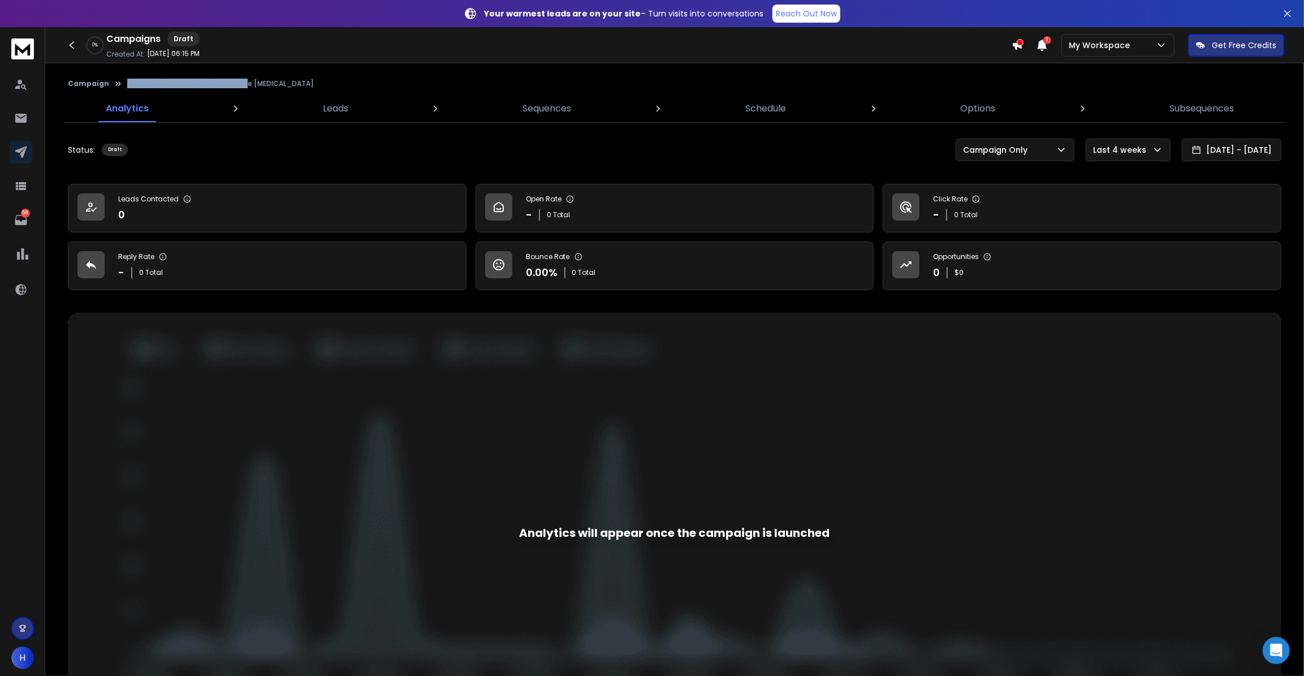
drag, startPoint x: 236, startPoint y: 83, endPoint x: 122, endPoint y: 82, distance: 114.8
click at [122, 82] on div "Campaign CC-7-C=[PERSON_NAME] - Reverse [MEDICAL_DATA]" at bounding box center [674, 84] width 1222 height 18
drag, startPoint x: 122, startPoint y: 82, endPoint x: 141, endPoint y: 85, distance: 19.4
copy p "CC-7-C=[PERSON_NAME] - Reverse [MEDICAL_DATA]"
drag, startPoint x: 322, startPoint y: 107, endPoint x: 328, endPoint y: 110, distance: 6.1
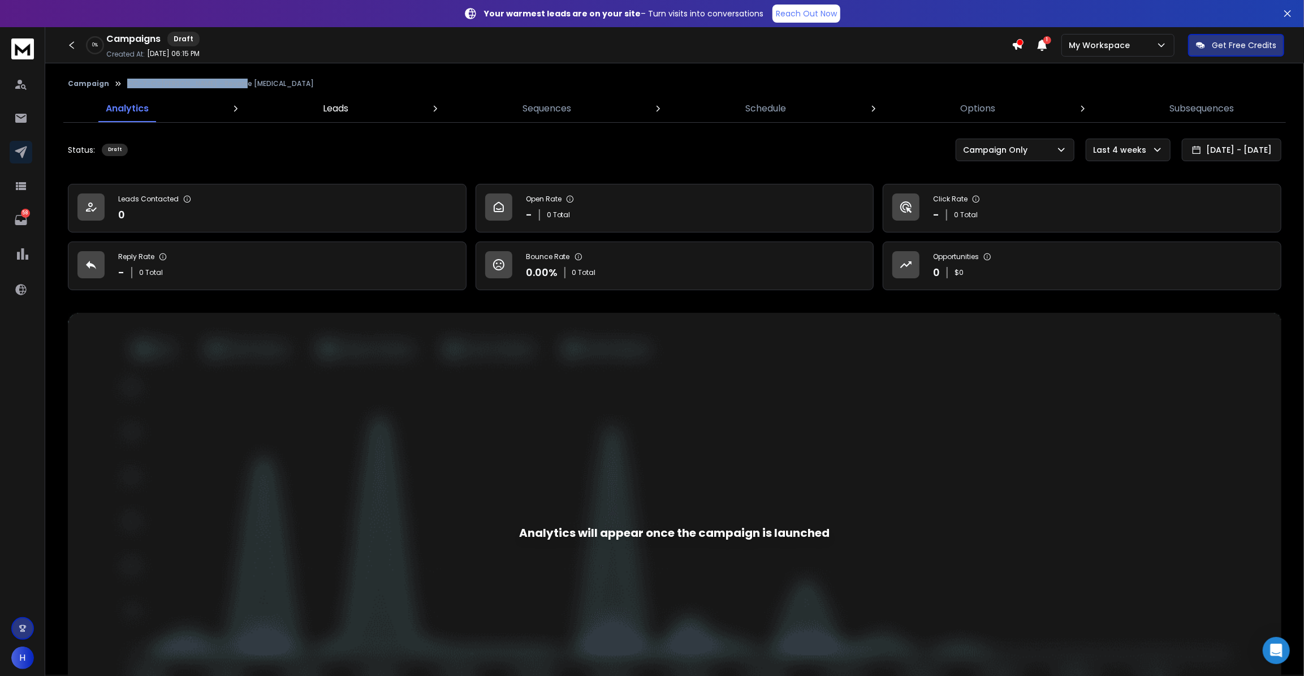
click at [323, 107] on p "Leads" at bounding box center [335, 109] width 25 height 14
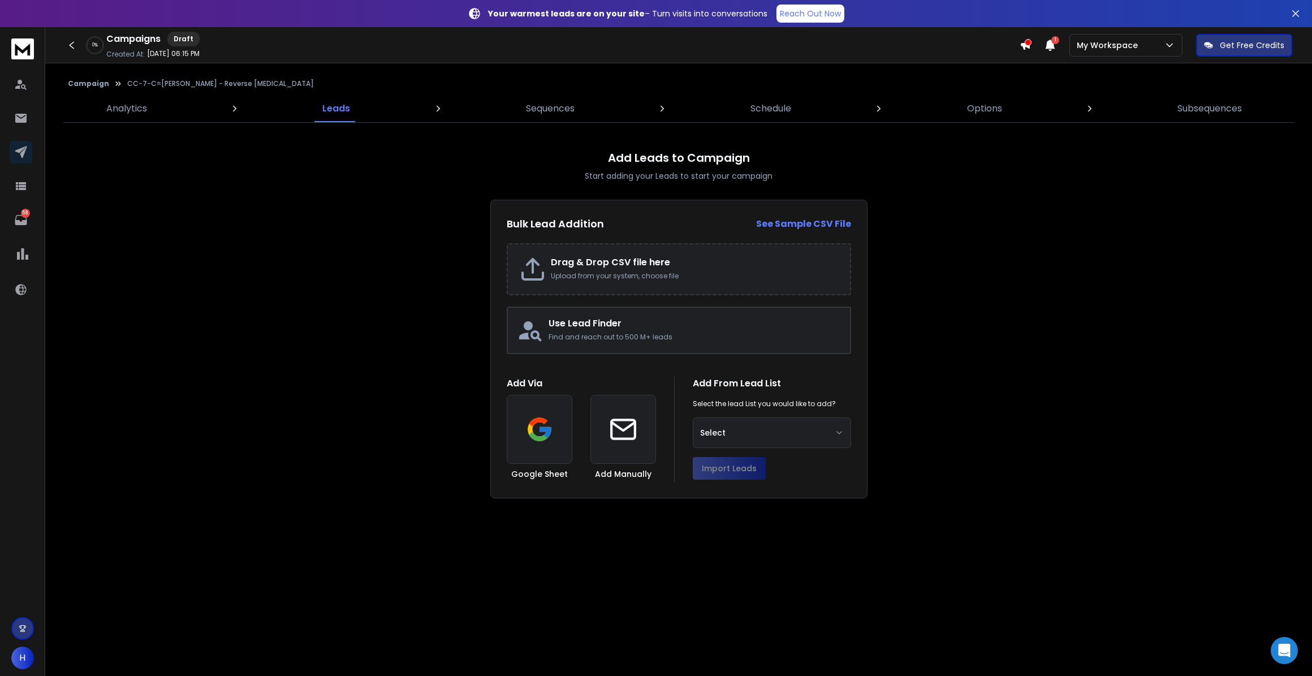
click at [574, 263] on h2 "Drag & Drop CSV file here" at bounding box center [695, 263] width 288 height 14
drag, startPoint x: 226, startPoint y: 53, endPoint x: 126, endPoint y: 46, distance: 100.3
click at [126, 46] on div "0 % Campaigns Draft Created At: [DATE] 06:15 PM 1 My Workspace Get Free Credits" at bounding box center [656, 45] width 1312 height 36
drag, startPoint x: 126, startPoint y: 46, endPoint x: 124, endPoint y: 79, distance: 32.8
click at [124, 79] on div "Campaign CC-7-C=[PERSON_NAME] - Reverse [MEDICAL_DATA]" at bounding box center [678, 84] width 1230 height 18
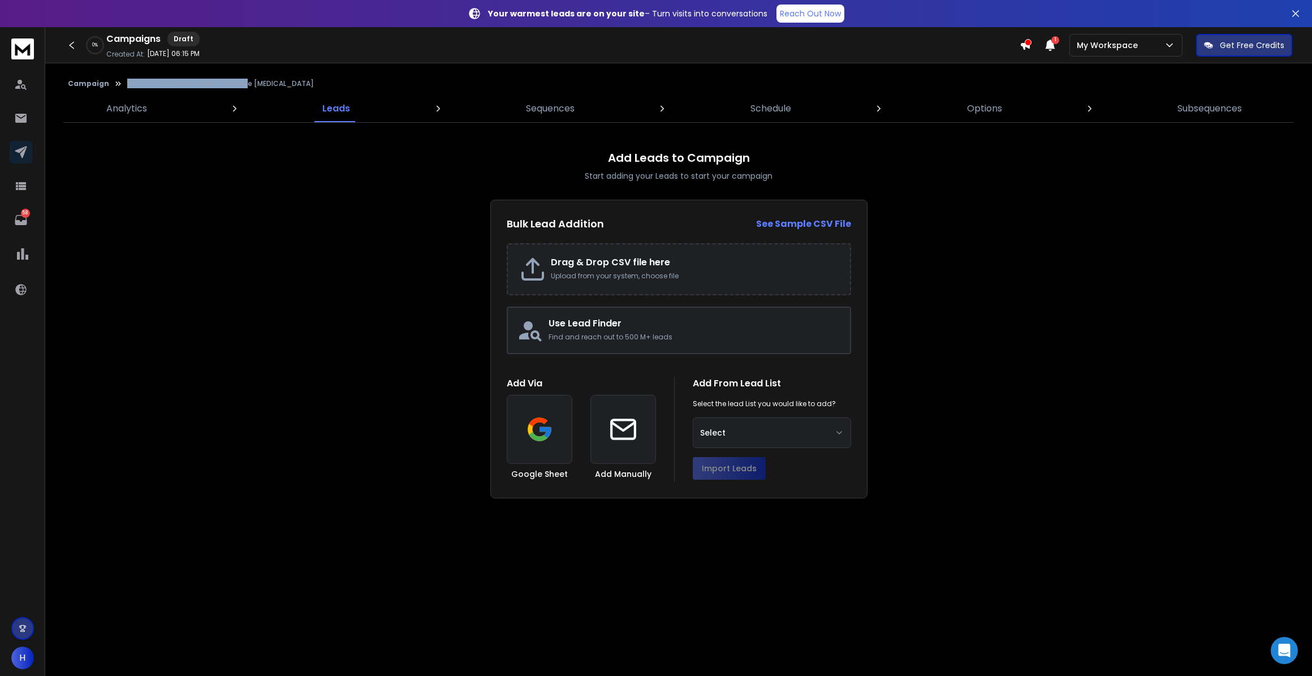
drag, startPoint x: 124, startPoint y: 79, endPoint x: 131, endPoint y: 81, distance: 6.6
copy p "CC-7-C=[PERSON_NAME] - Reverse [MEDICAL_DATA]"
click at [599, 276] on p "Upload from your system, choose file" at bounding box center [695, 275] width 288 height 9
click at [20, 146] on icon at bounding box center [21, 152] width 14 height 14
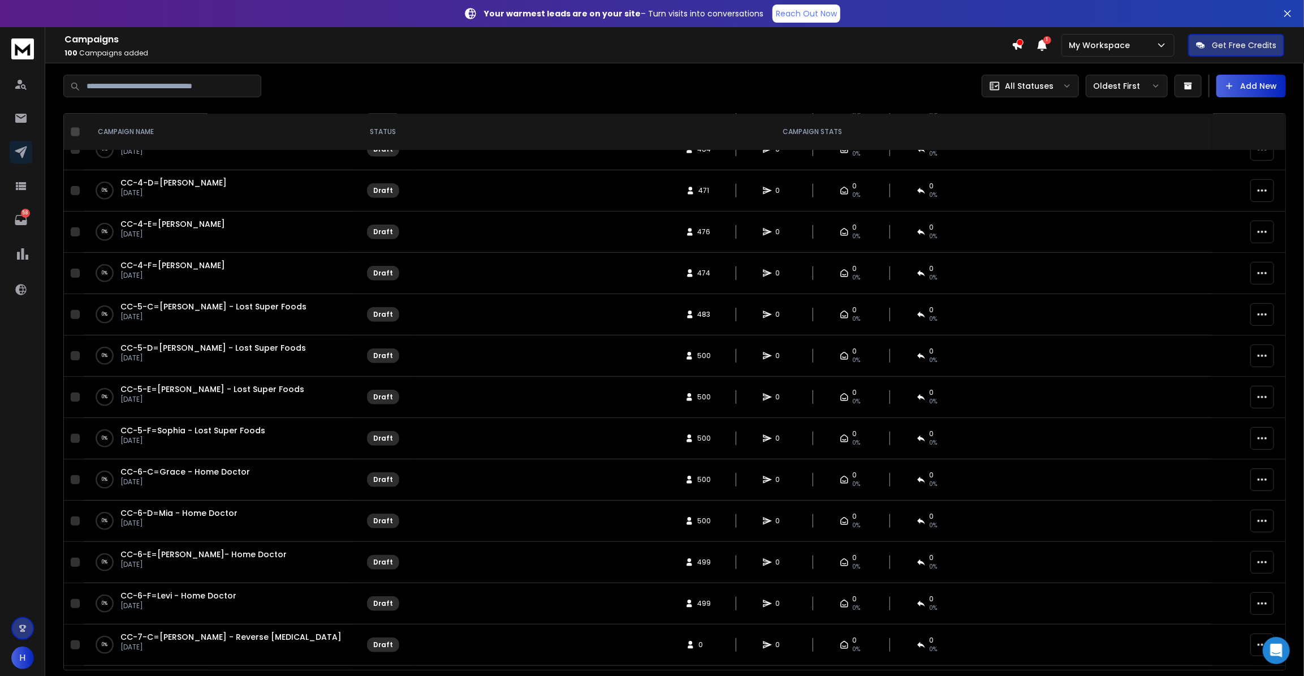
scroll to position [668, 0]
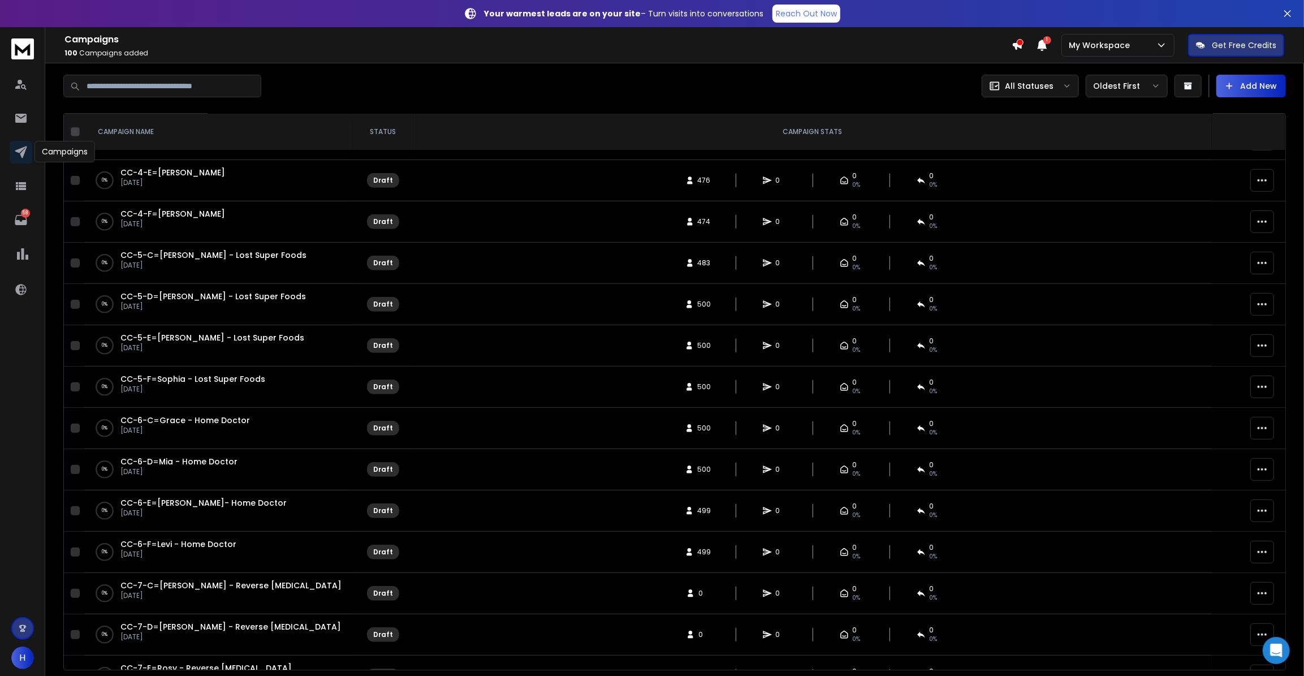
click at [23, 147] on icon at bounding box center [21, 152] width 12 height 12
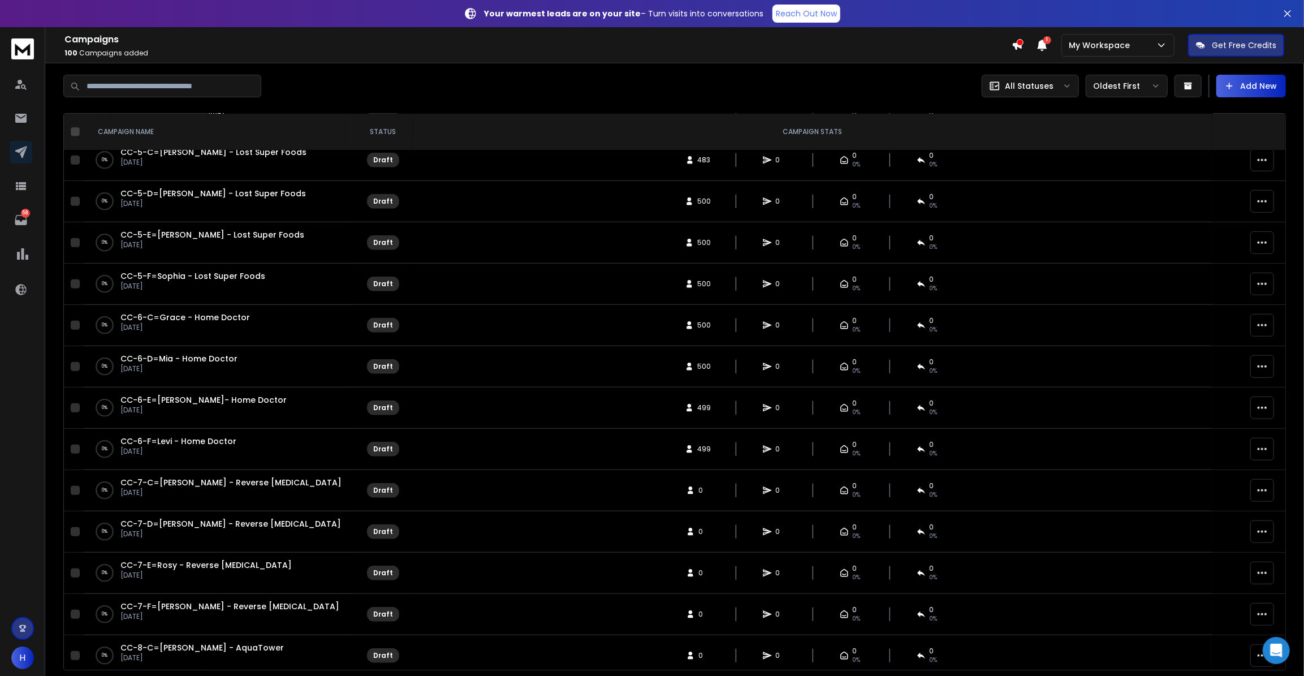
click at [195, 483] on span "CC-7-C=[PERSON_NAME] - Reverse [MEDICAL_DATA]" at bounding box center [230, 482] width 221 height 11
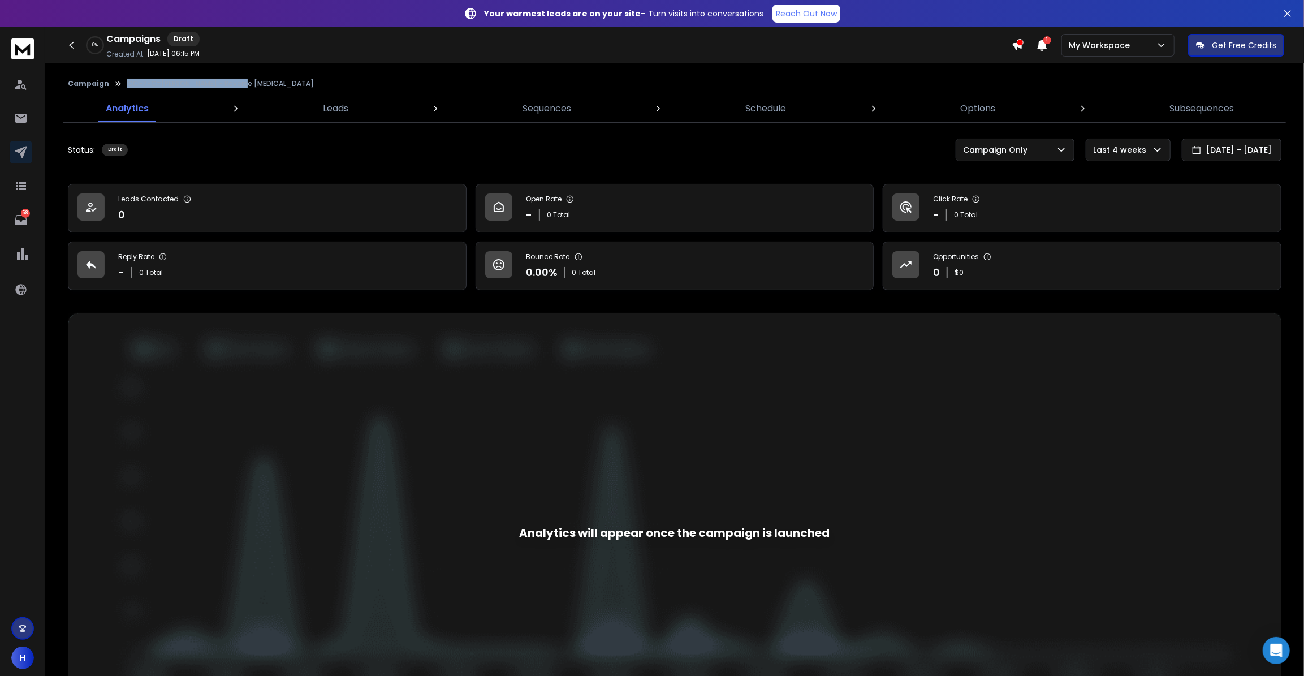
drag, startPoint x: 236, startPoint y: 85, endPoint x: 125, endPoint y: 79, distance: 111.0
click at [125, 79] on div "Campaign CC-7-C=[PERSON_NAME] - Reverse [MEDICAL_DATA]" at bounding box center [674, 84] width 1222 height 18
drag, startPoint x: 125, startPoint y: 79, endPoint x: 131, endPoint y: 79, distance: 5.7
click at [336, 113] on p "Leads" at bounding box center [335, 109] width 25 height 14
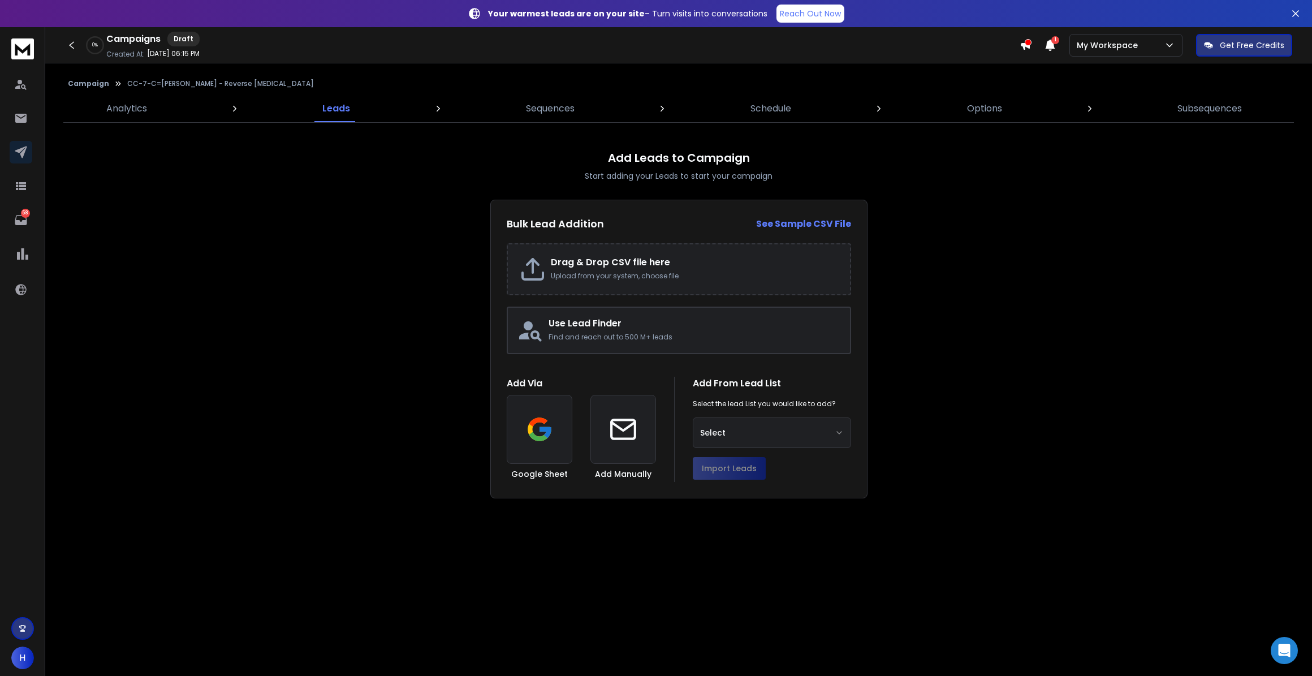
click at [604, 260] on h2 "Drag & Drop CSV file here" at bounding box center [695, 263] width 288 height 14
click at [610, 270] on div "Drag & Drop CSV file here Upload from your system, choose file" at bounding box center [695, 269] width 288 height 27
click at [607, 257] on h2 "Drag & Drop CSV file here" at bounding box center [695, 263] width 288 height 14
click at [649, 269] on h2 "Drag & Drop CSV file here" at bounding box center [695, 263] width 288 height 14
type input "**********"
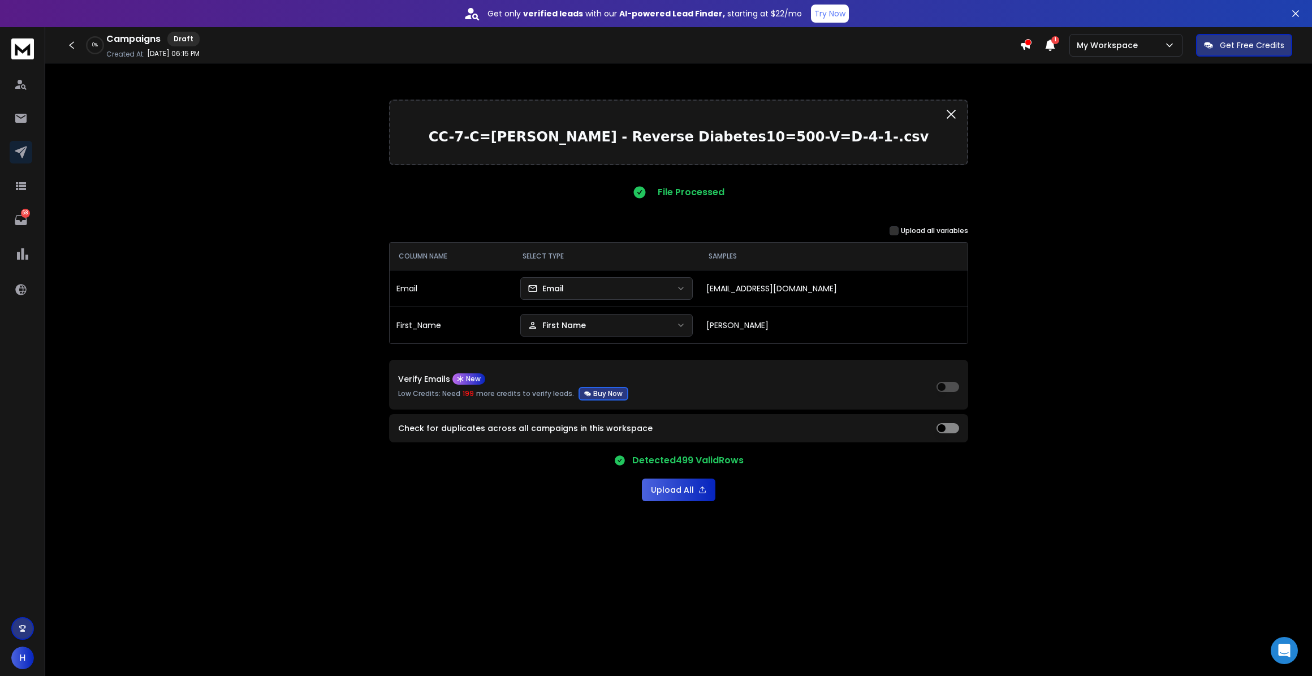
click at [671, 491] on button "Upload All" at bounding box center [679, 489] width 74 height 23
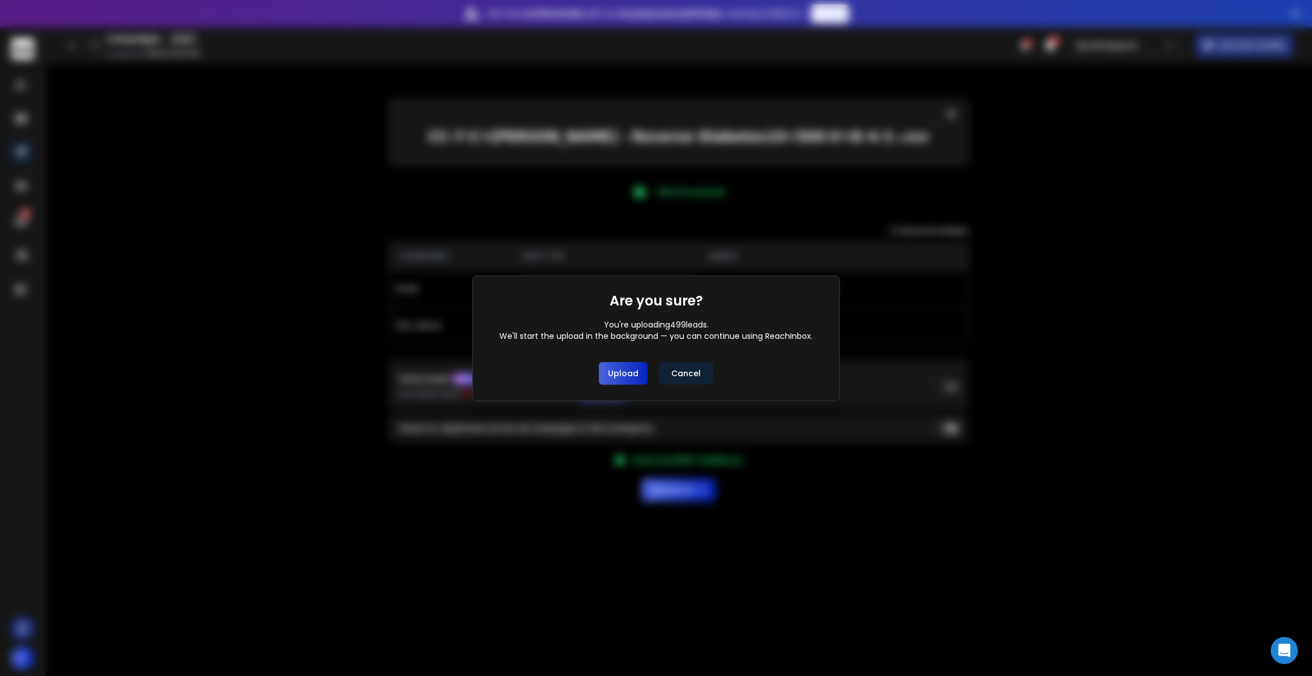
click at [621, 375] on button "Upload" at bounding box center [623, 373] width 49 height 23
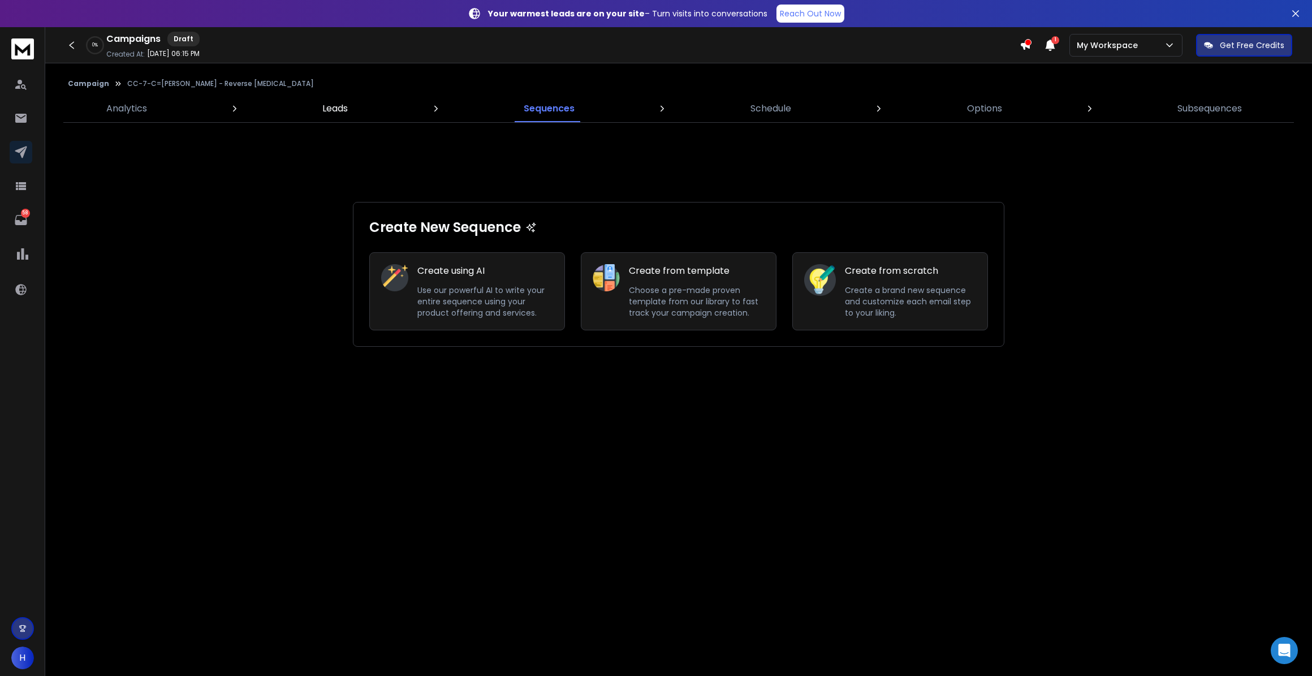
click at [337, 109] on p "Leads" at bounding box center [334, 109] width 25 height 14
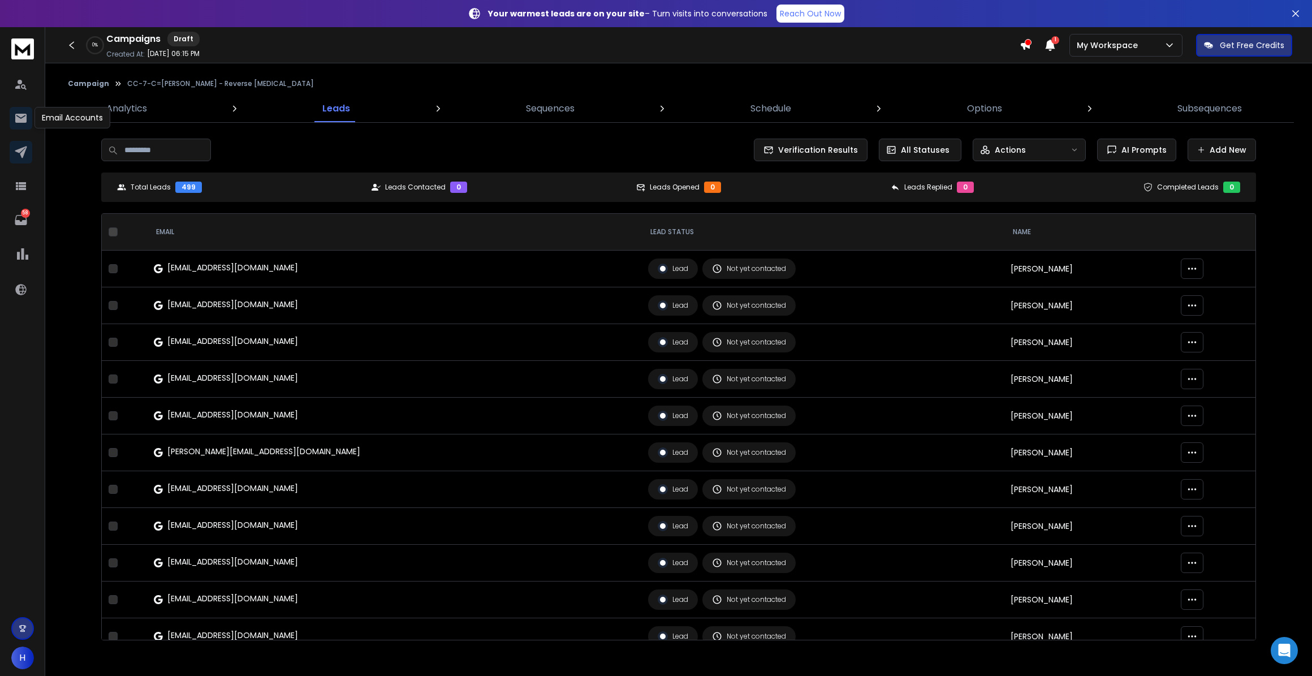
click at [23, 116] on icon at bounding box center [21, 118] width 14 height 14
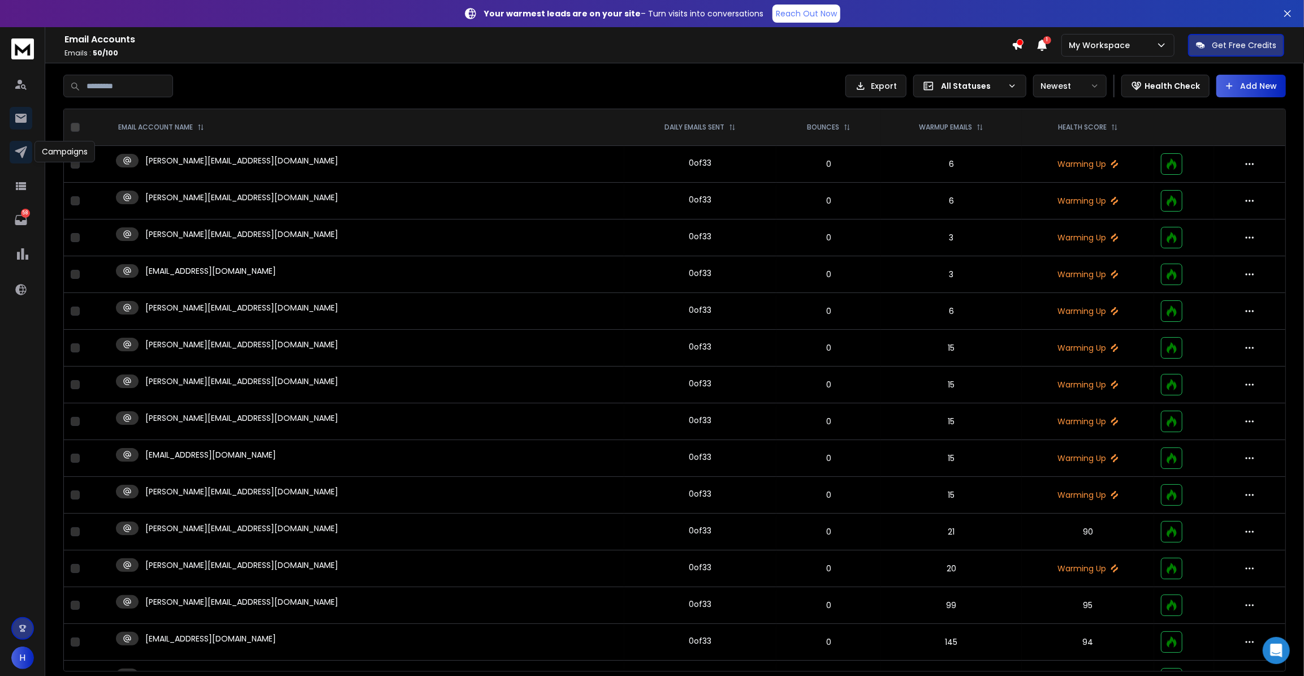
click at [18, 148] on icon at bounding box center [21, 152] width 12 height 12
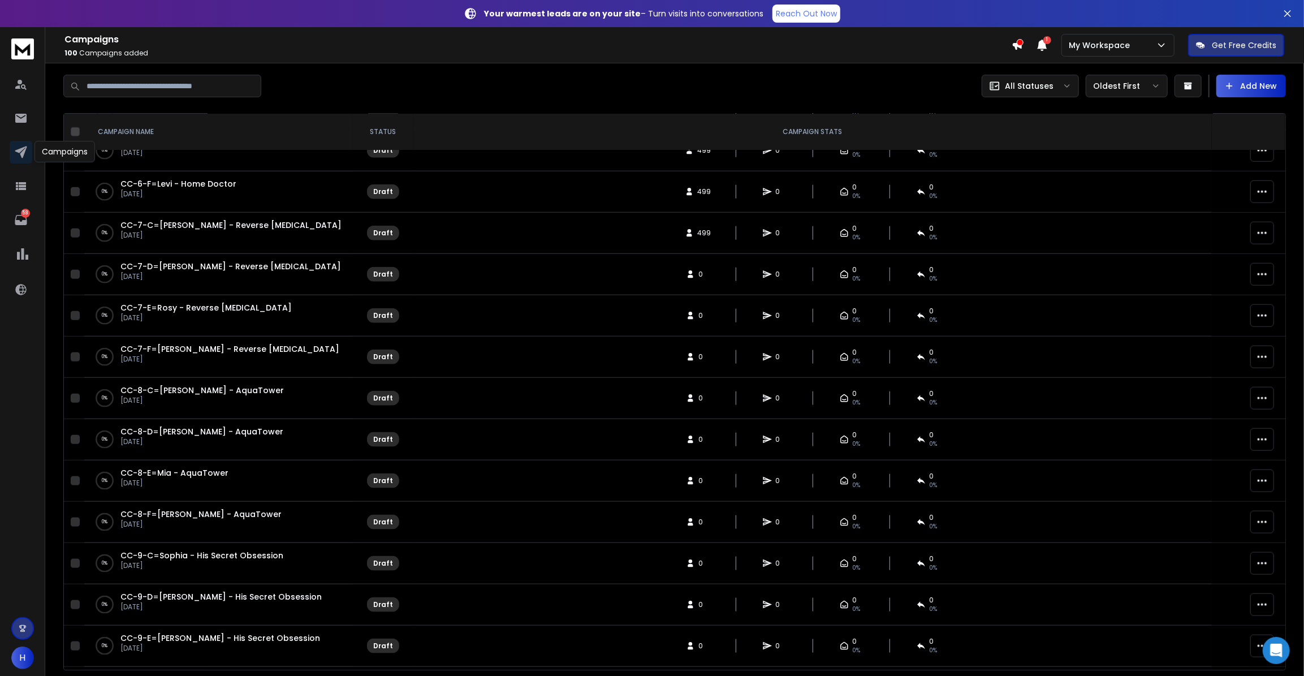
scroll to position [822, 0]
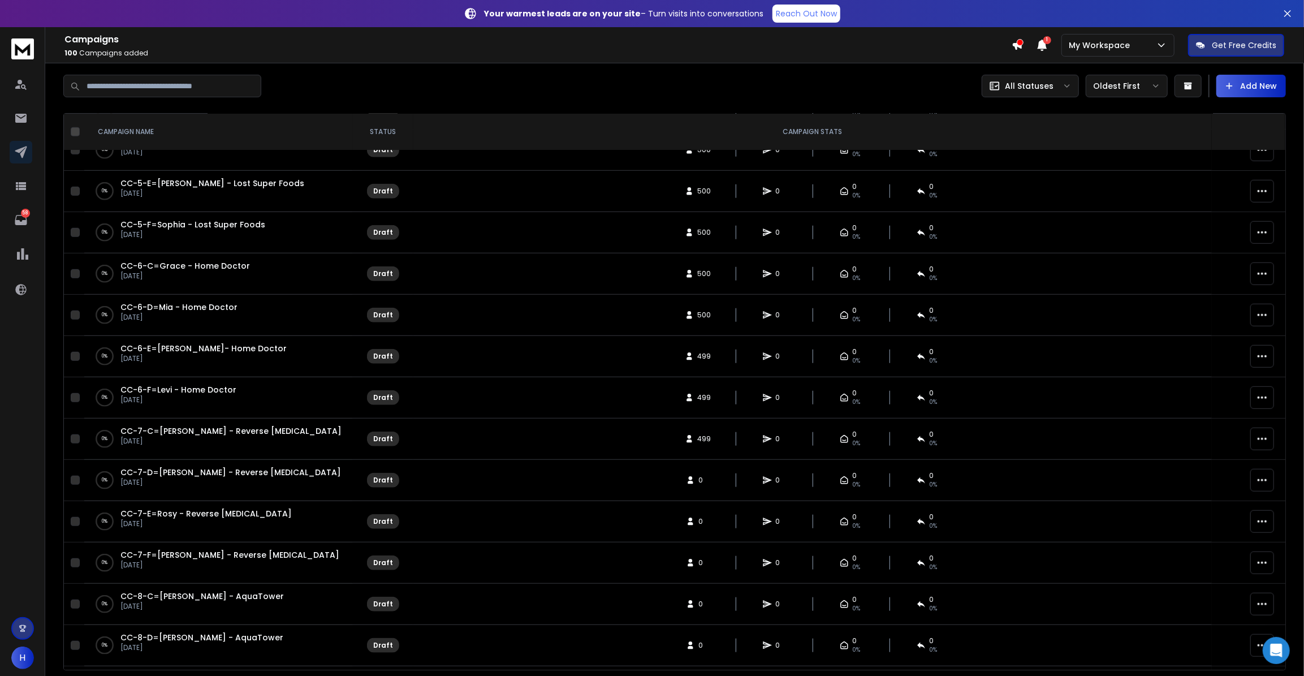
click at [155, 466] on span "CC-7-D=[PERSON_NAME] - Reverse [MEDICAL_DATA]" at bounding box center [230, 471] width 221 height 11
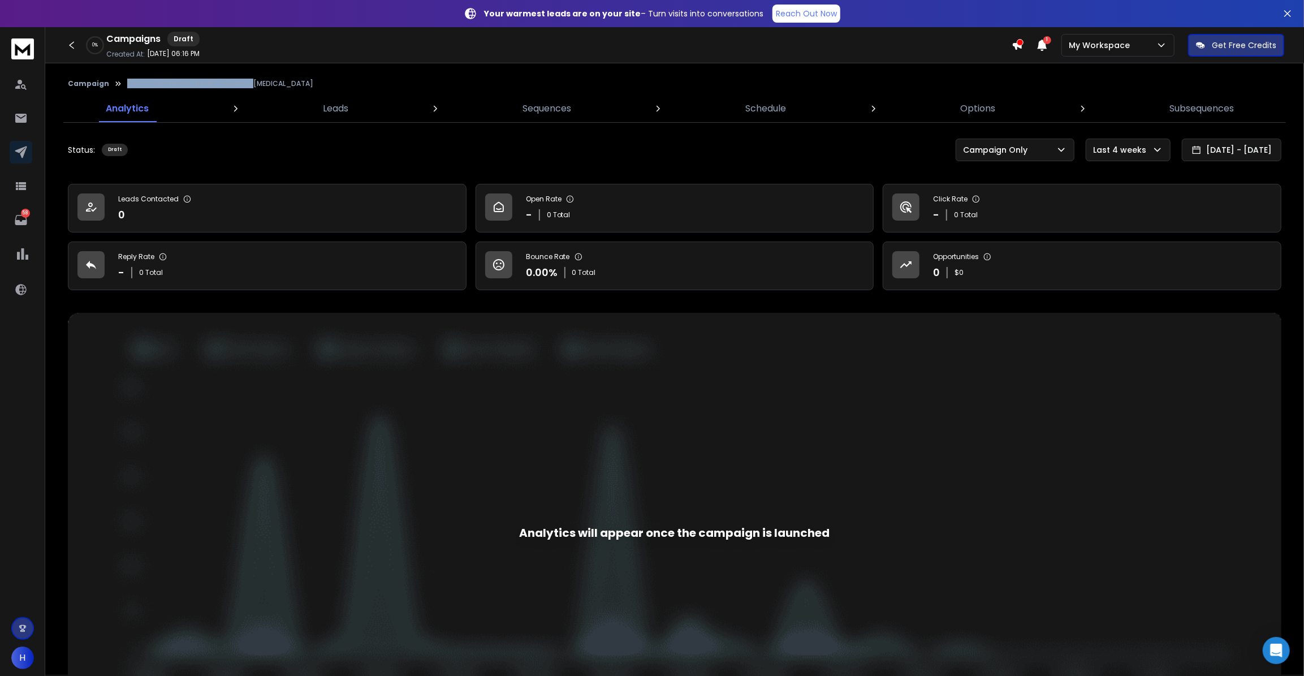
drag, startPoint x: 251, startPoint y: 85, endPoint x: 120, endPoint y: 77, distance: 130.9
click at [120, 77] on div "Campaign CC-7-D=[PERSON_NAME] - Reverse [MEDICAL_DATA]" at bounding box center [674, 84] width 1222 height 18
drag, startPoint x: 120, startPoint y: 77, endPoint x: 136, endPoint y: 80, distance: 16.0
click at [346, 111] on p "Leads" at bounding box center [335, 109] width 25 height 14
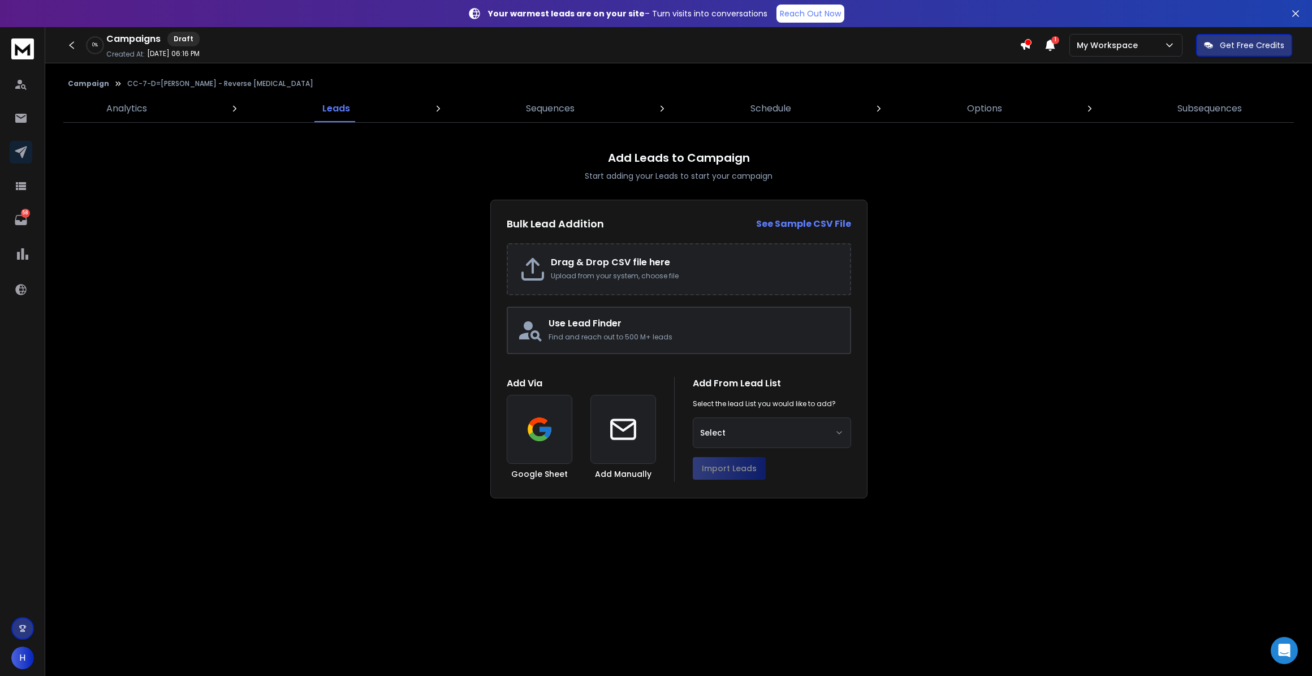
click at [576, 273] on p "Upload from your system, choose file" at bounding box center [695, 275] width 288 height 9
type input "**********"
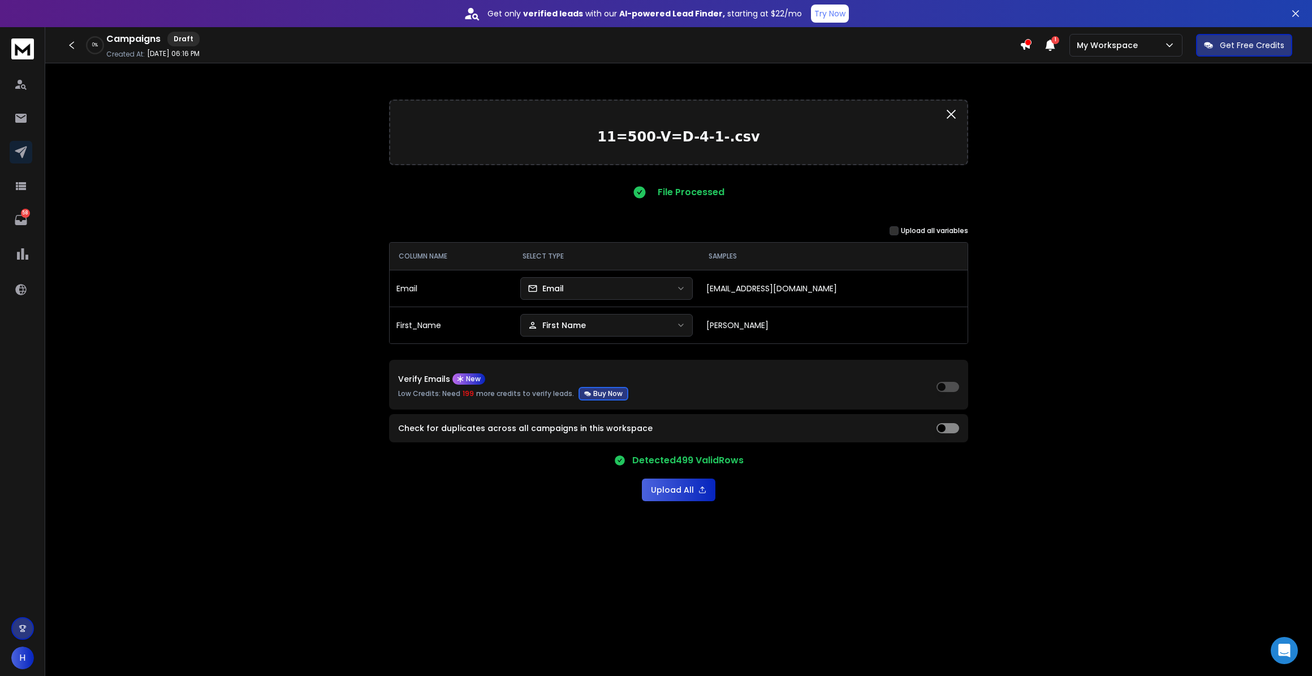
click at [666, 487] on button "Upload All" at bounding box center [679, 489] width 74 height 23
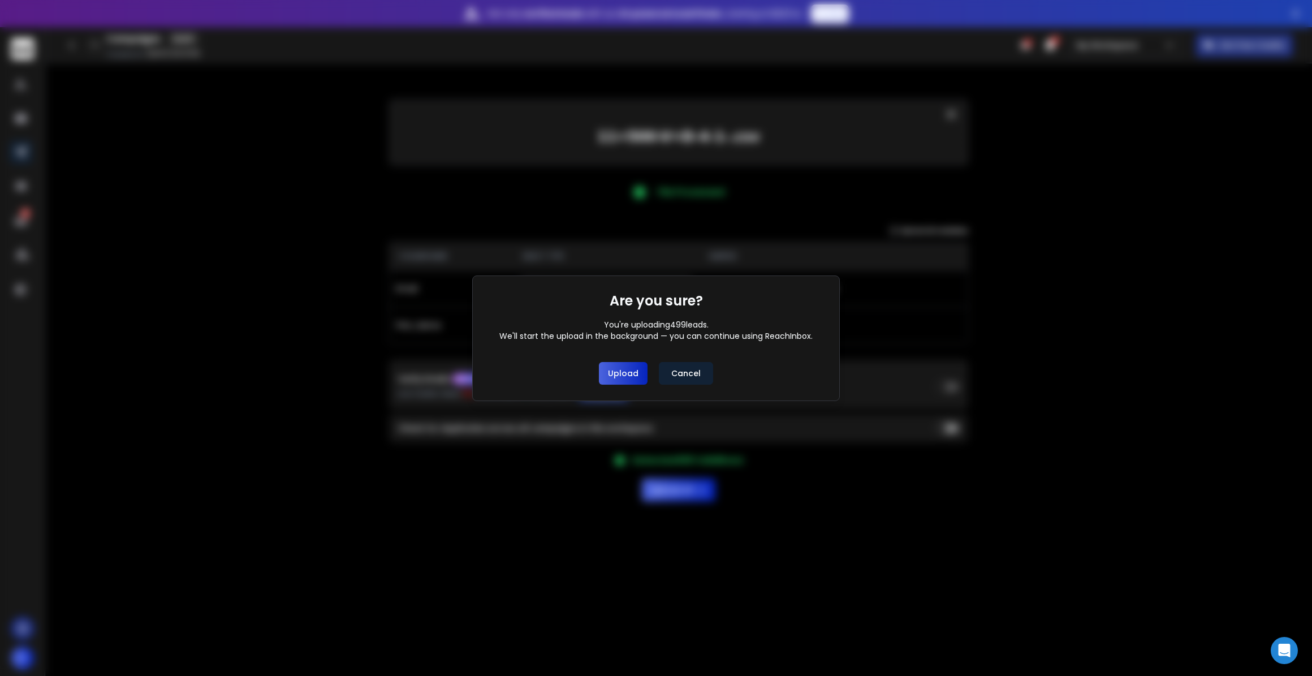
click at [611, 372] on button "Upload" at bounding box center [623, 373] width 49 height 23
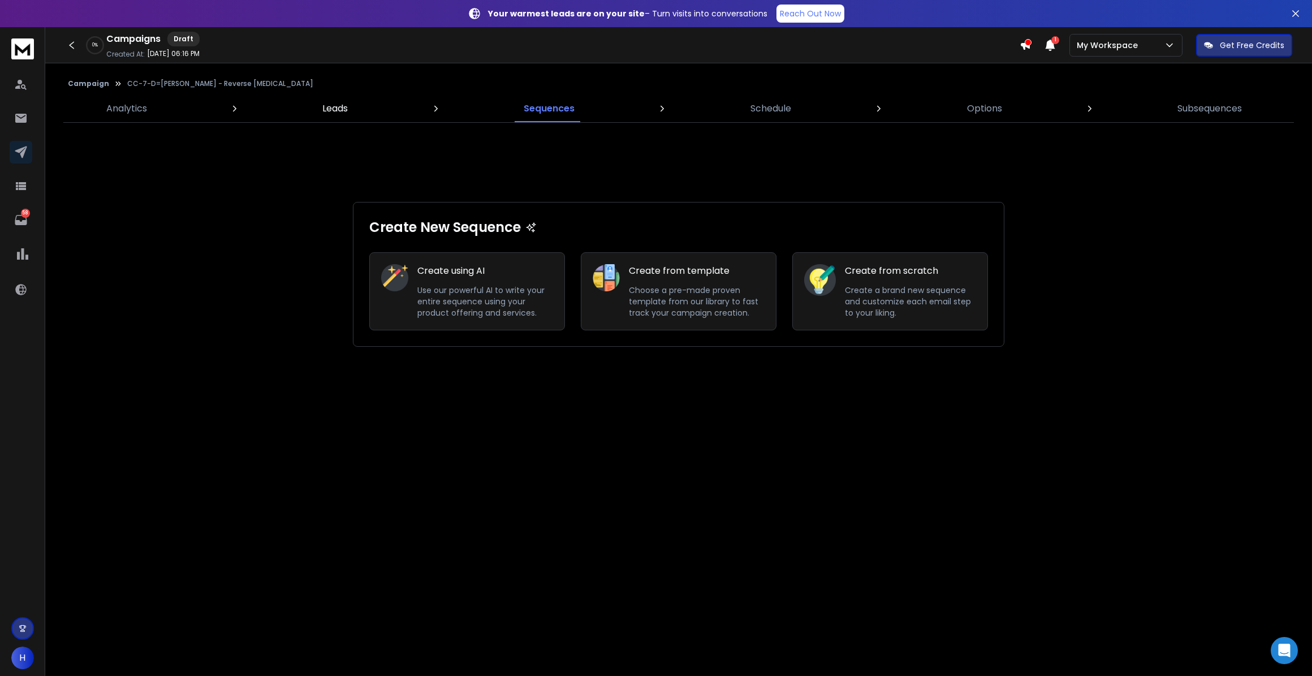
click at [336, 109] on p "Leads" at bounding box center [334, 109] width 25 height 14
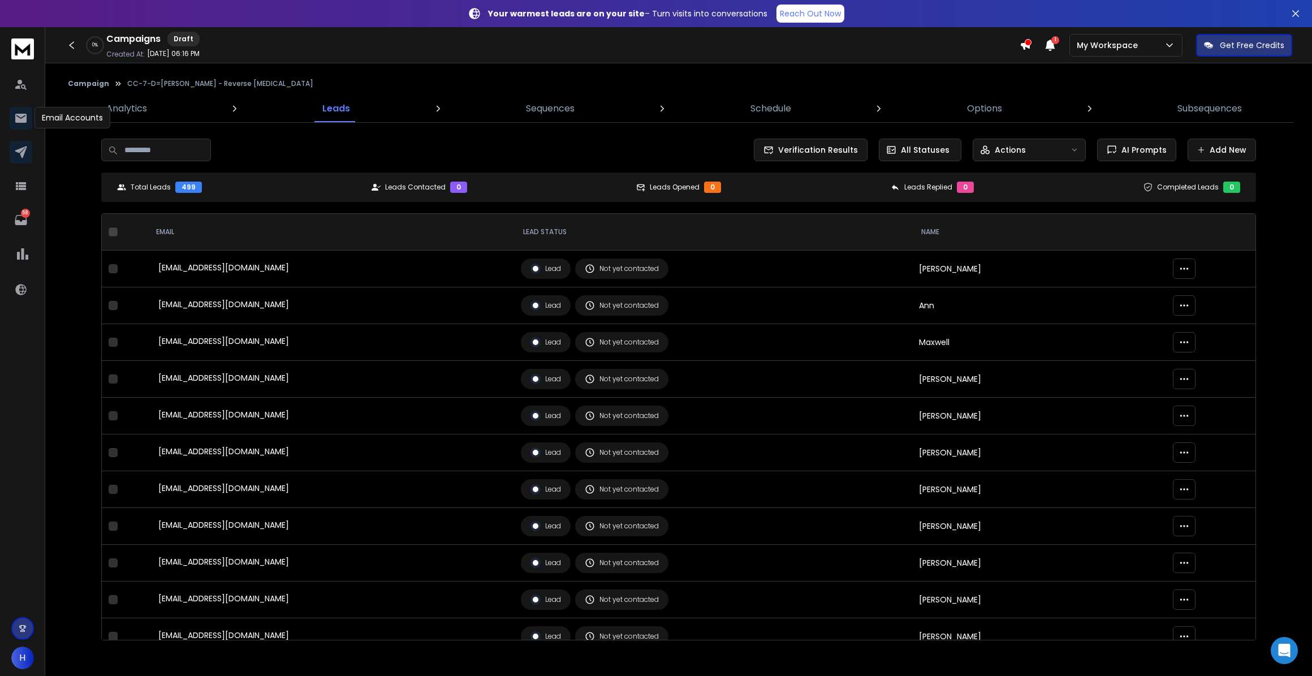
click at [18, 119] on icon at bounding box center [20, 118] width 11 height 9
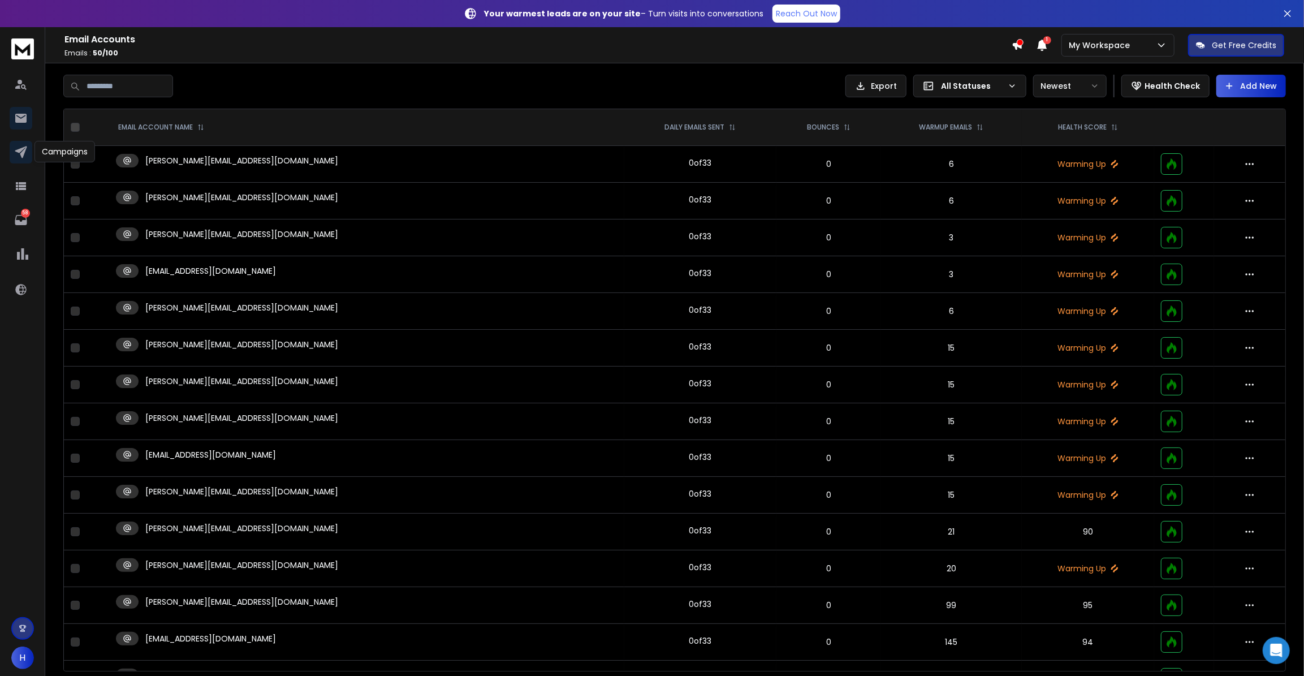
click at [19, 150] on icon at bounding box center [21, 152] width 12 height 12
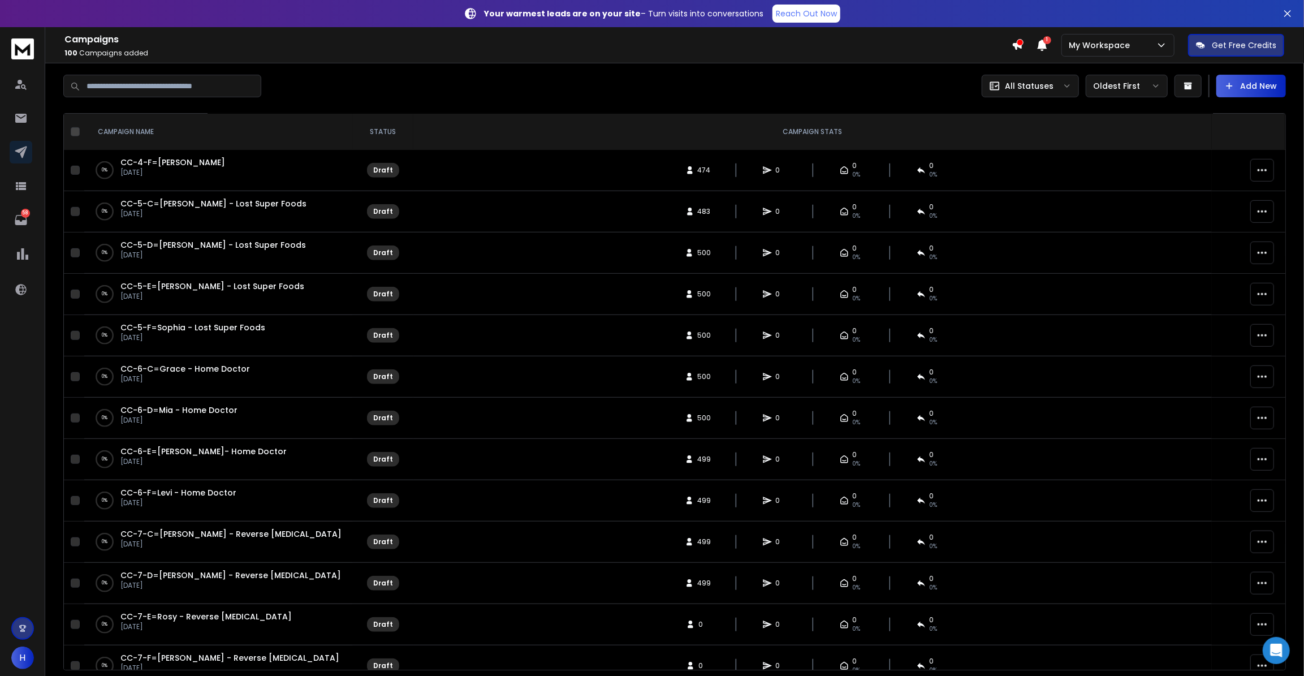
scroll to position [874, 0]
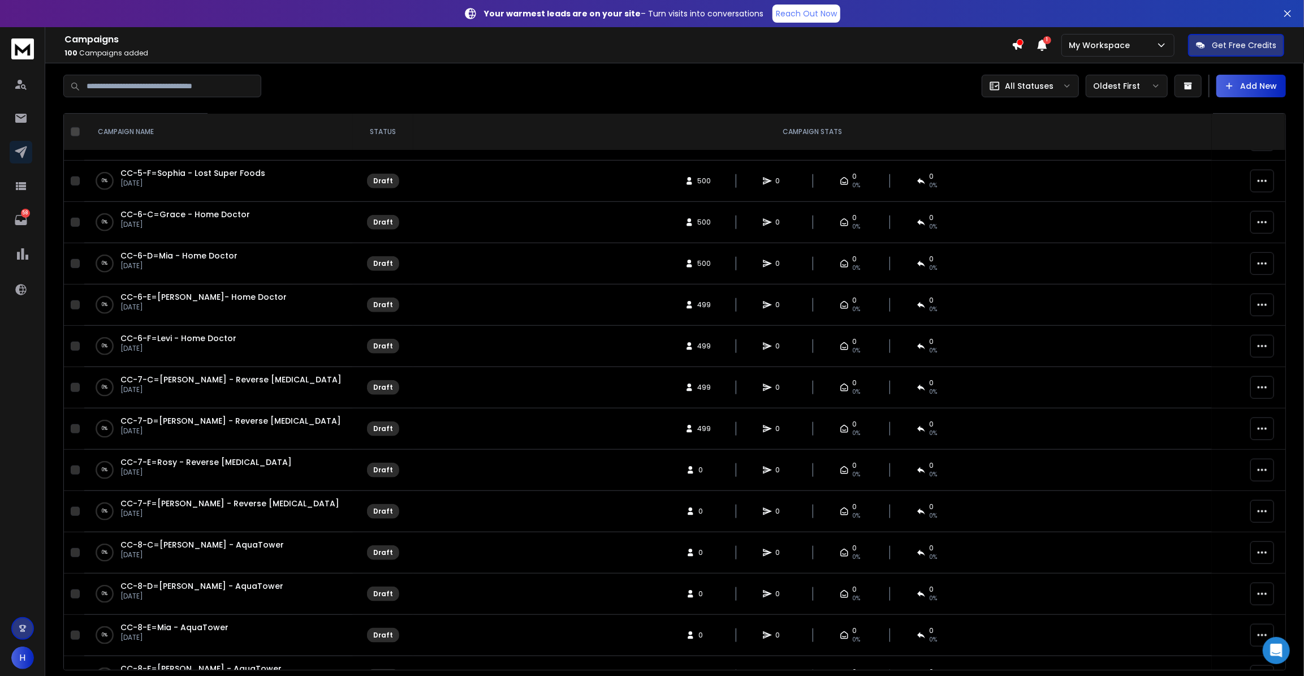
click at [208, 464] on span "CC-7-E=Rosy - Reverse [MEDICAL_DATA]" at bounding box center [205, 461] width 171 height 11
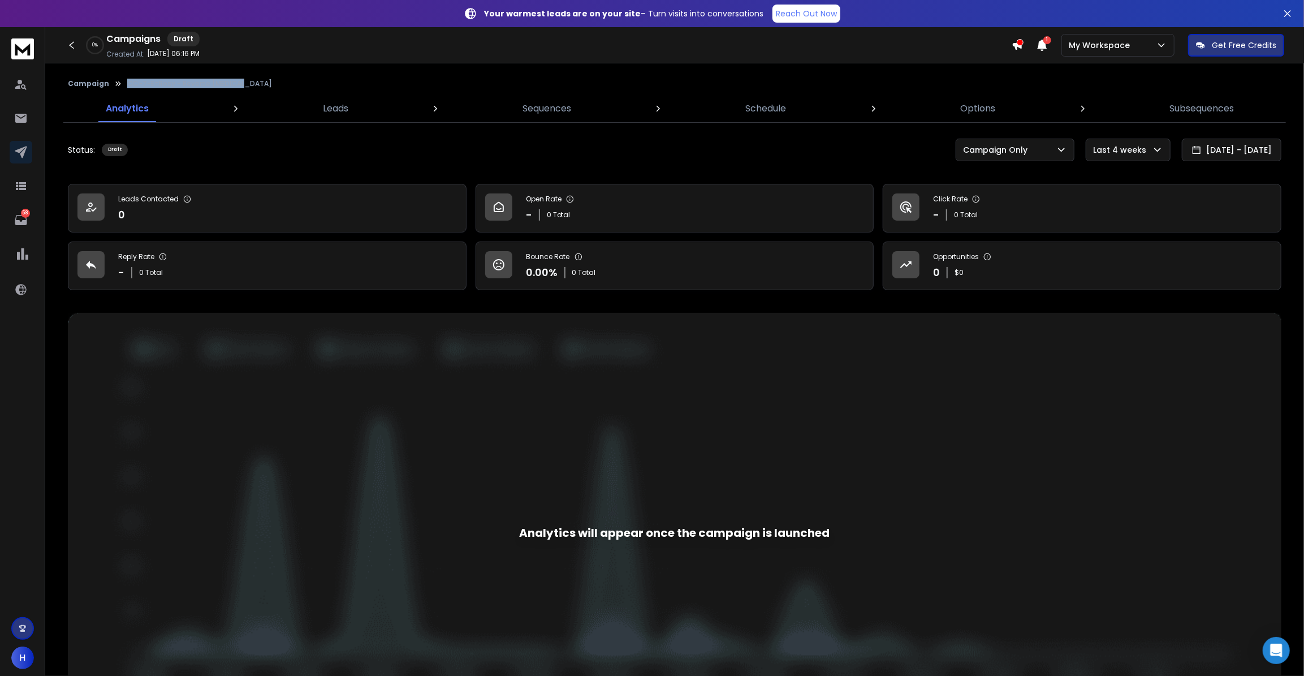
drag, startPoint x: 235, startPoint y: 85, endPoint x: 123, endPoint y: 83, distance: 111.4
click at [127, 83] on p "CC-7-E=Rosy - Reverse [MEDICAL_DATA]" at bounding box center [199, 83] width 145 height 9
click at [344, 105] on p "Leads" at bounding box center [335, 109] width 25 height 14
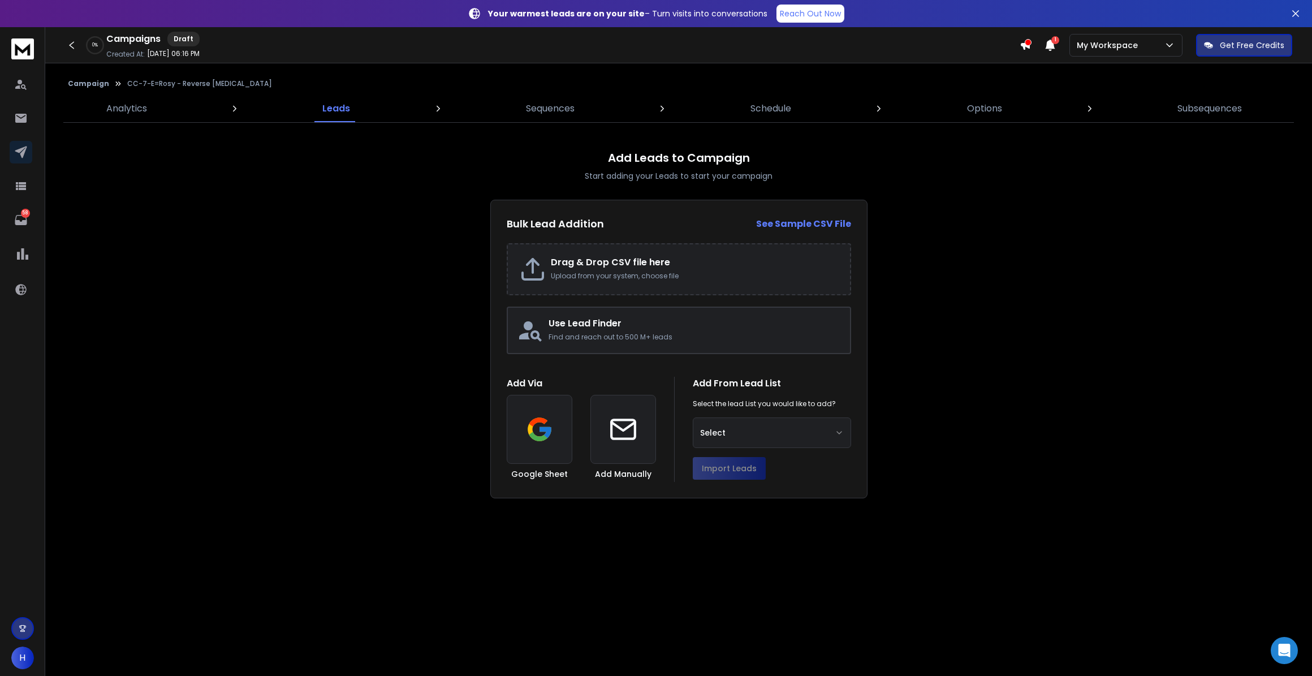
click at [569, 257] on h2 "Drag & Drop CSV file here" at bounding box center [695, 263] width 288 height 14
type input "**********"
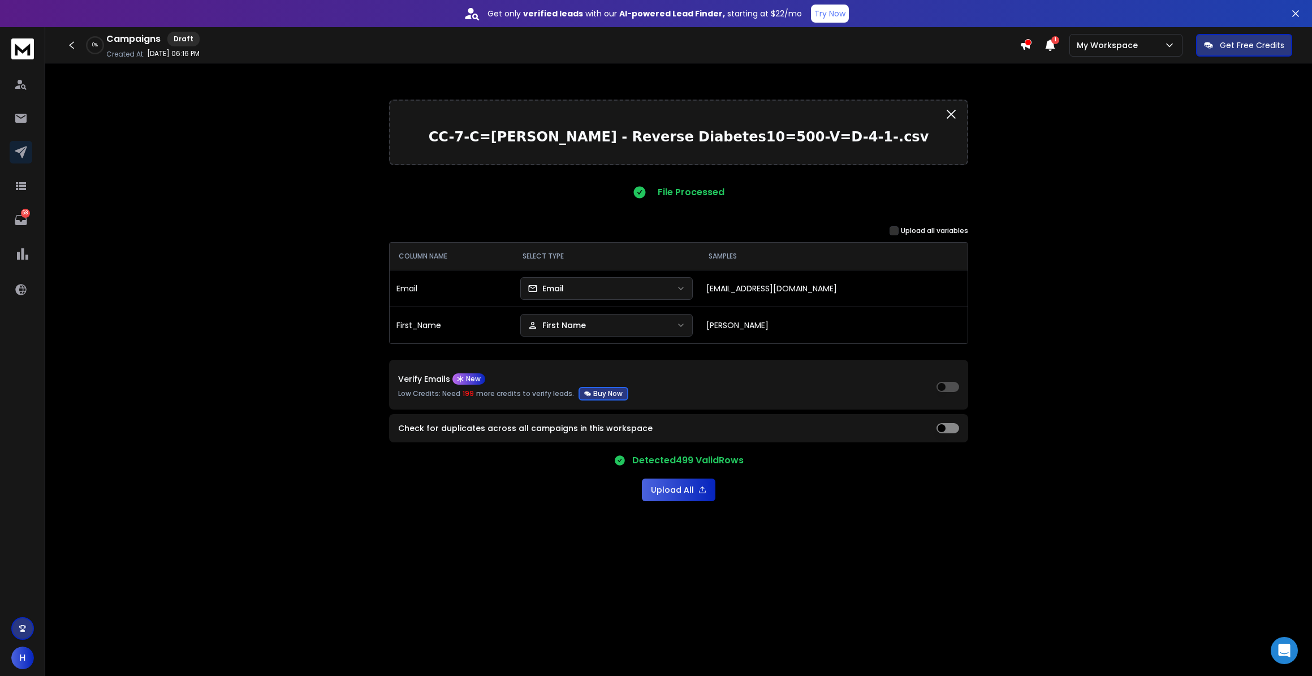
click at [670, 490] on button "Upload All" at bounding box center [679, 489] width 74 height 23
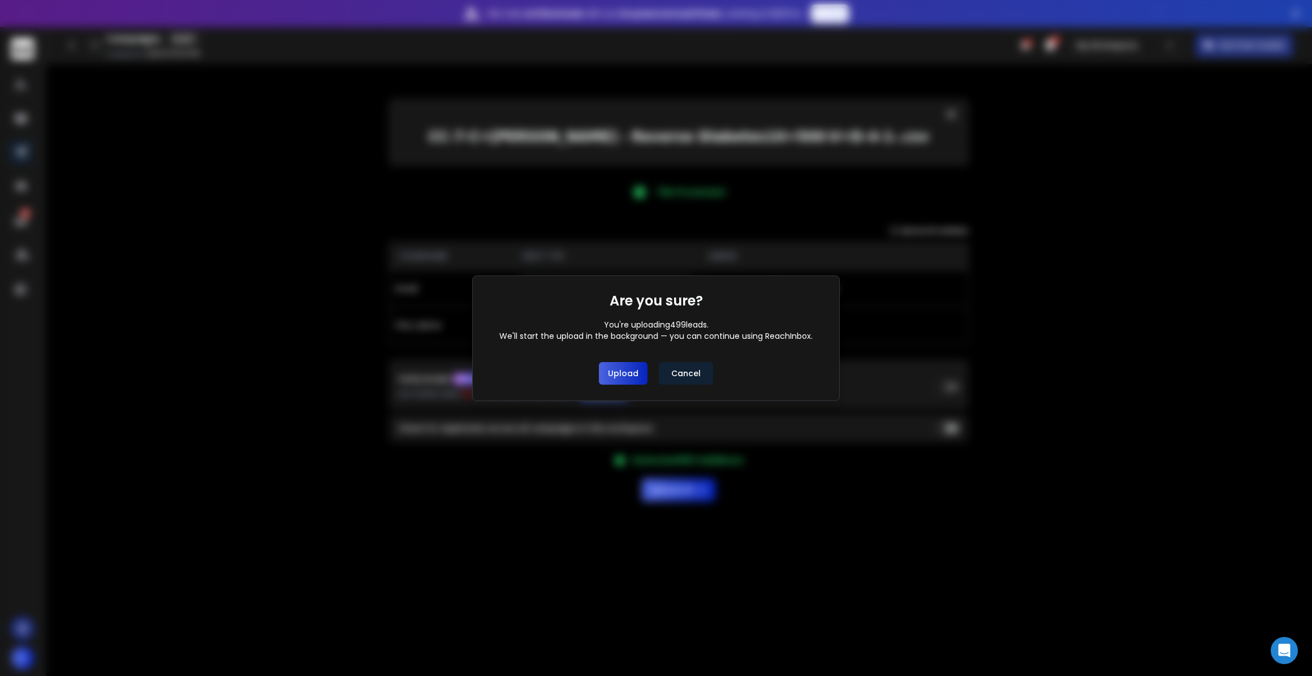
click at [628, 378] on button "Upload" at bounding box center [623, 373] width 49 height 23
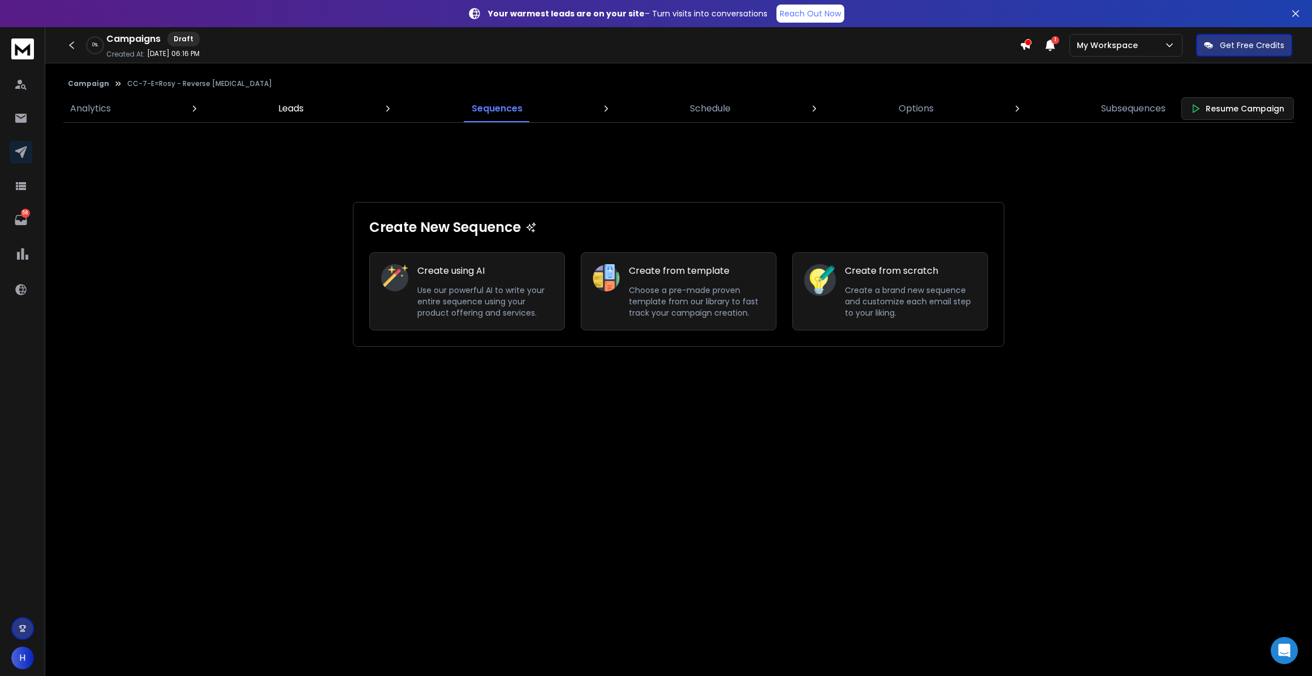
click at [295, 104] on p "Leads" at bounding box center [290, 109] width 25 height 14
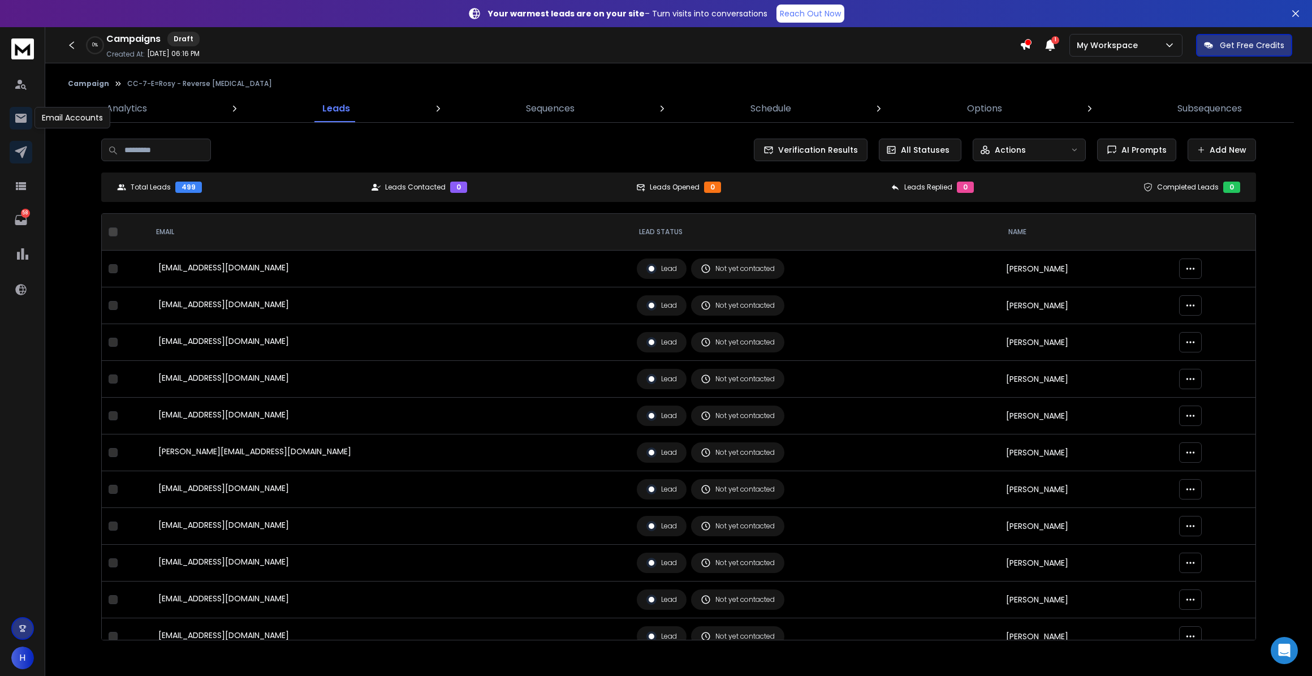
click at [19, 116] on icon at bounding box center [21, 118] width 14 height 14
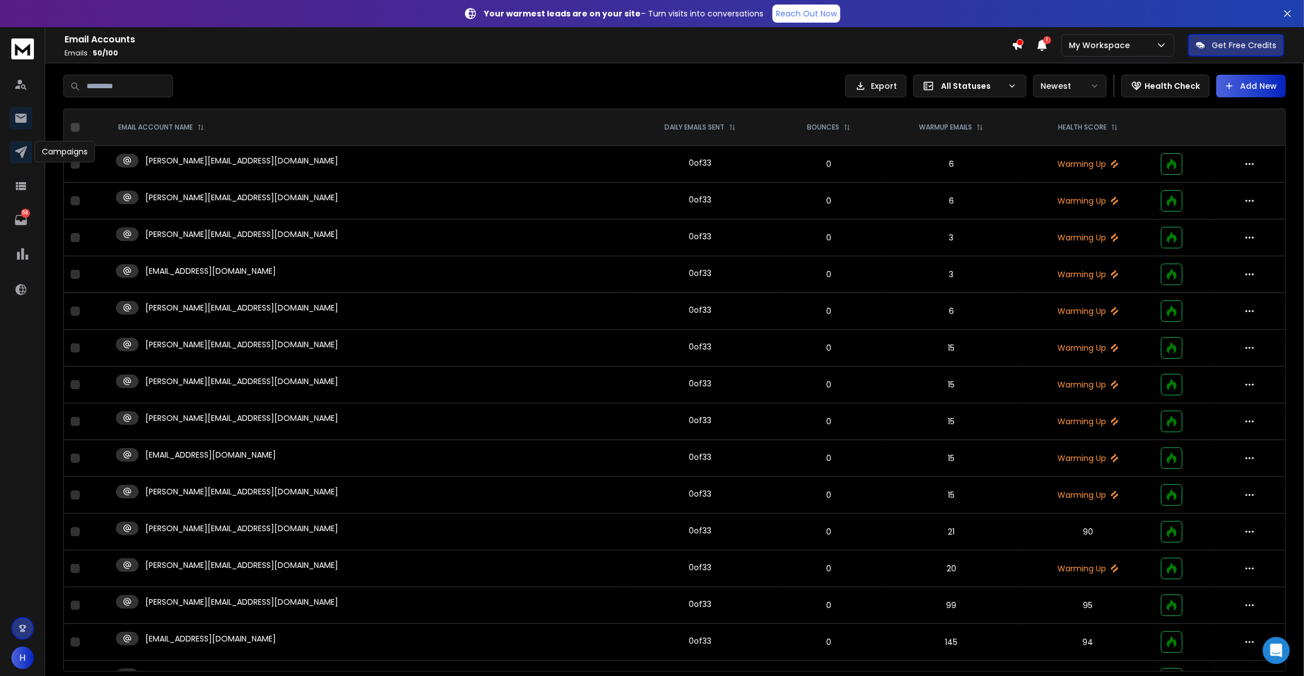
click at [18, 153] on icon at bounding box center [21, 152] width 14 height 14
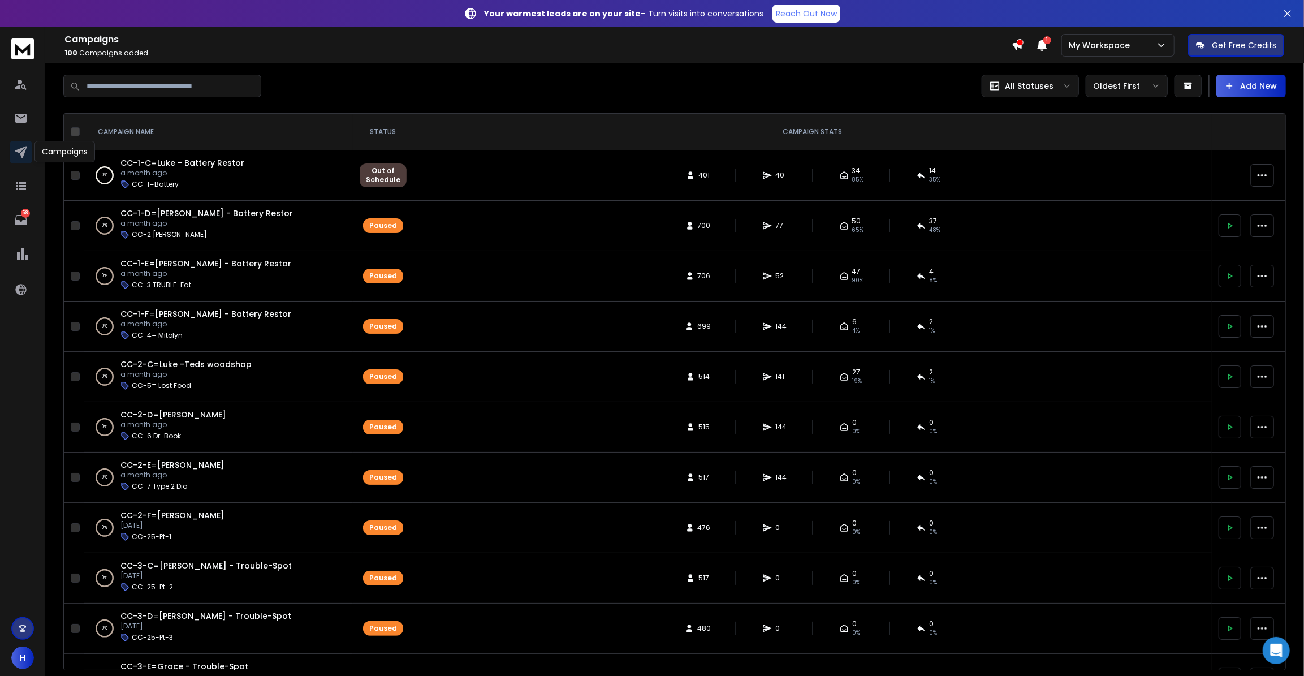
click at [22, 150] on icon at bounding box center [21, 152] width 12 height 12
click at [23, 656] on span "H" at bounding box center [22, 657] width 23 height 23
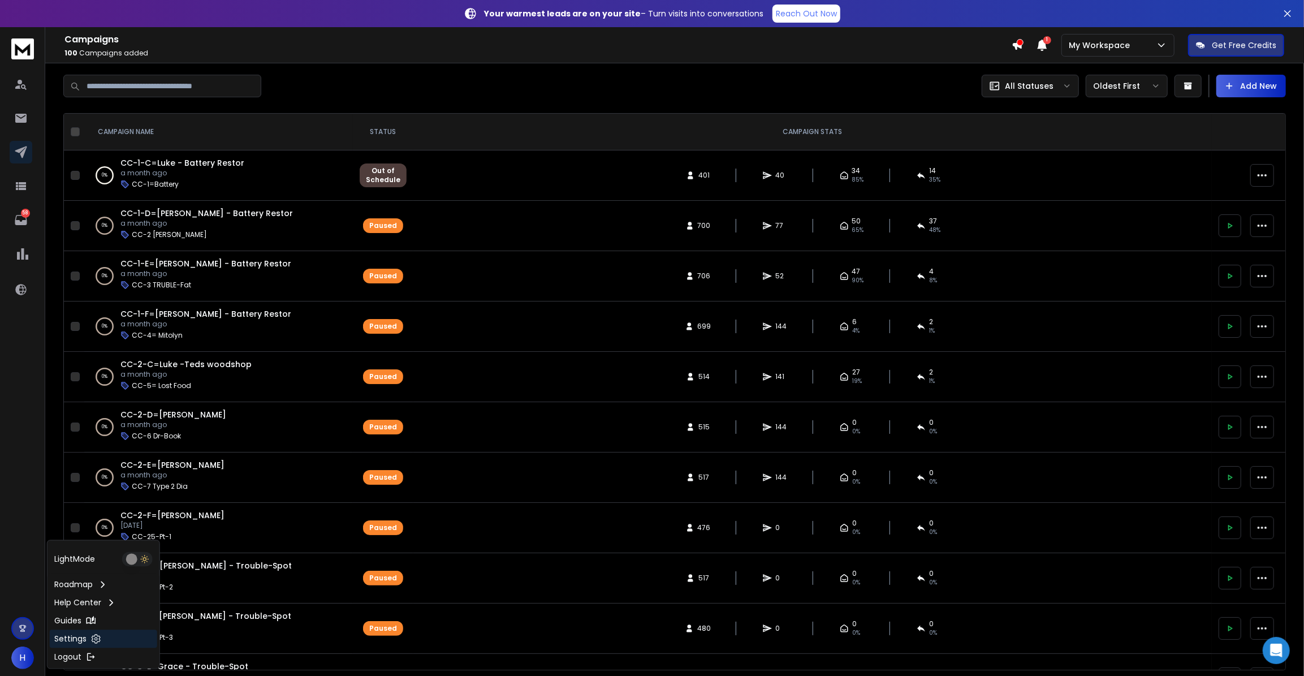
click at [99, 637] on icon at bounding box center [96, 639] width 10 height 10
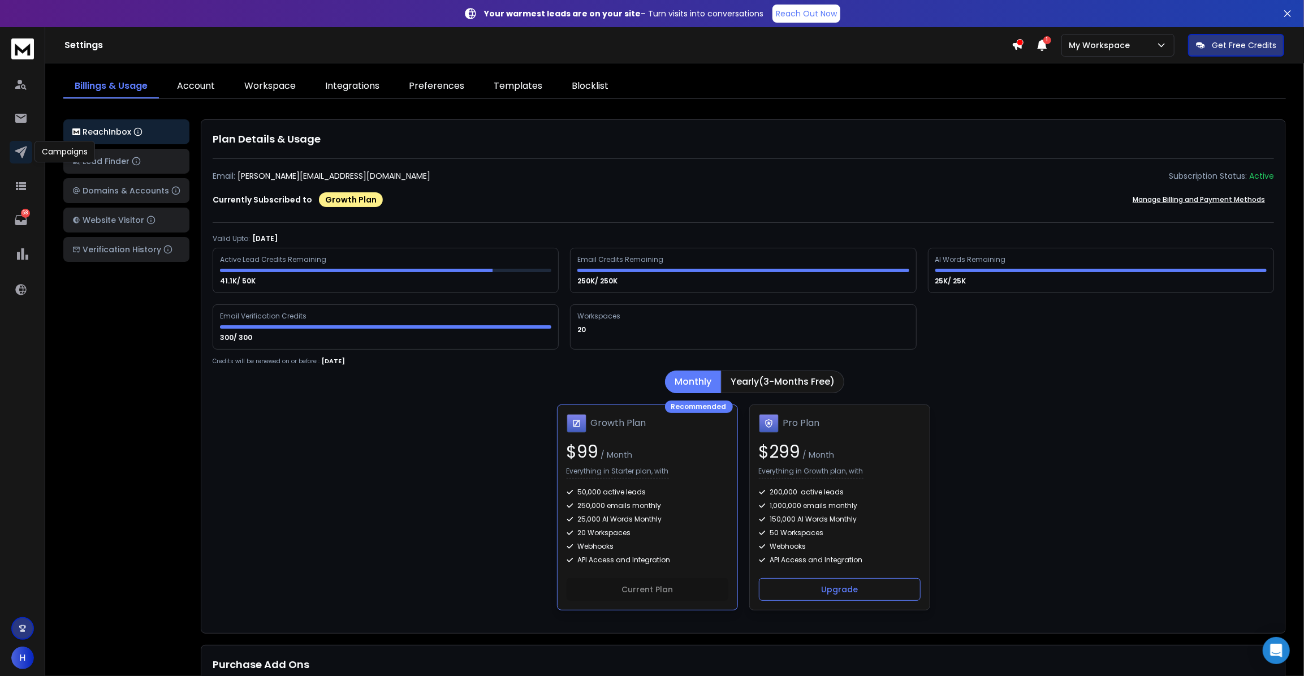
click at [25, 154] on icon at bounding box center [21, 152] width 14 height 14
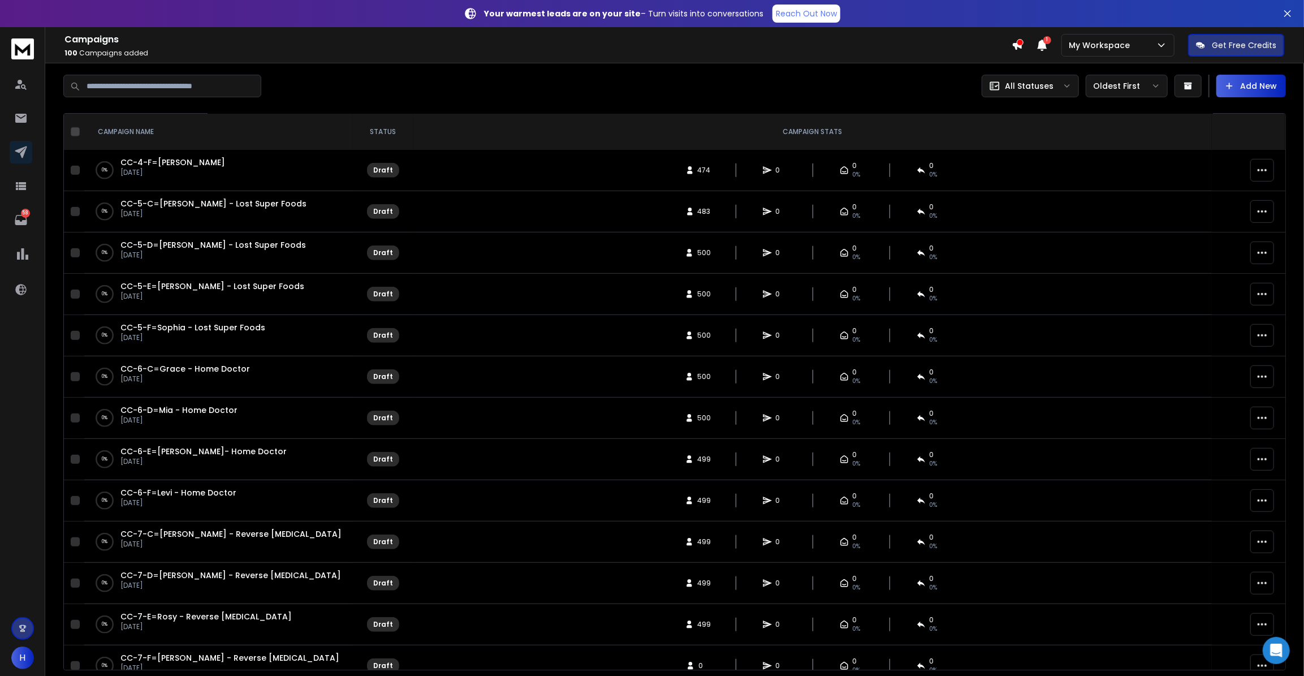
scroll to position [822, 0]
